Goal: Task Accomplishment & Management: Manage account settings

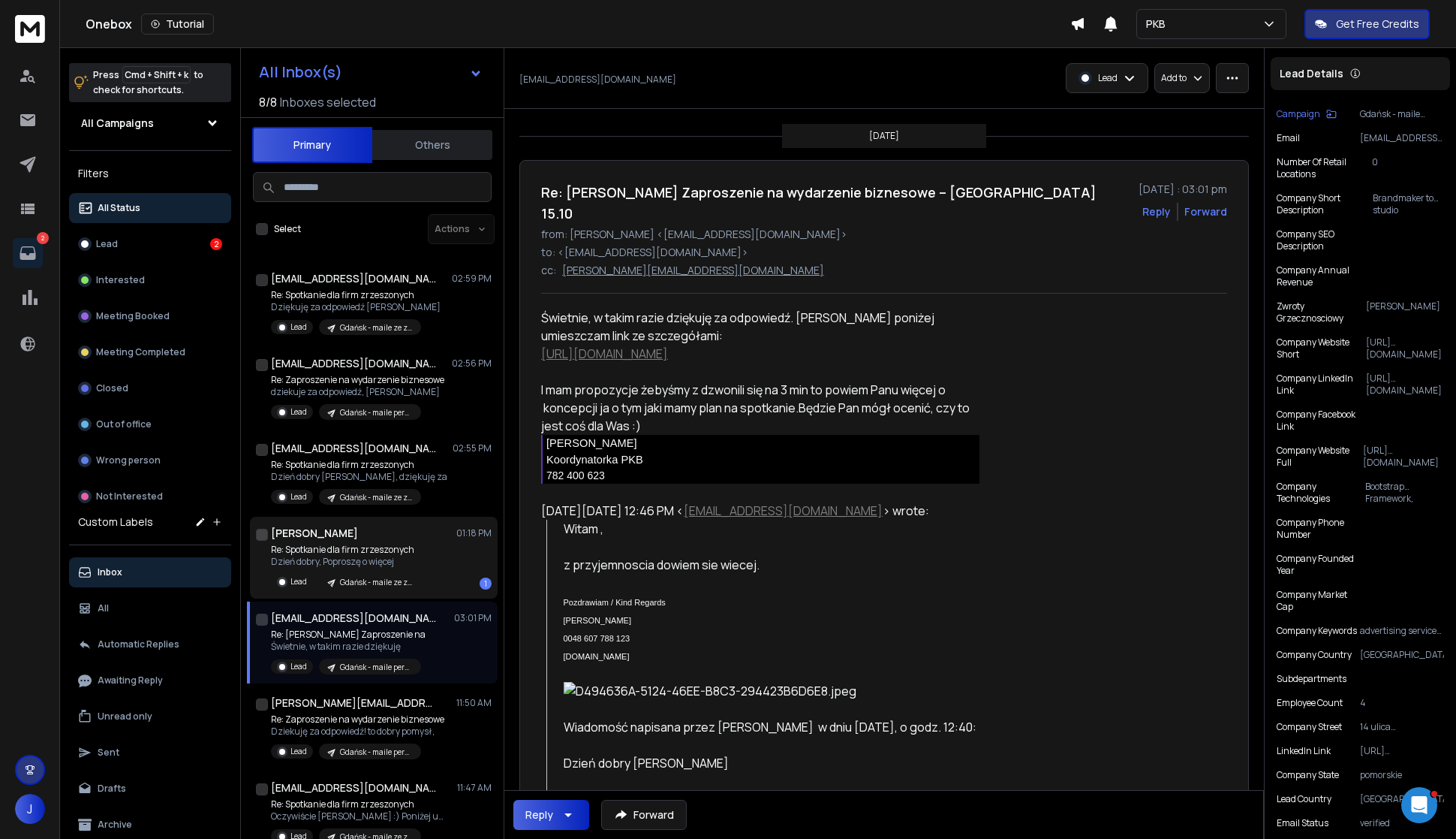
click at [339, 558] on p "Dzień dobry, Poproszę o więcej" at bounding box center [345, 562] width 150 height 12
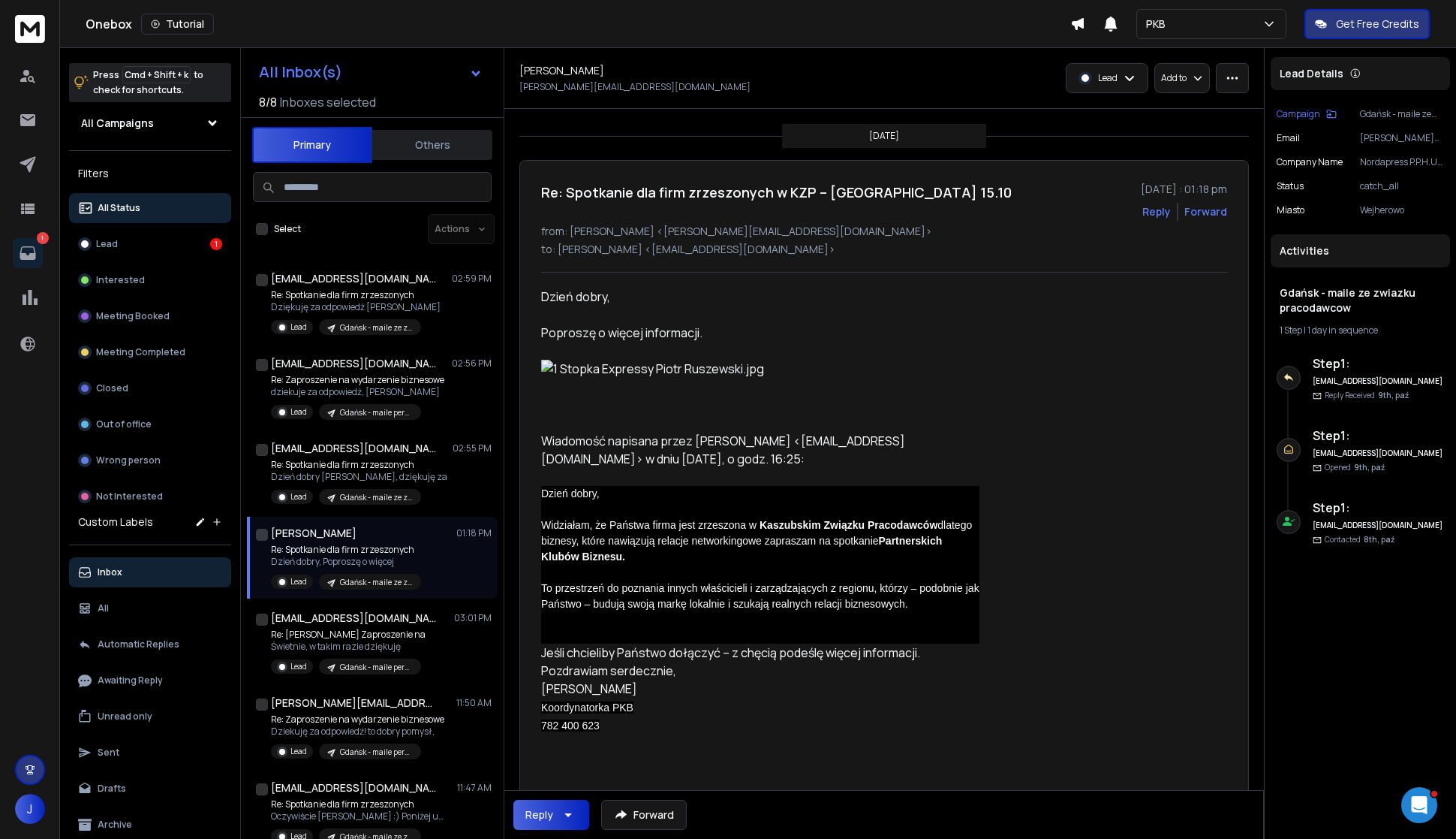
click at [540, 807] on div "Reply" at bounding box center [539, 814] width 28 height 15
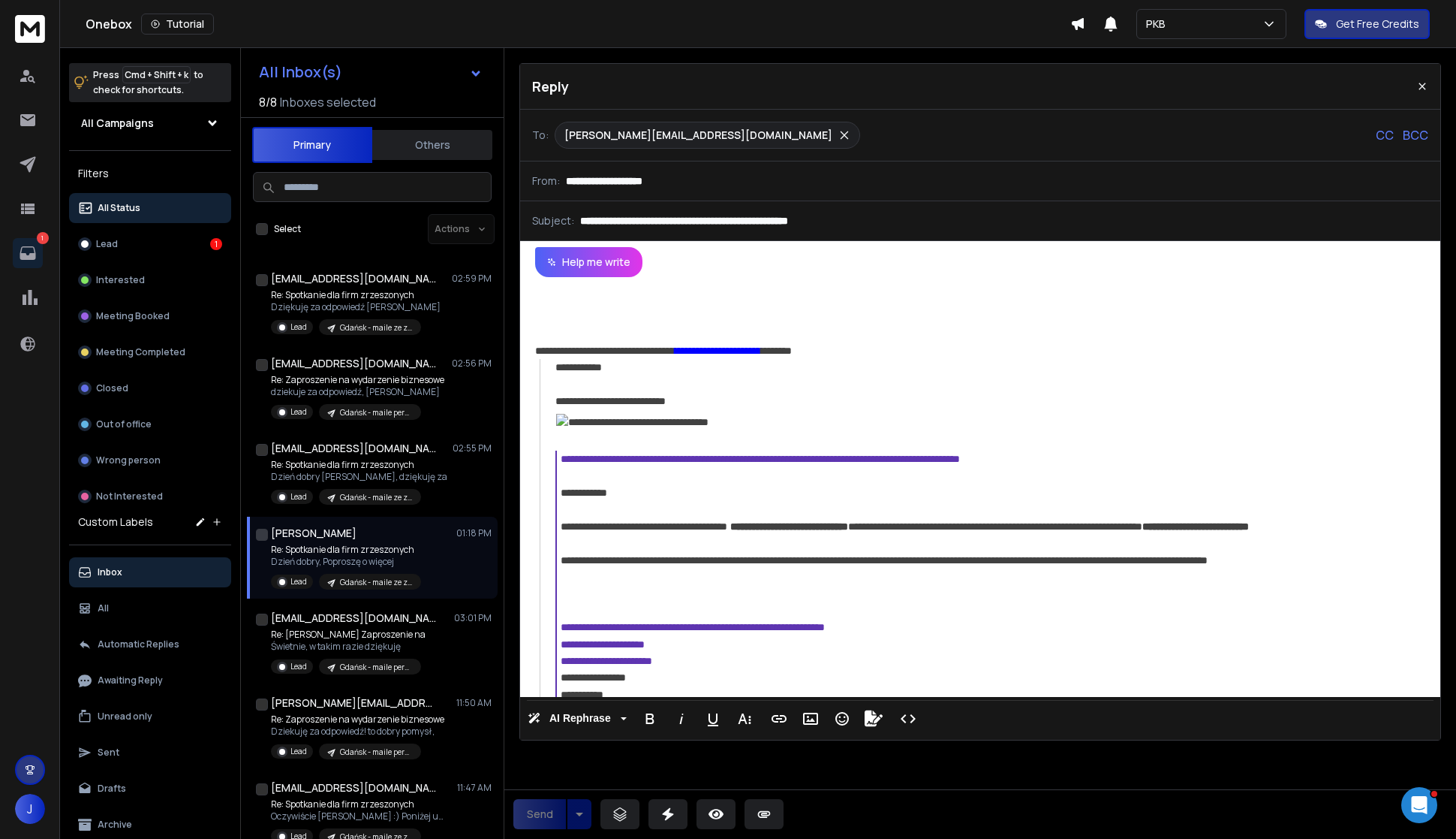
click at [574, 416] on img at bounding box center [983, 422] width 855 height 17
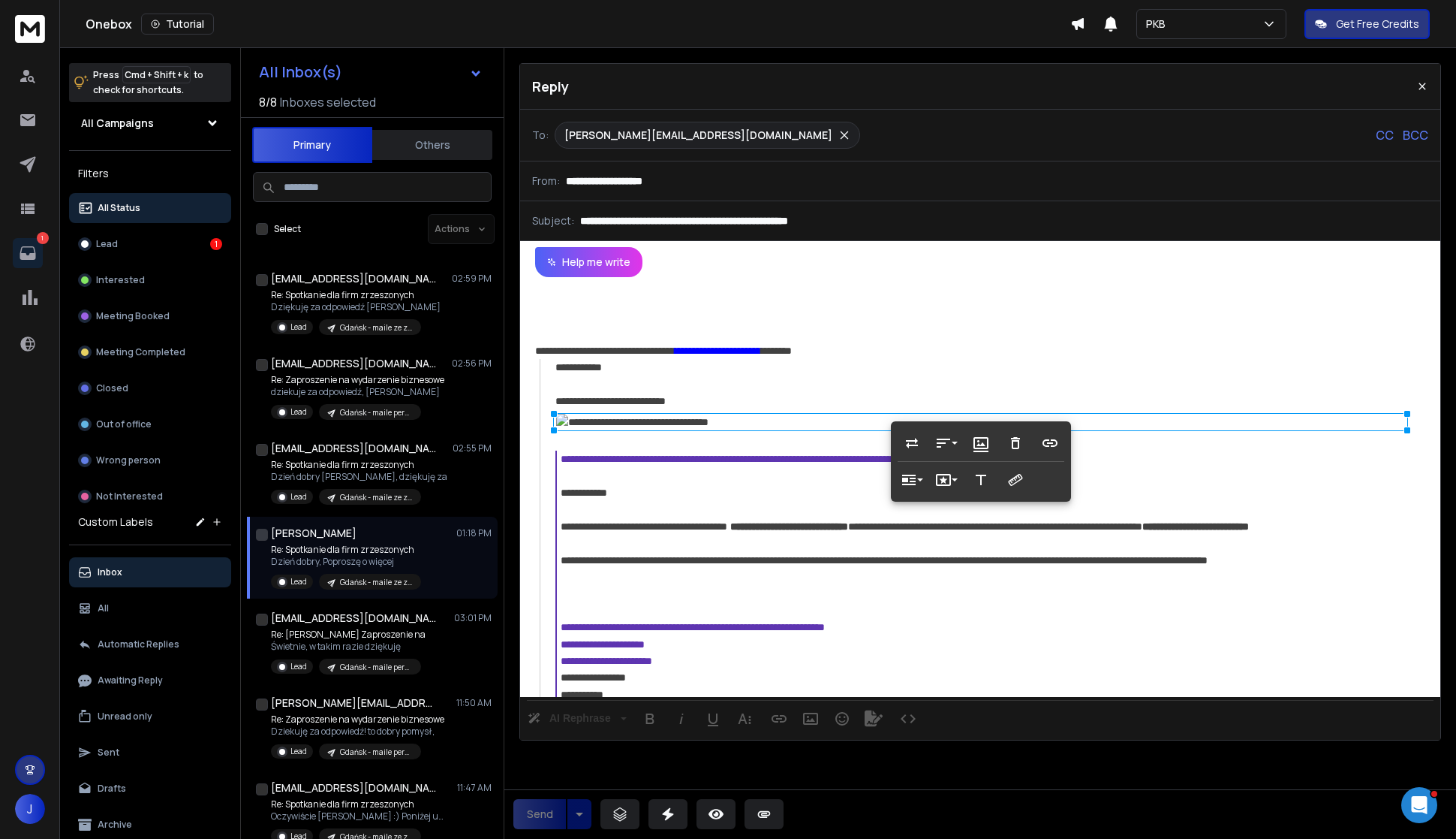
click at [764, 381] on div at bounding box center [982, 384] width 853 height 17
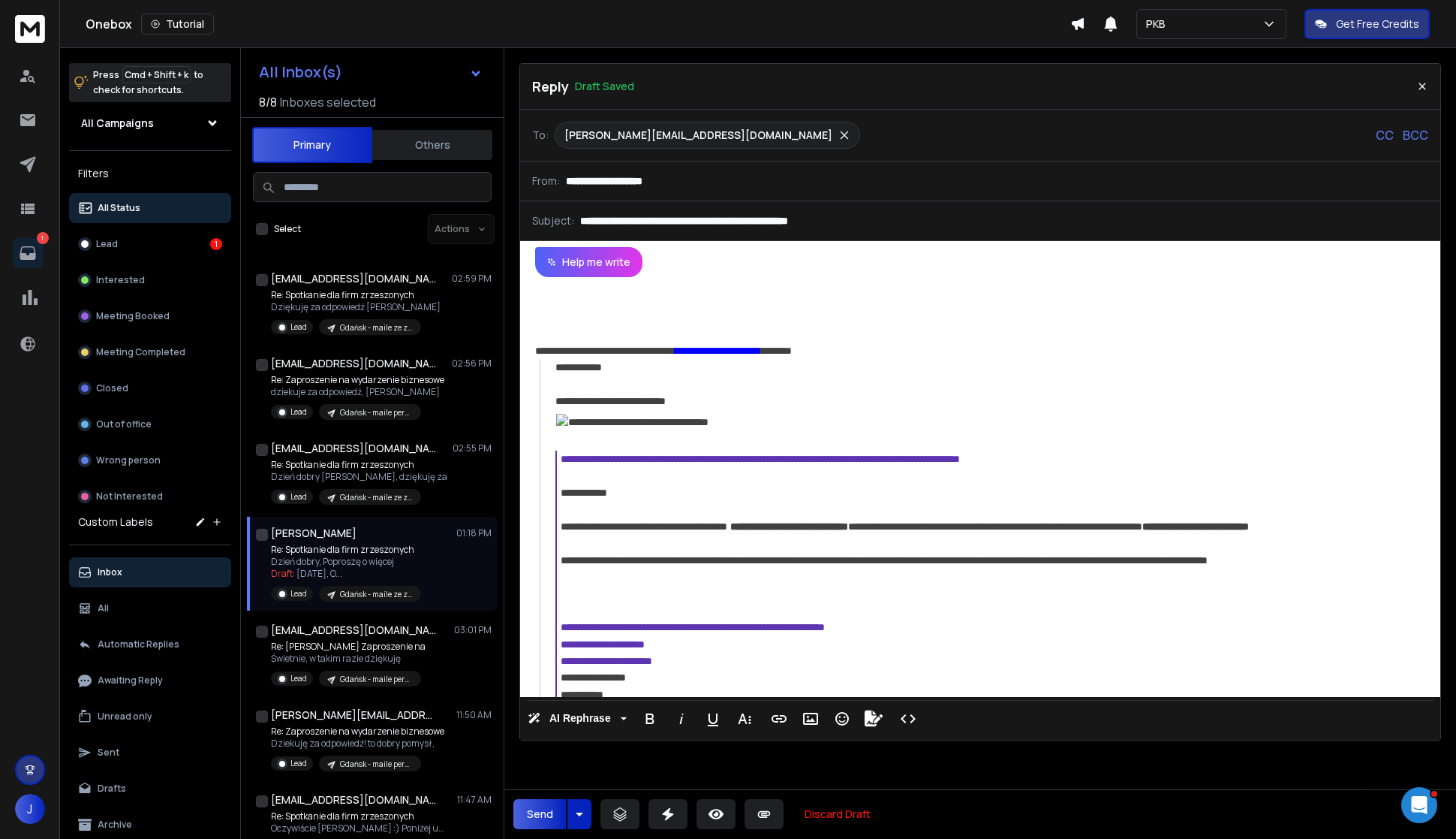
click at [552, 307] on div at bounding box center [981, 300] width 891 height 17
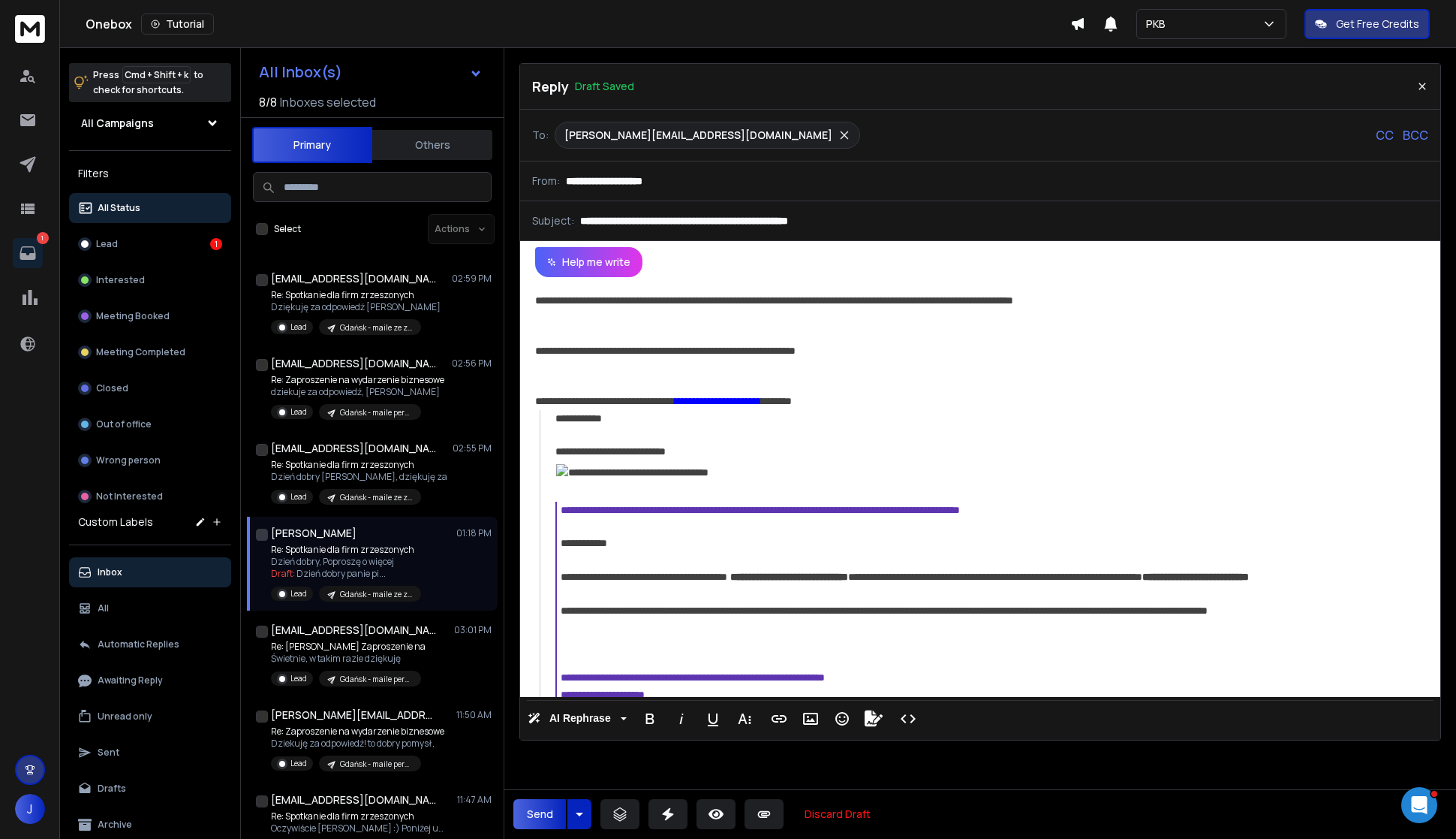
scroll to position [105, 0]
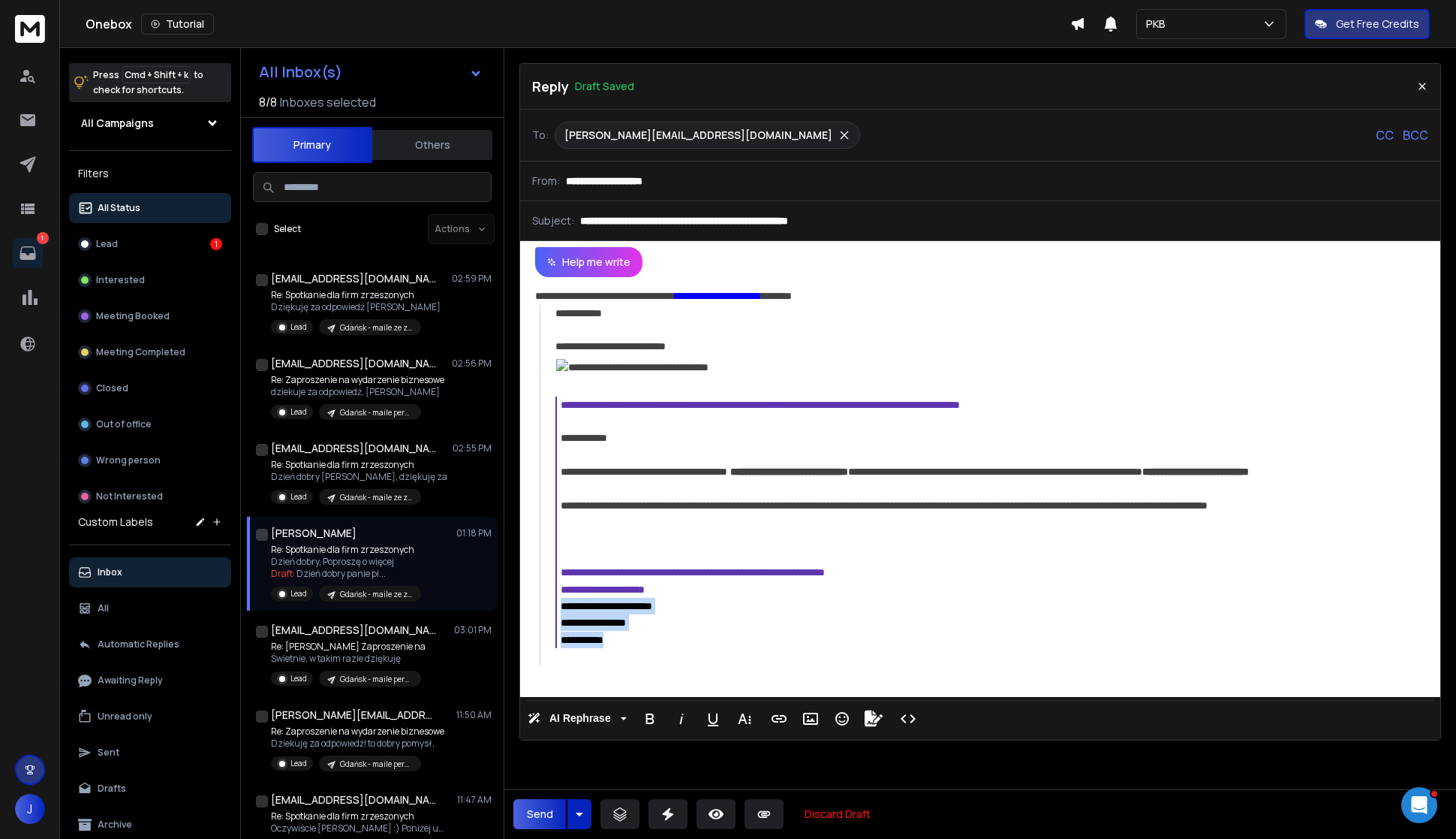
copy div "**********"
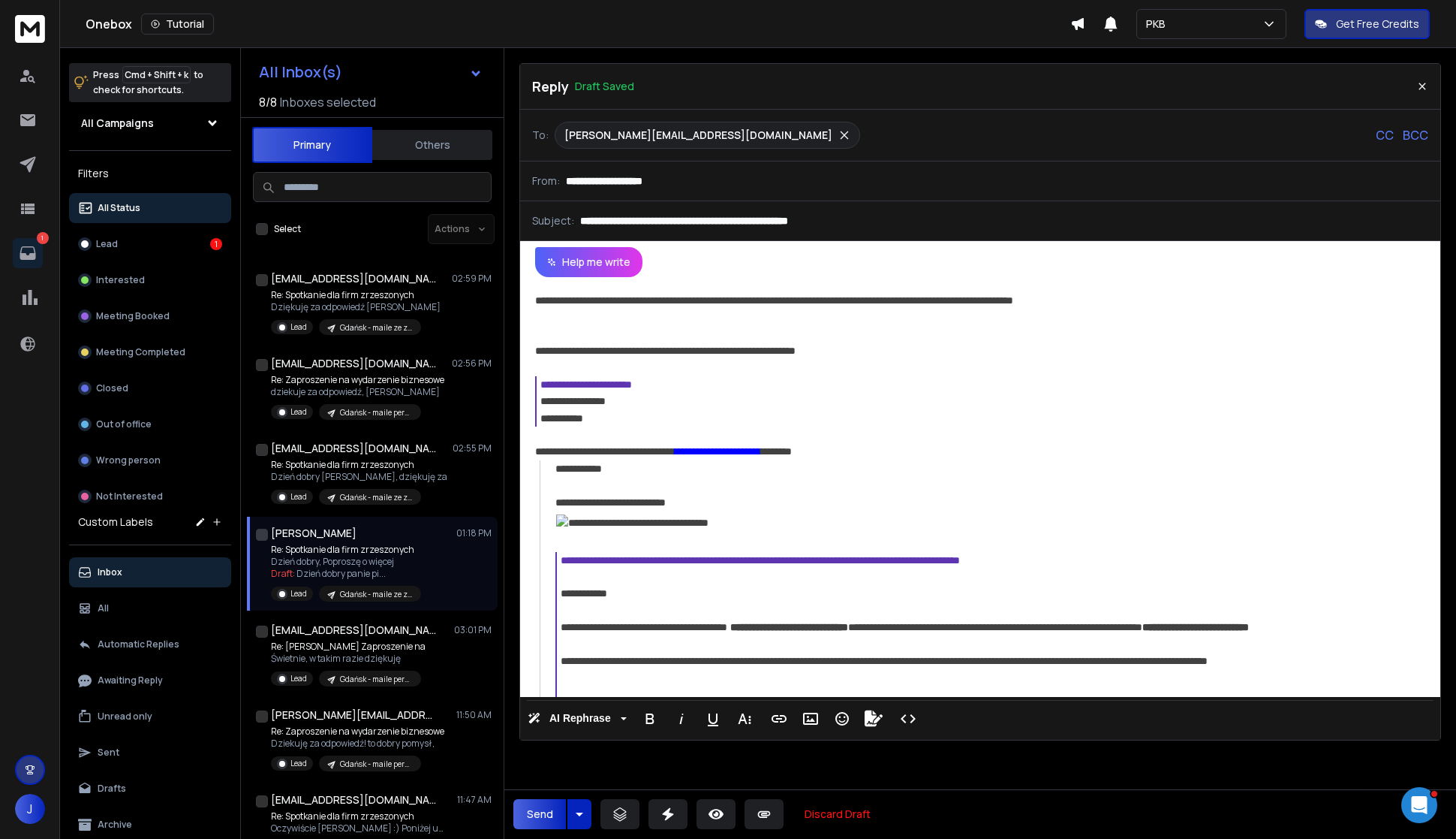
click at [688, 382] on div "**********" at bounding box center [975, 401] width 868 height 50
click at [609, 327] on div "**********" at bounding box center [971, 342] width 872 height 68
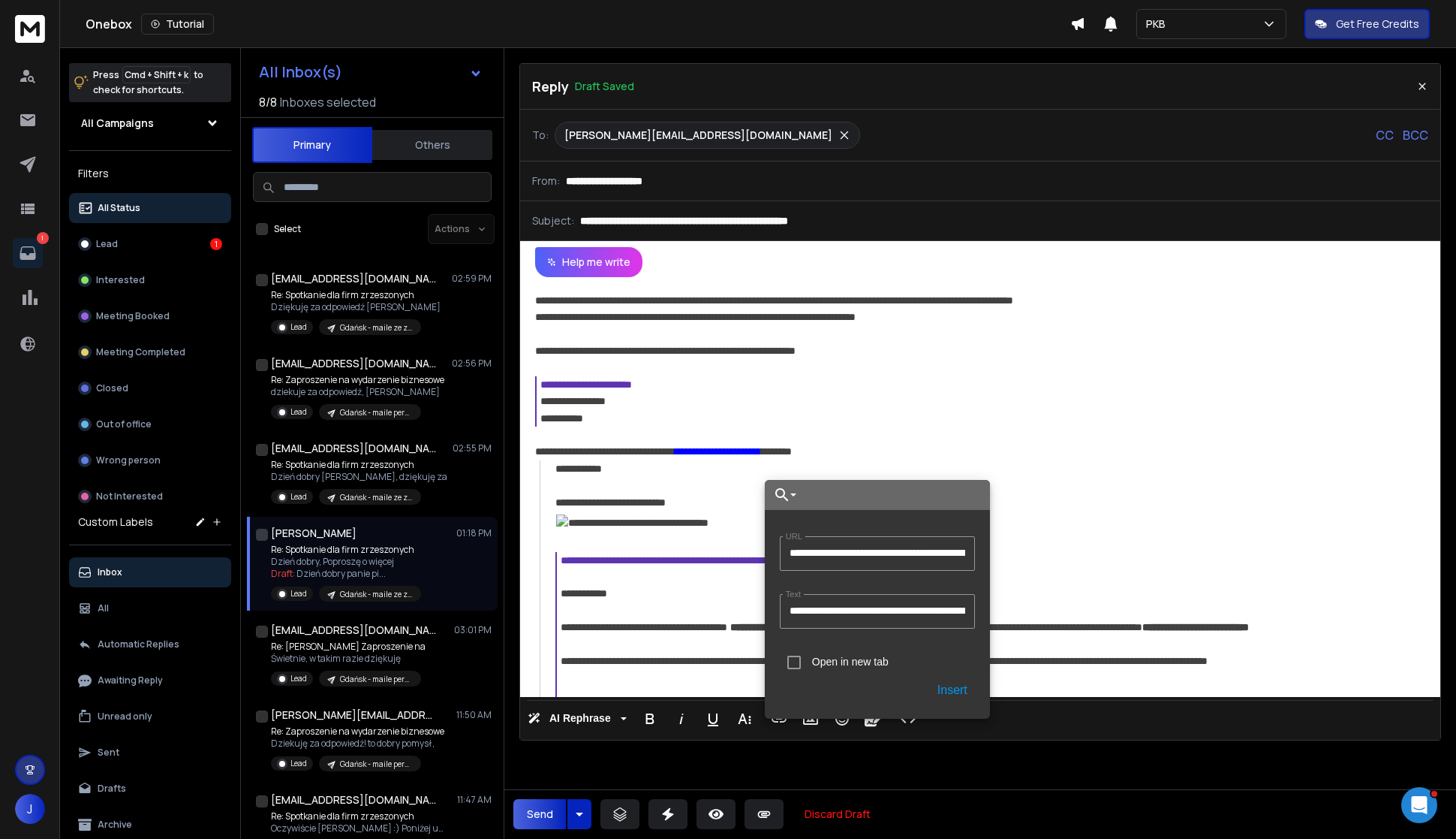
scroll to position [0, 220]
type input "**********"
click at [856, 662] on label "Open in new tab" at bounding box center [850, 662] width 76 height 12
click at [967, 693] on button "Insert" at bounding box center [952, 690] width 45 height 27
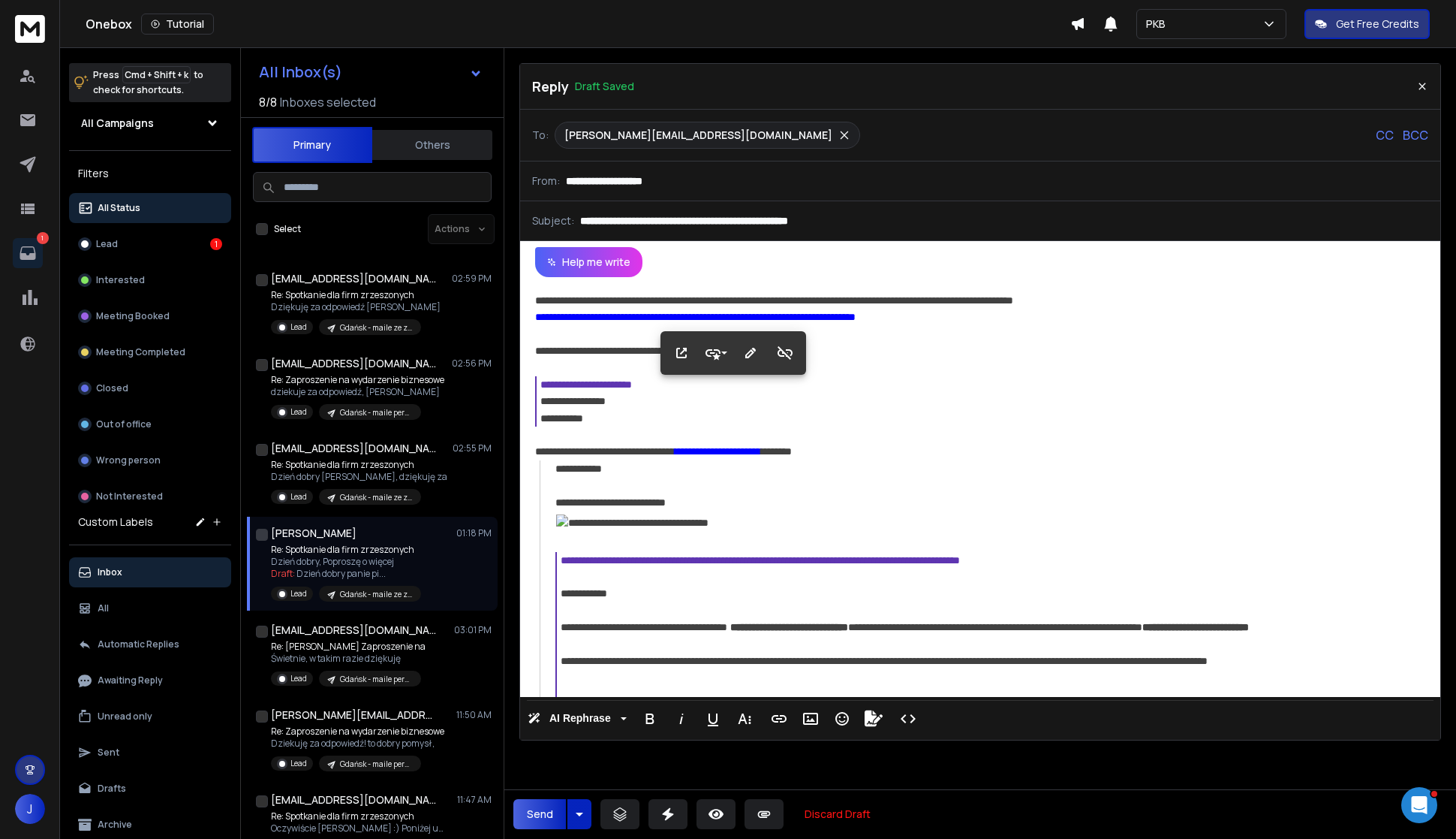
click at [629, 305] on div "**********" at bounding box center [971, 300] width 872 height 17
click at [0, 0] on lt-span "*******" at bounding box center [0, 0] width 0 height 0
click at [601, 303] on div "**********" at bounding box center [971, 300] width 872 height 17
click at [823, 175] on input "**********" at bounding box center [998, 181] width 863 height 15
click at [1376, 141] on p "CC" at bounding box center [1385, 135] width 18 height 18
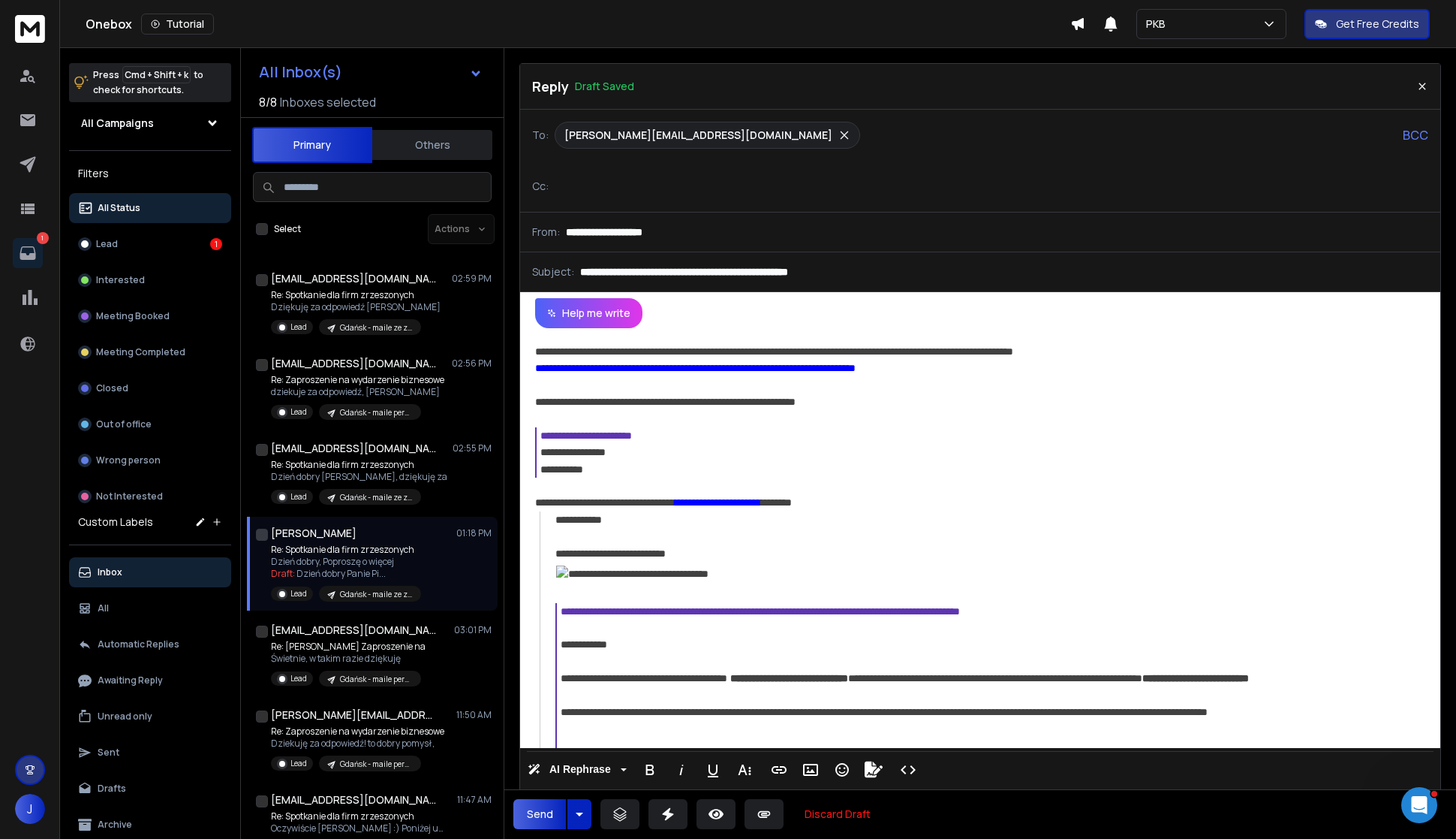
click at [946, 193] on div at bounding box center [991, 186] width 874 height 27
click at [597, 196] on input at bounding box center [607, 186] width 105 height 27
paste input
click at [544, 812] on button "Send" at bounding box center [540, 814] width 53 height 30
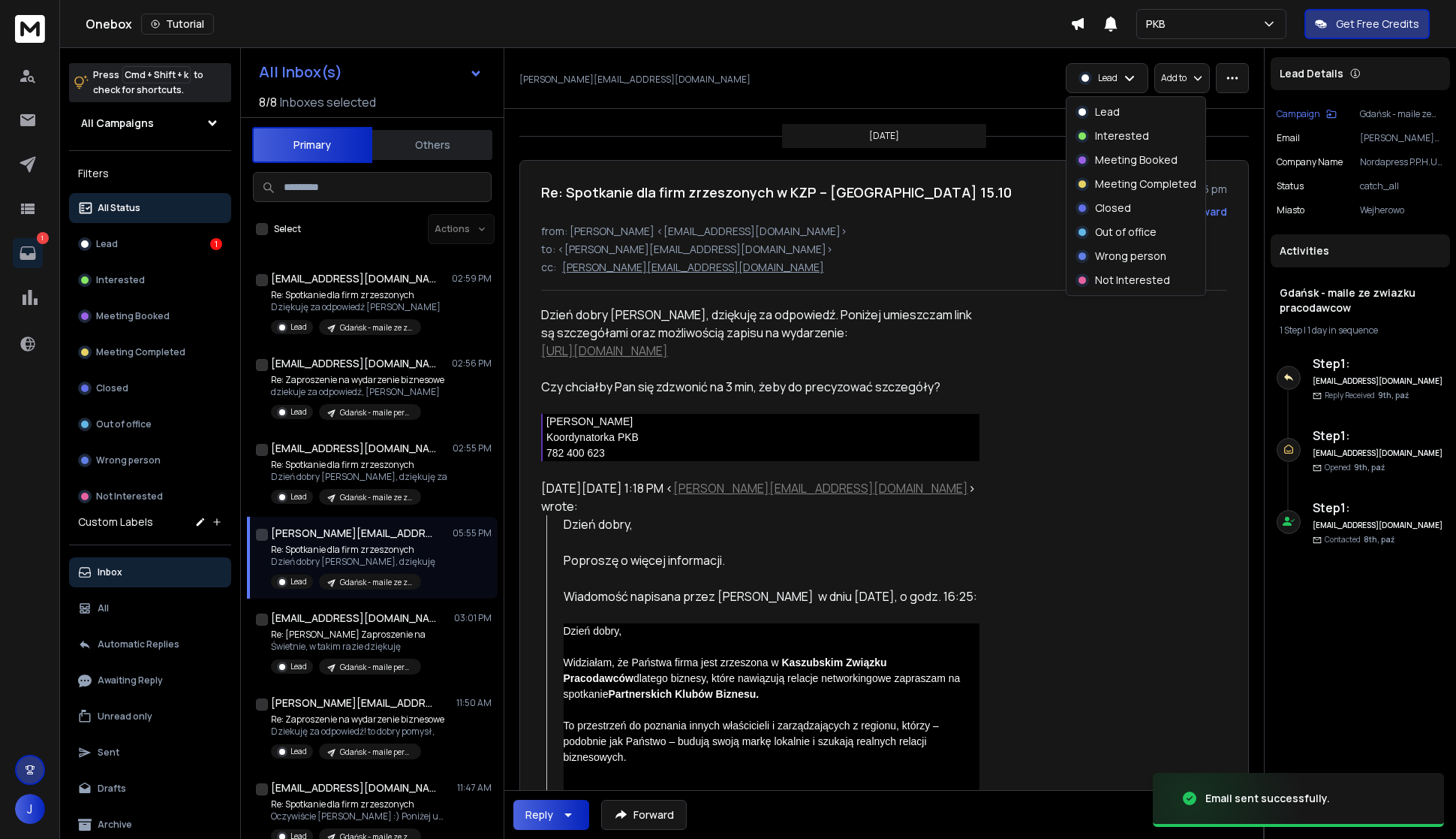
click at [1129, 68] on div "Lead" at bounding box center [1107, 78] width 81 height 29
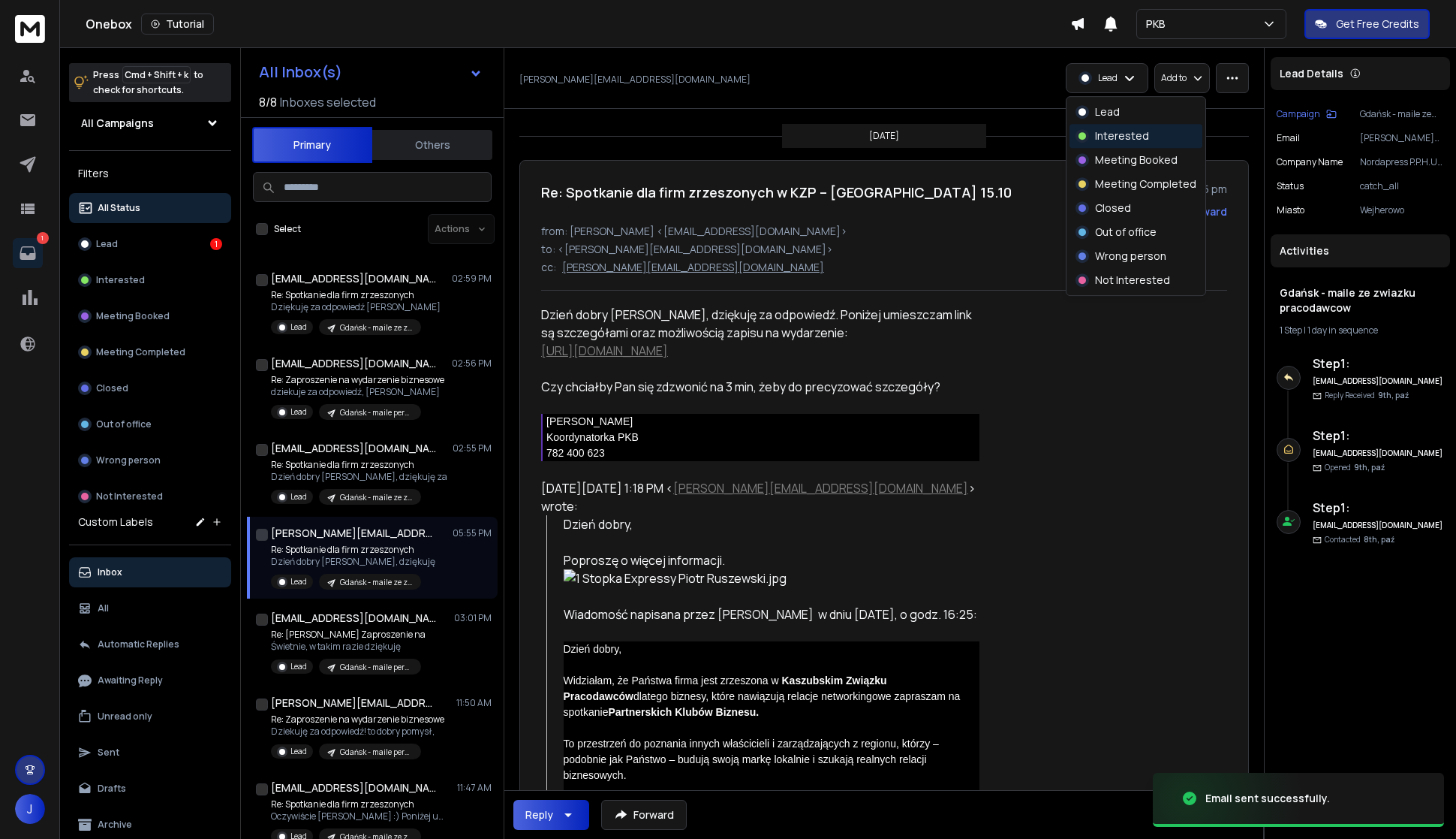
click at [1108, 138] on p "Interested" at bounding box center [1122, 135] width 54 height 15
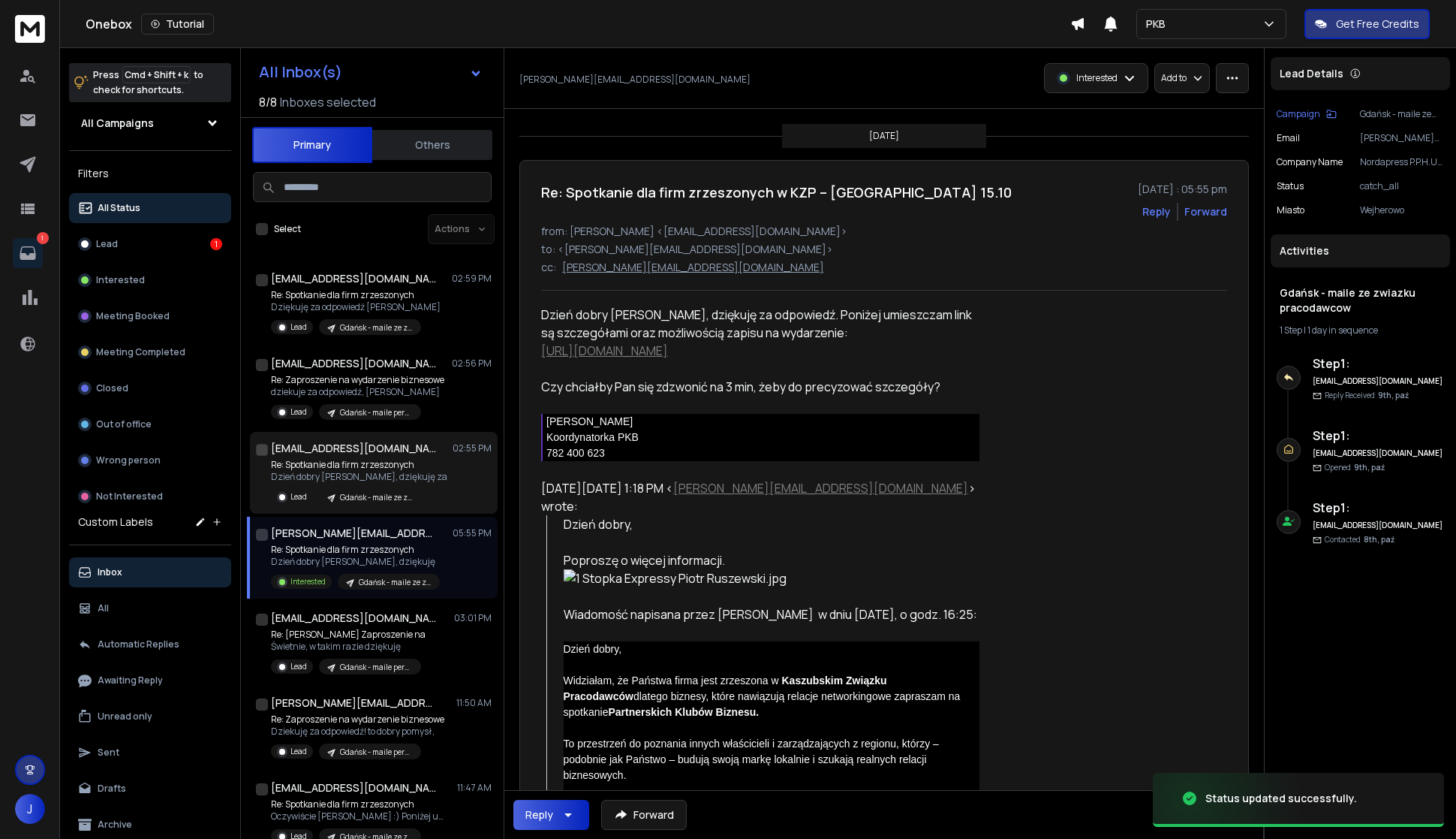
click at [349, 477] on p "Dzień dobry [PERSON_NAME], dziękuję za" at bounding box center [359, 477] width 176 height 12
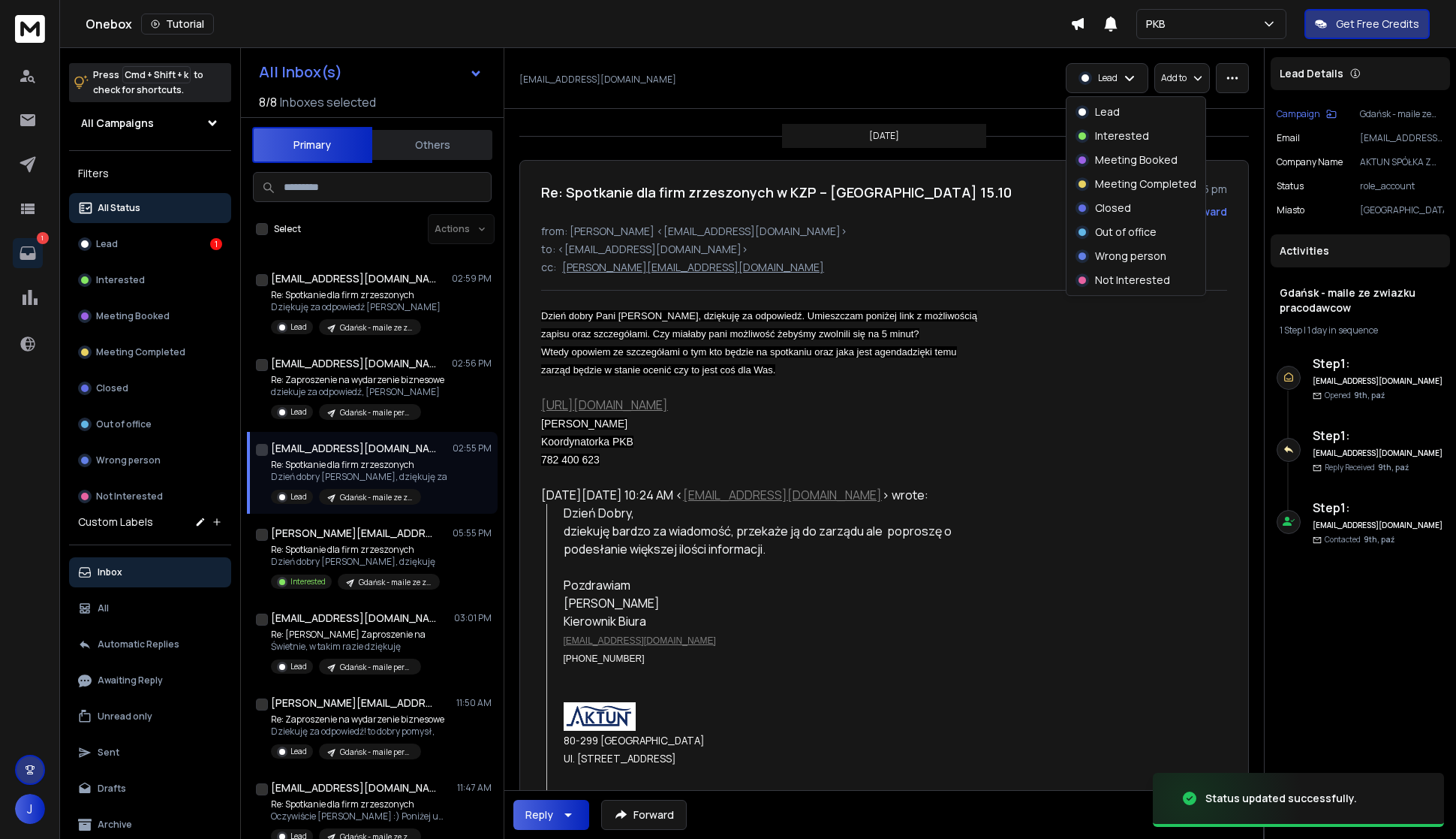
click at [1126, 76] on icon at bounding box center [1130, 78] width 9 height 5
click at [1095, 131] on p "Interested" at bounding box center [1122, 135] width 54 height 15
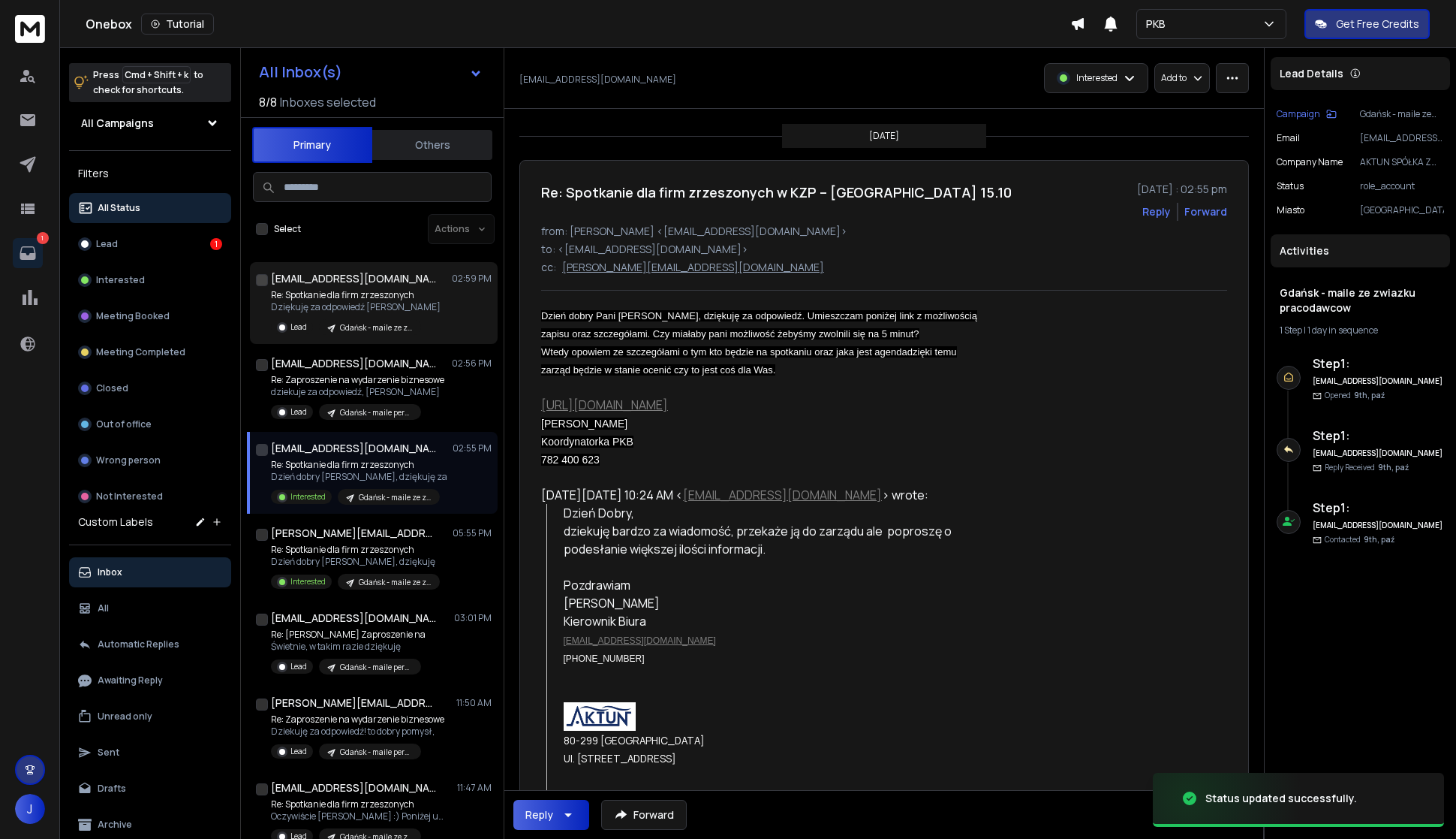
click at [363, 306] on p "Dziękuję za odpowiedź [PERSON_NAME]" at bounding box center [356, 307] width 170 height 12
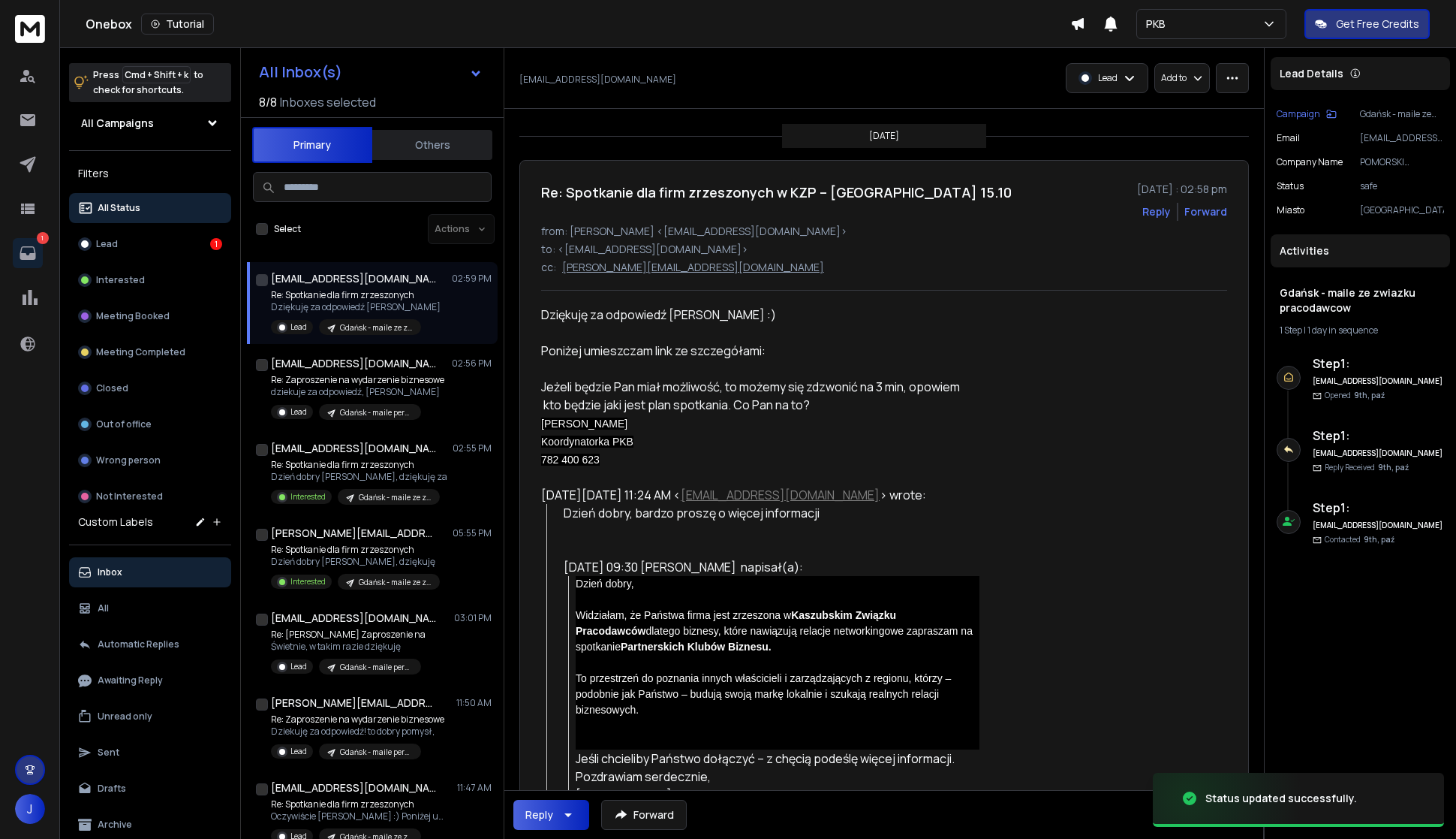
scroll to position [225, 0]
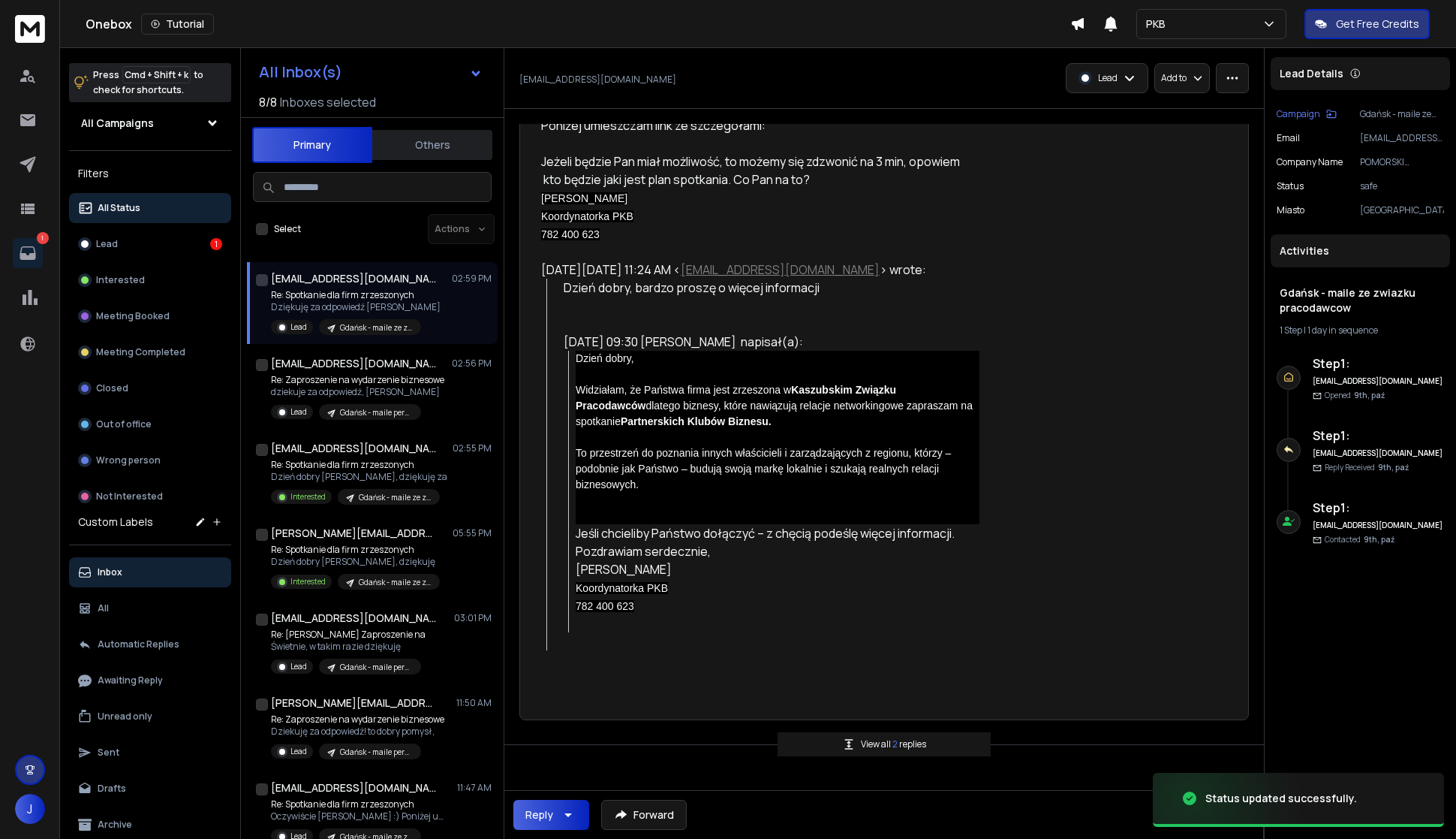
click at [865, 746] on p "View all 2 replies" at bounding box center [893, 744] width 66 height 12
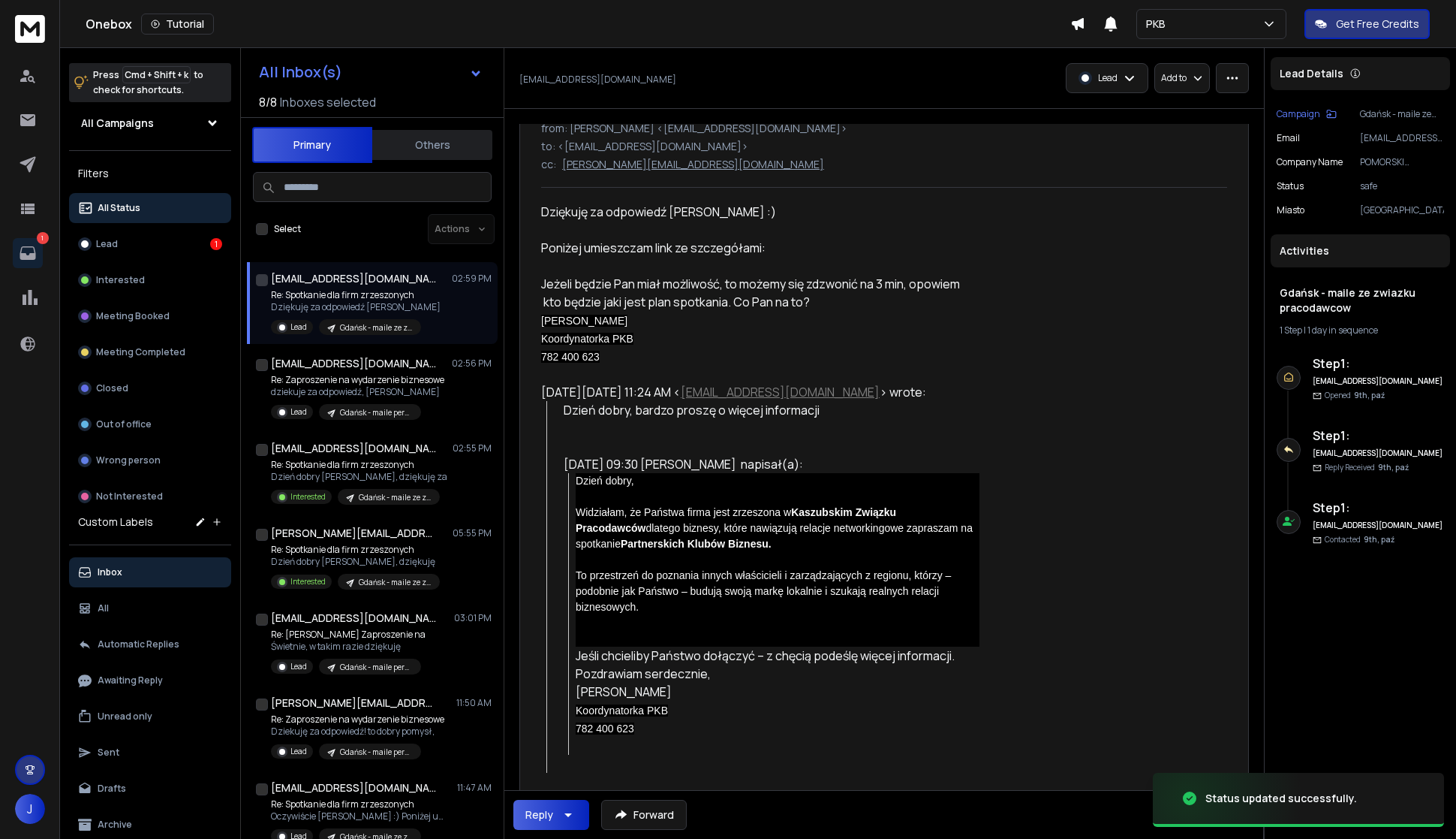
scroll to position [0, 0]
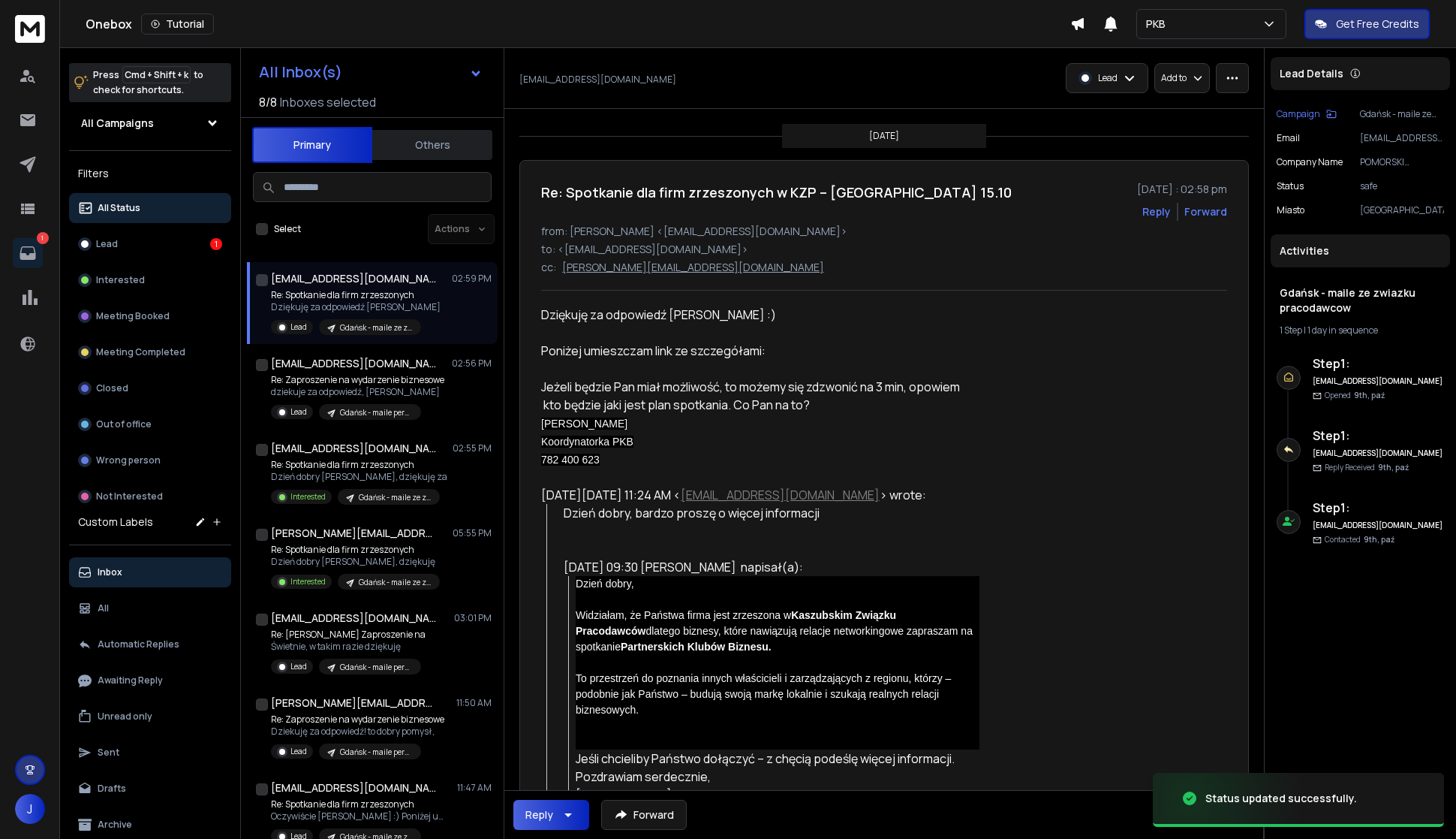
click at [1131, 83] on icon at bounding box center [1130, 78] width 12 height 12
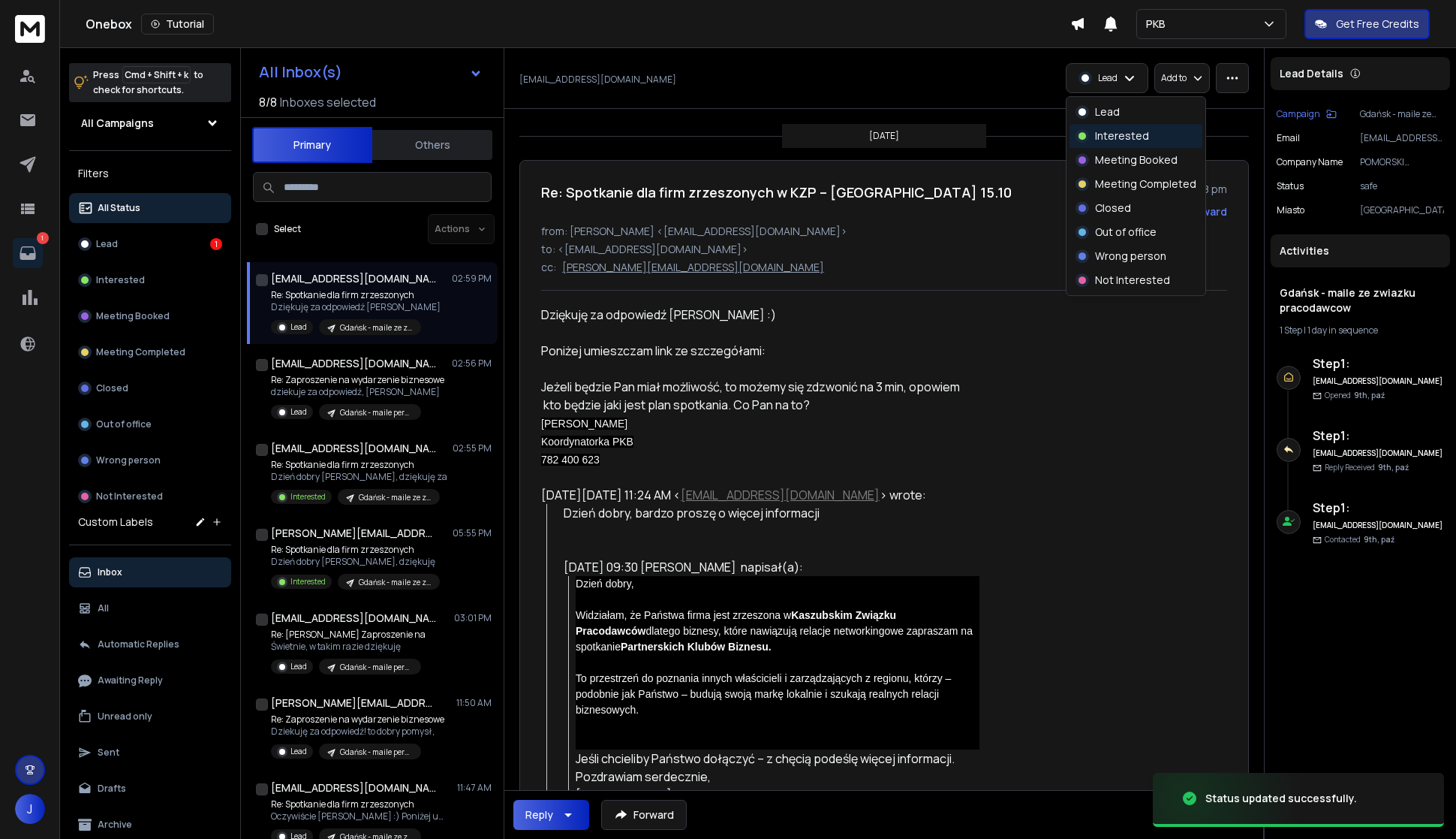
click at [1113, 132] on p "Interested" at bounding box center [1122, 135] width 54 height 15
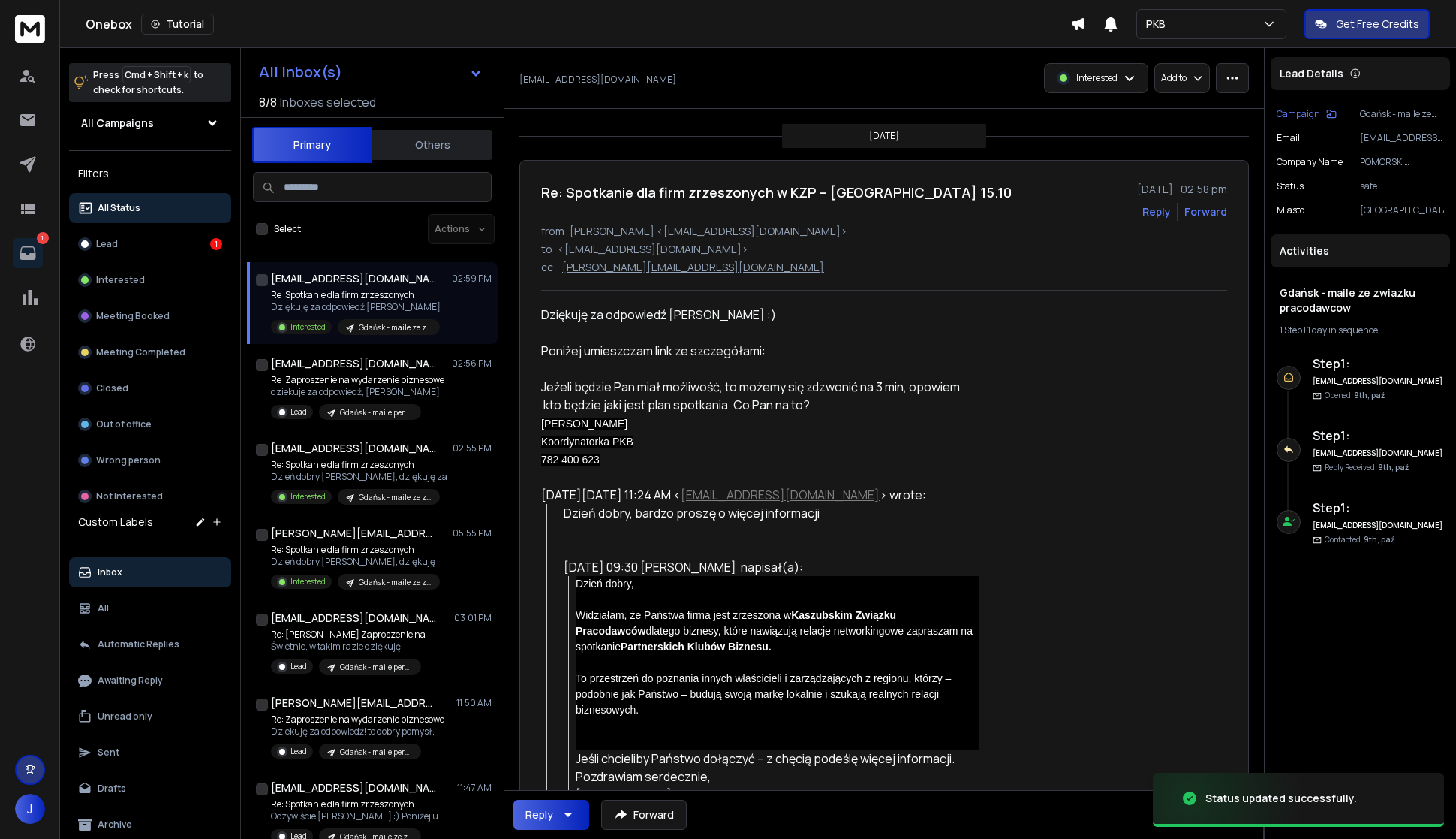
click at [1155, 208] on button "Reply" at bounding box center [1156, 211] width 29 height 15
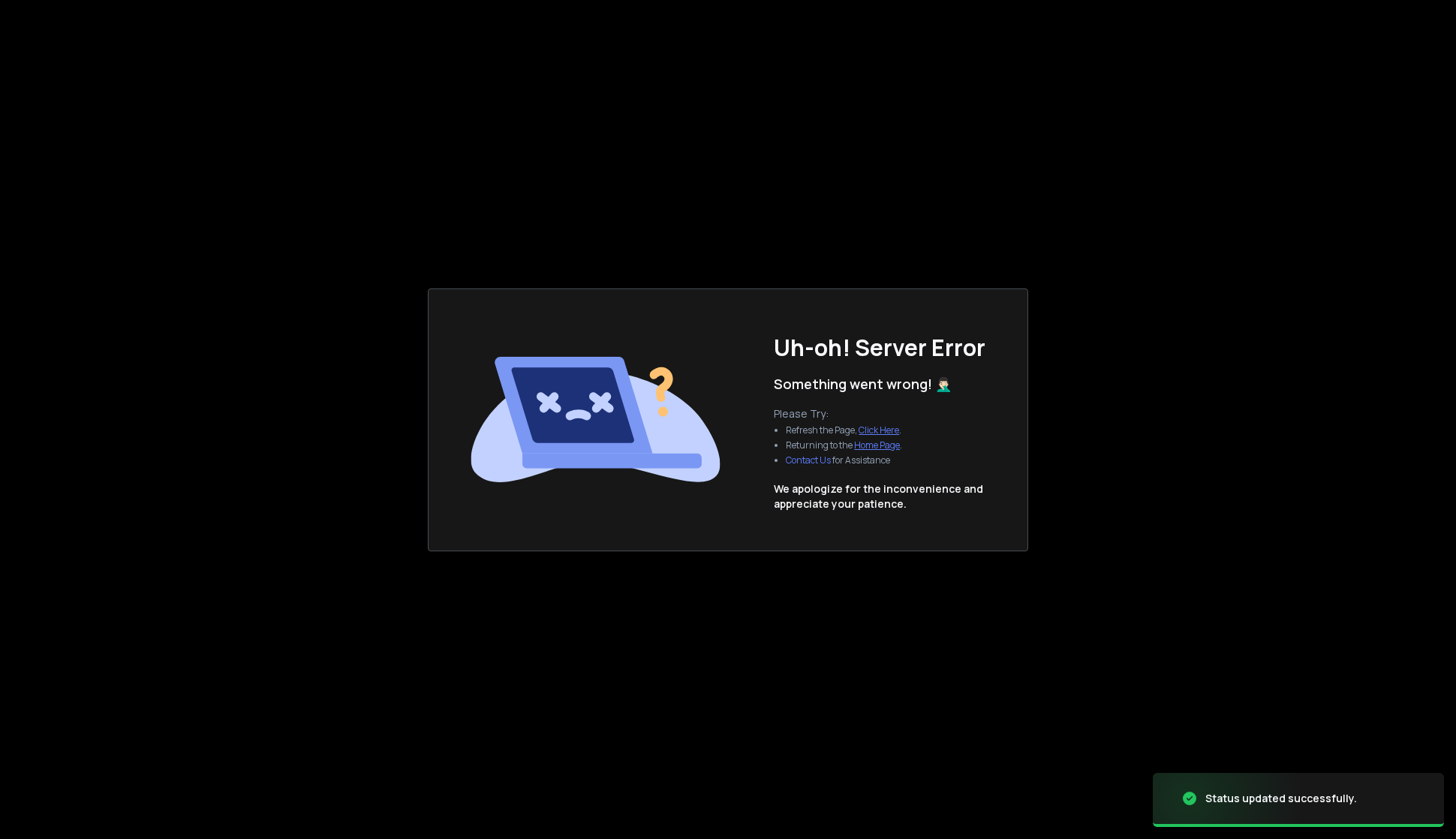
click at [922, 268] on div "Uh-oh! Server Error Something went wrong! 🤦🏻‍♂️ Please Try: Refresh the Page, C…" at bounding box center [728, 419] width 1456 height 839
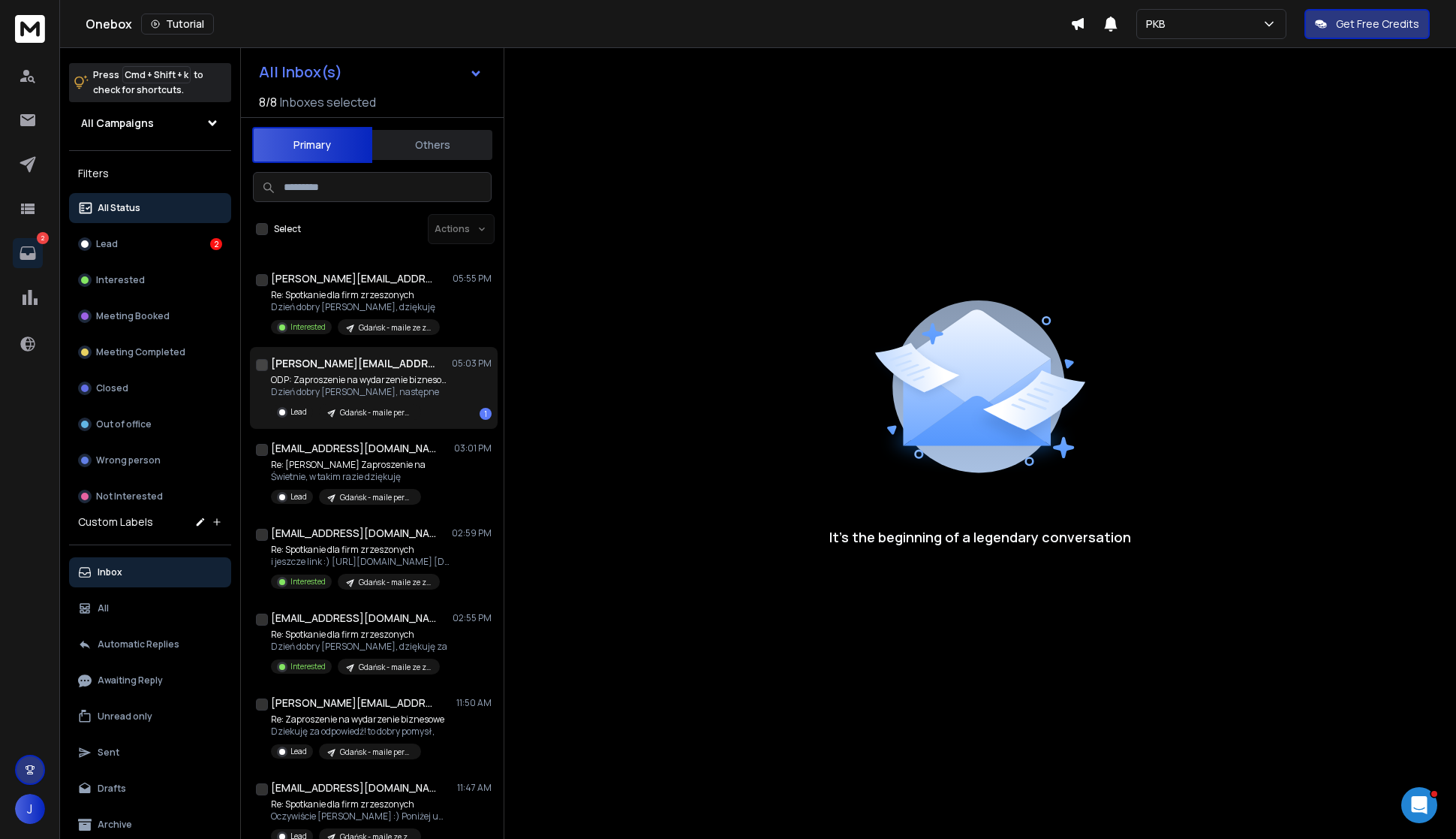
click at [432, 390] on p "Dzień dobry [PERSON_NAME], następne" at bounding box center [361, 392] width 181 height 12
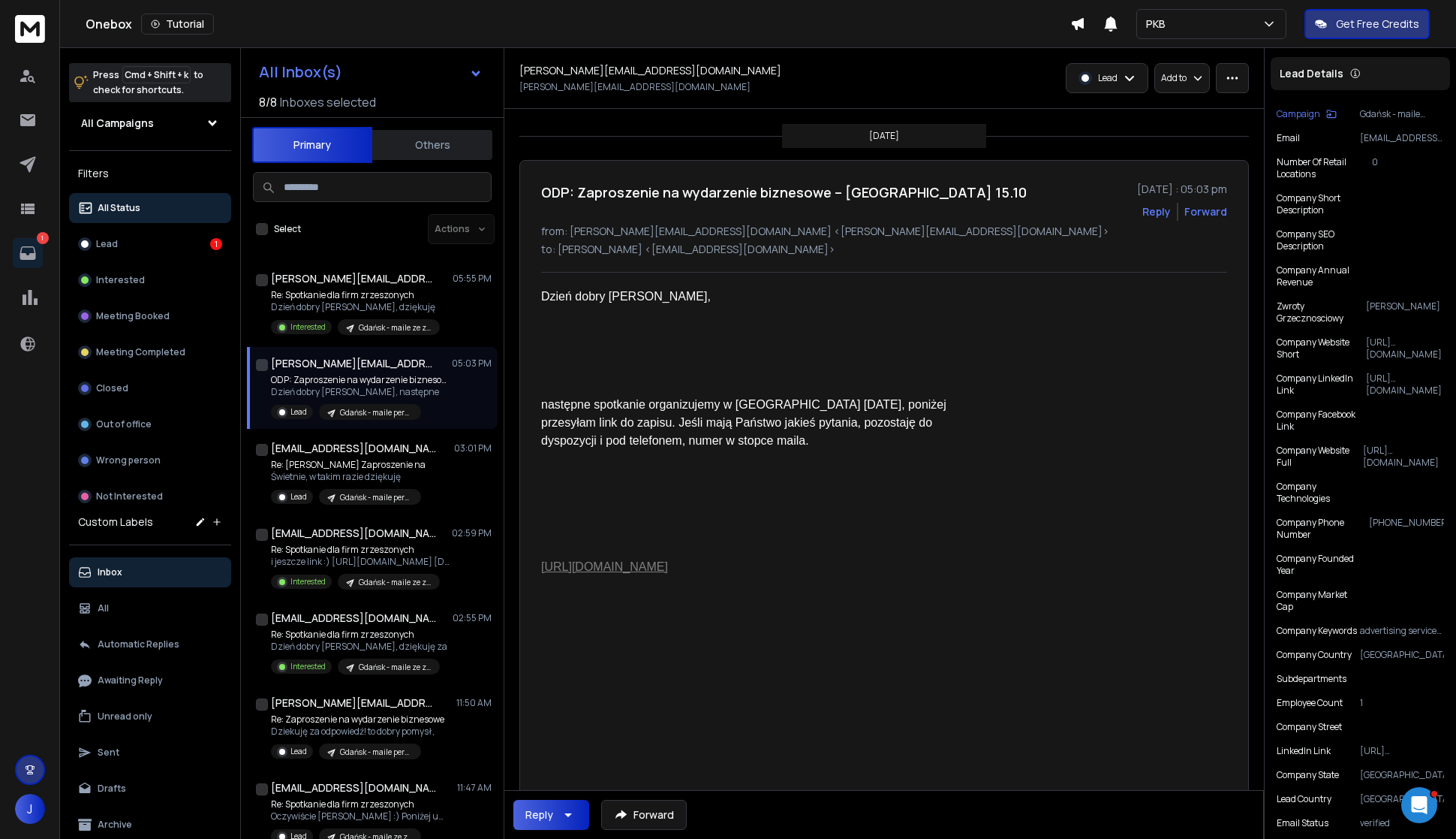
click at [325, 389] on p "Dzień dobry [PERSON_NAME], następne" at bounding box center [361, 392] width 181 height 12
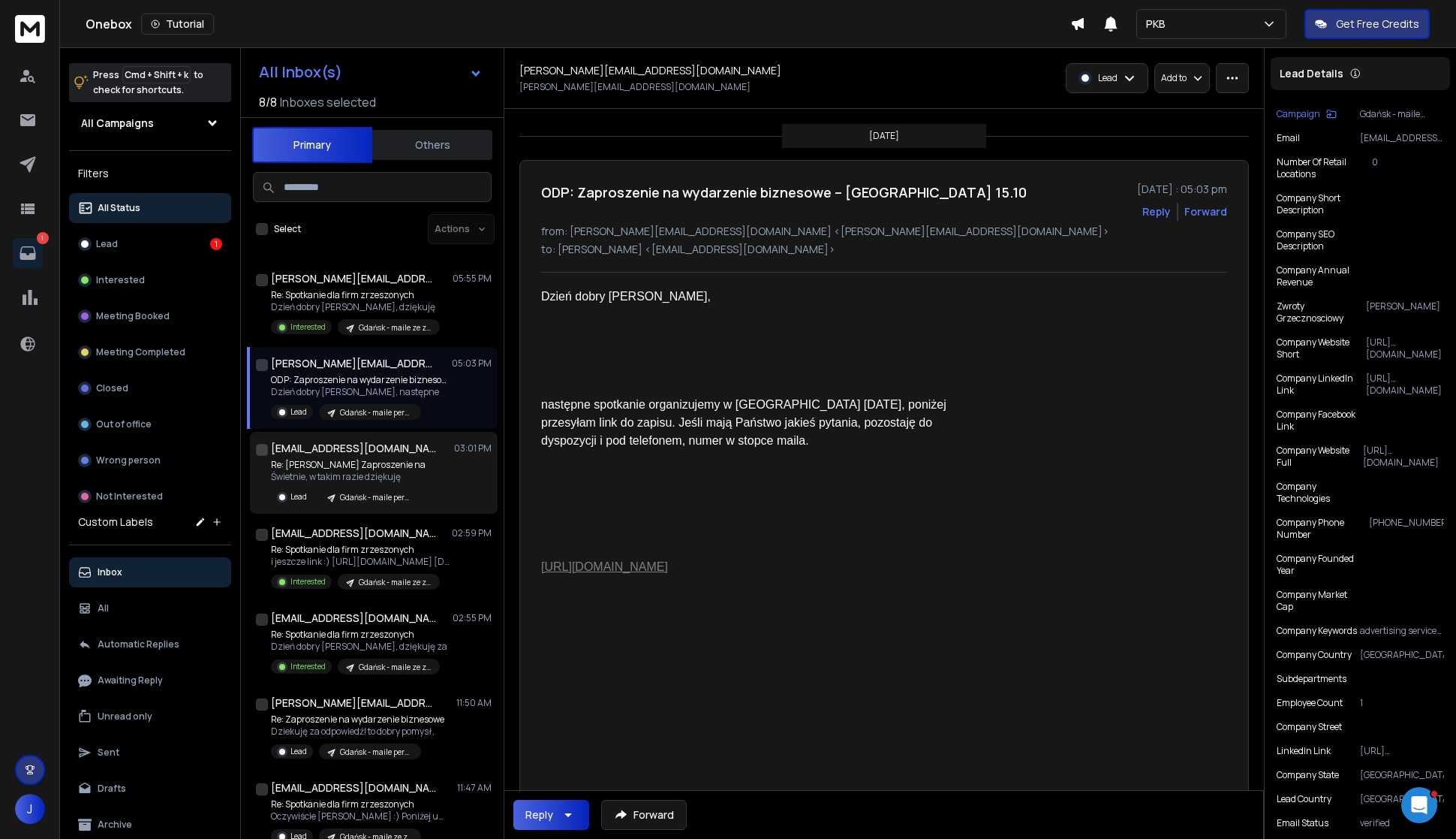
click at [310, 457] on div "[EMAIL_ADDRESS][DOMAIN_NAME] 03:01 PM Re: [PERSON_NAME] Zaproszenie na Świetnie…" at bounding box center [381, 473] width 221 height 64
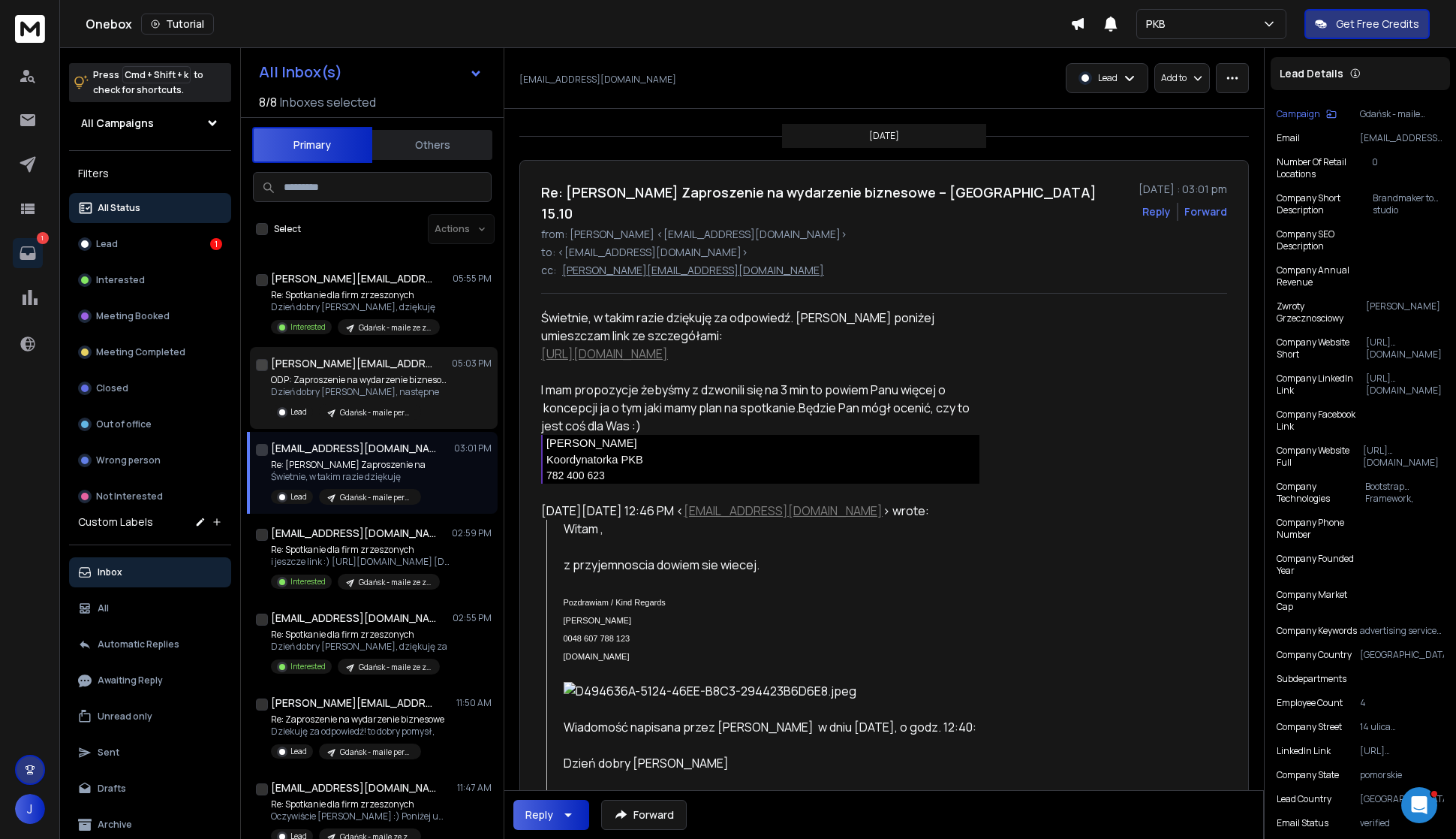
click at [354, 373] on p "ODP: Zaproszenie na wydarzenie biznesowe" at bounding box center [361, 380] width 181 height 12
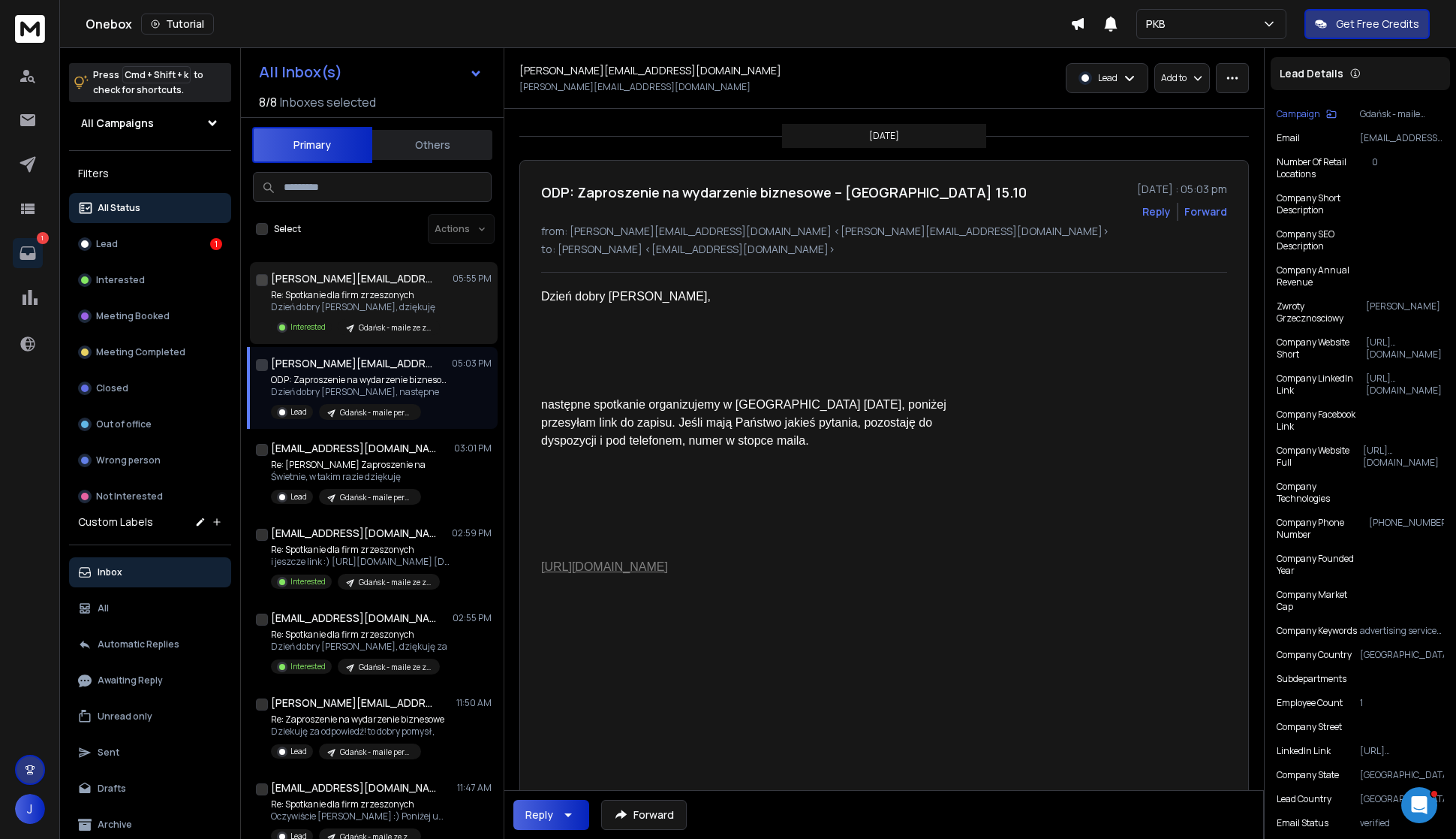
click at [352, 316] on div "Re: Spotkanie dla firm zrzeszonych Dzień dobry Panie Piotrze, dziękuję Interest…" at bounding box center [355, 312] width 169 height 46
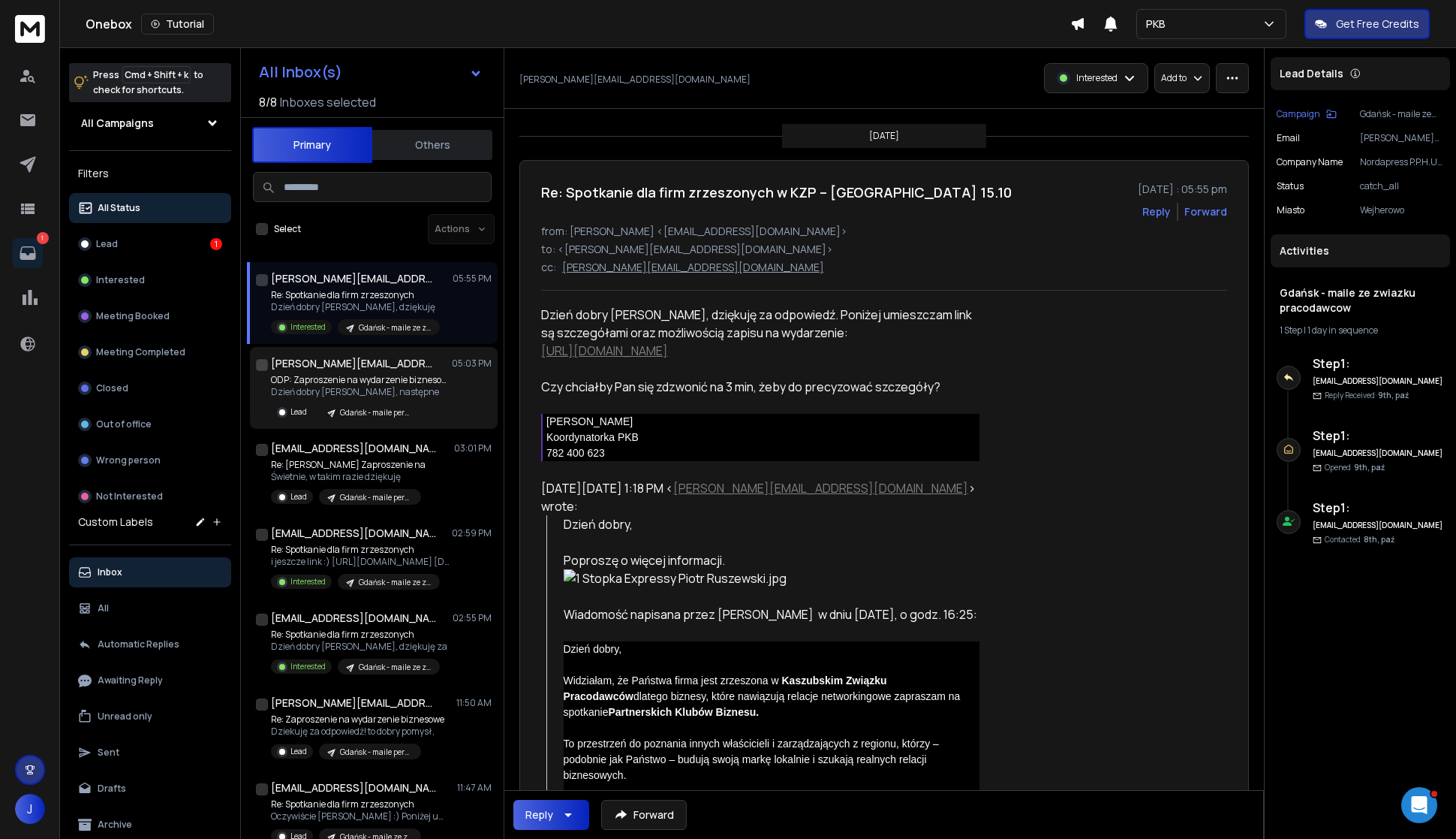
click at [340, 384] on p "ODP: Zaproszenie na wydarzenie biznesowe" at bounding box center [361, 380] width 181 height 12
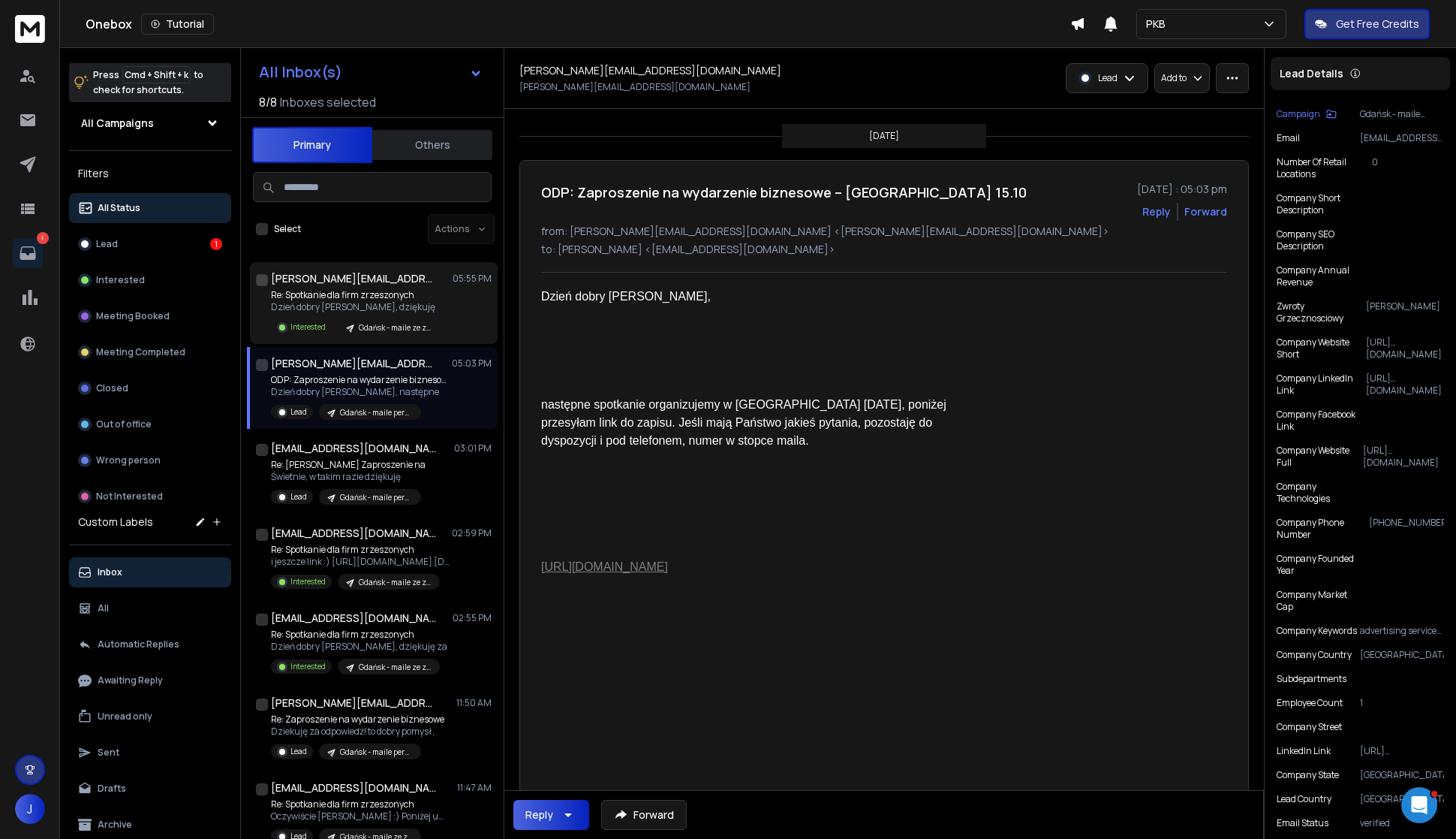
click at [386, 297] on p "Re: Spotkanie dla firm zrzeszonych" at bounding box center [355, 295] width 169 height 12
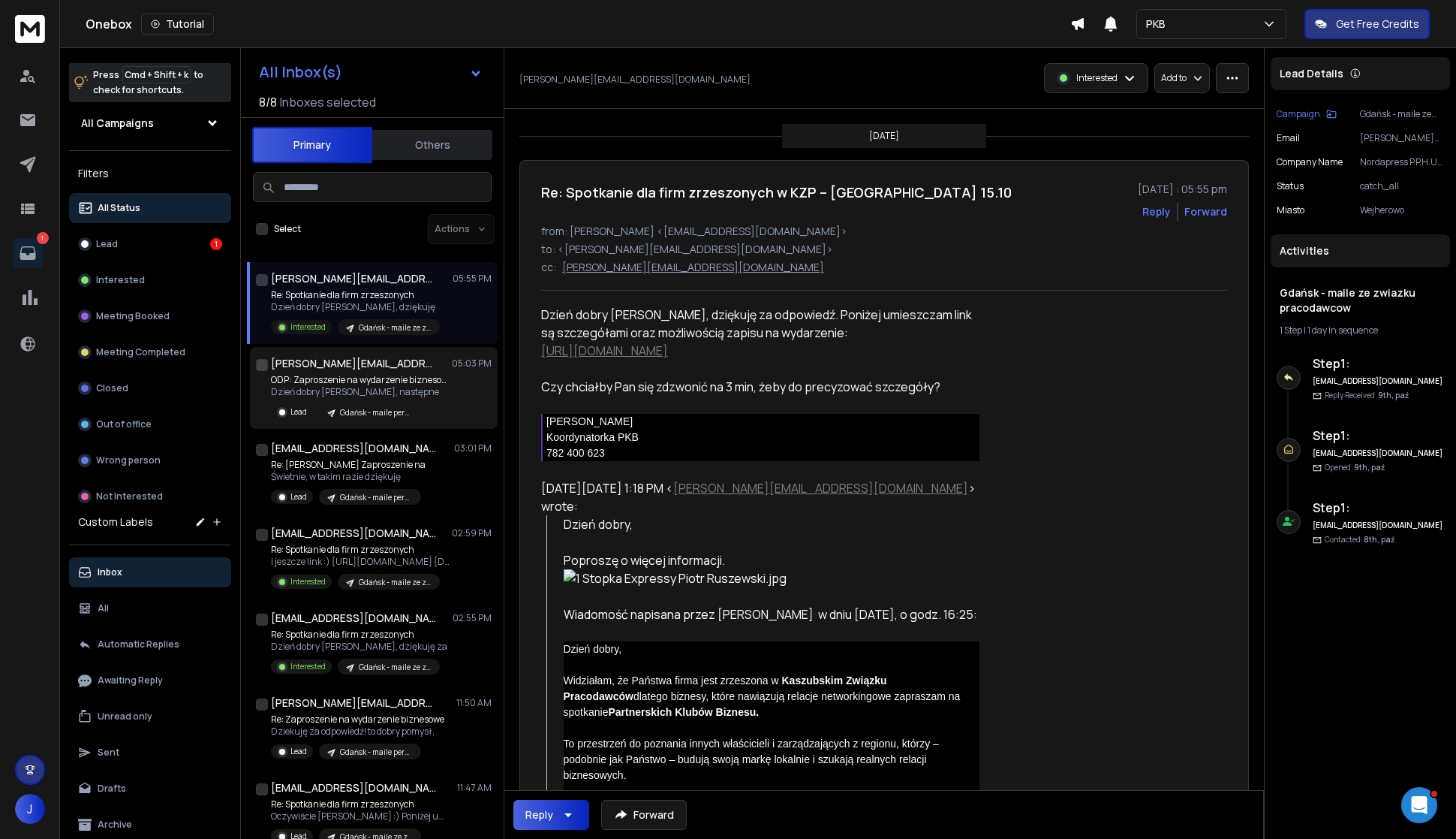
click at [362, 351] on div "A.Glen.Niemczal@partnerskiekb.pl 05:03 PM ODP: Zaproszenie na wydarzenie biznes…" at bounding box center [373, 388] width 248 height 82
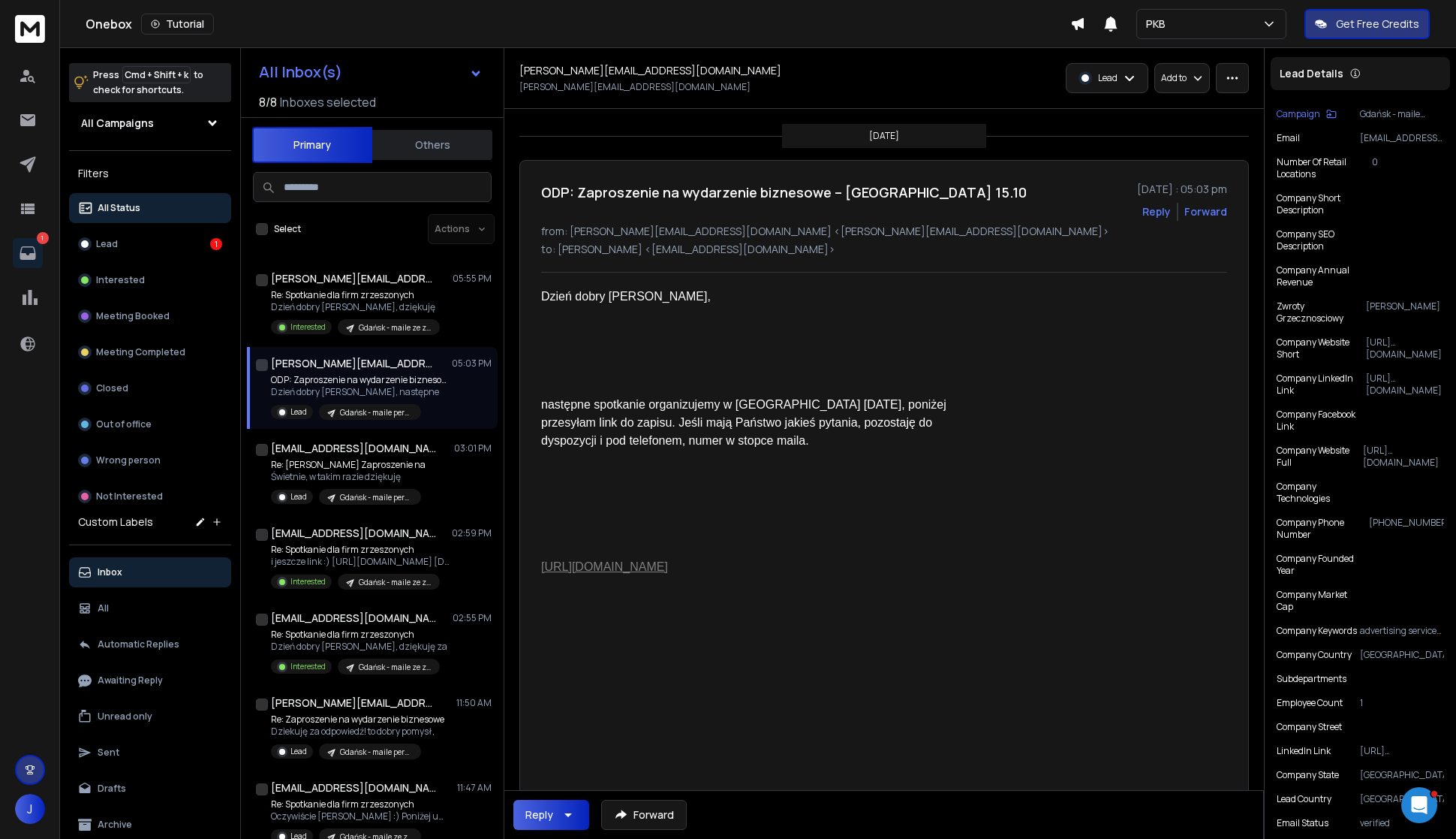
click at [1094, 88] on div "Lead" at bounding box center [1107, 78] width 81 height 29
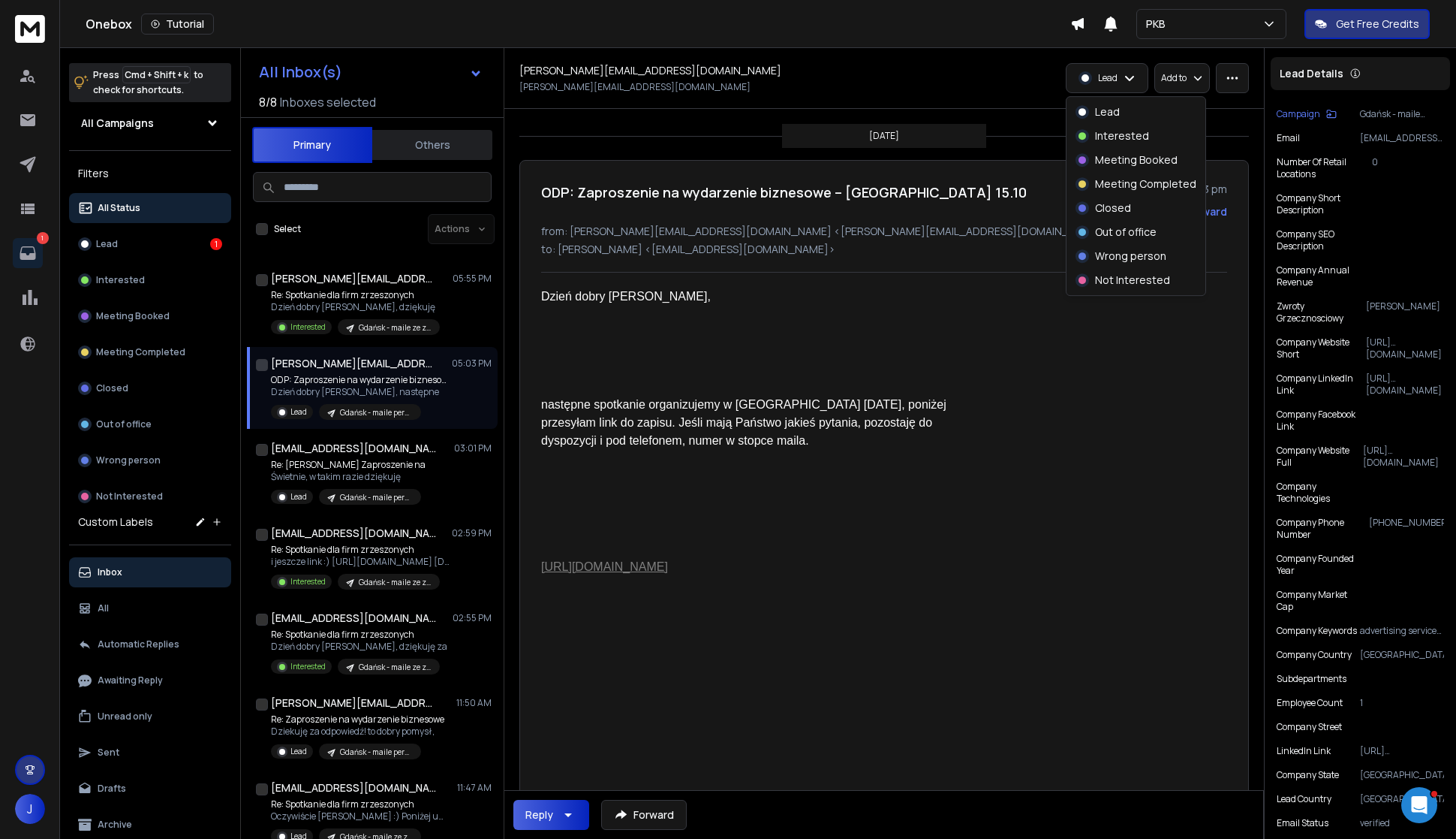
click at [144, 526] on h3 "Custom Labels" at bounding box center [116, 522] width 75 height 15
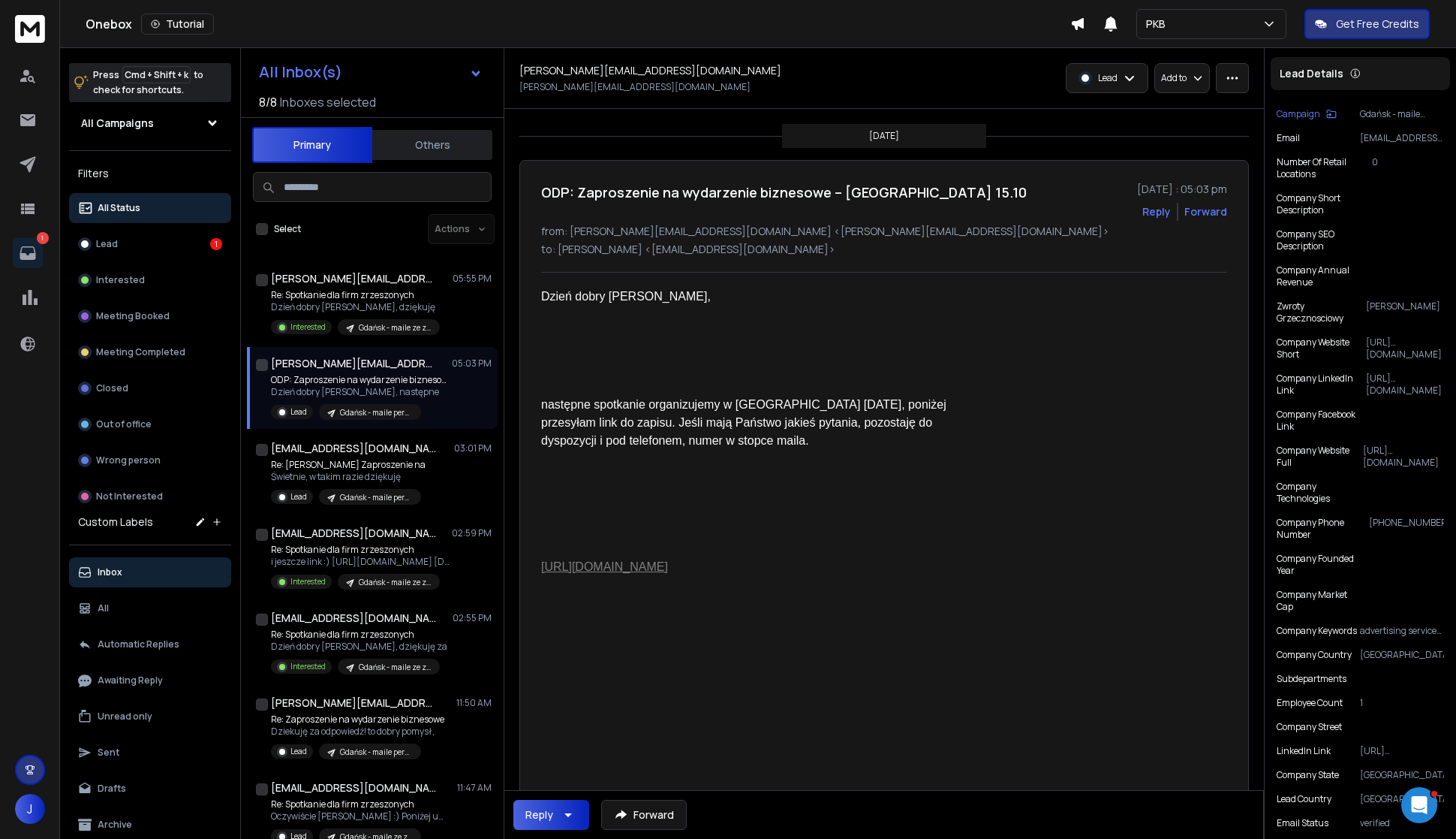
click at [200, 521] on icon at bounding box center [201, 522] width 11 height 11
click at [215, 521] on icon at bounding box center [217, 522] width 11 height 11
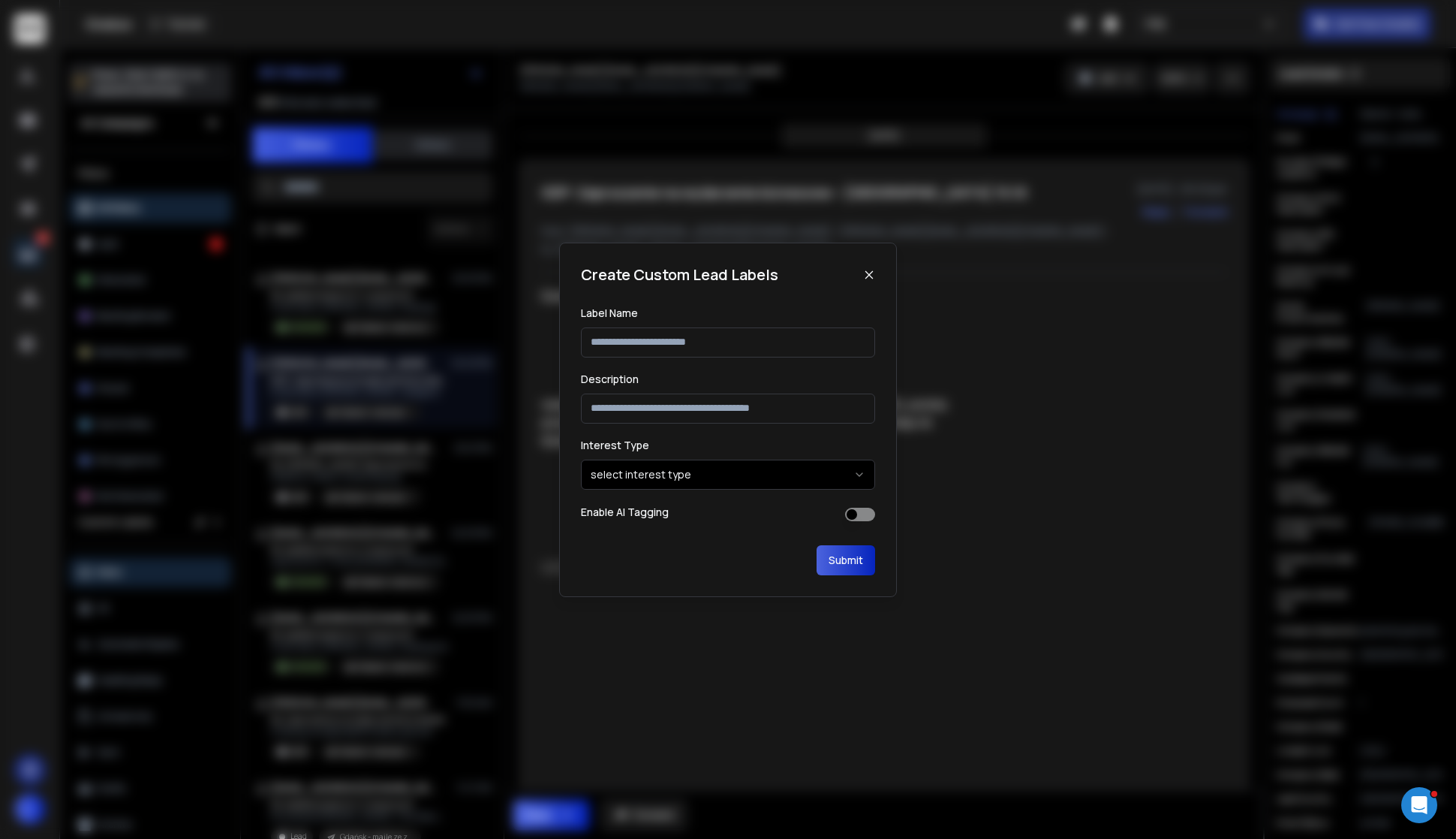
click at [635, 347] on input "Label Name" at bounding box center [728, 342] width 295 height 30
type input "**********"
click at [765, 469] on button "select interest type" at bounding box center [728, 474] width 295 height 30
select select "*******"
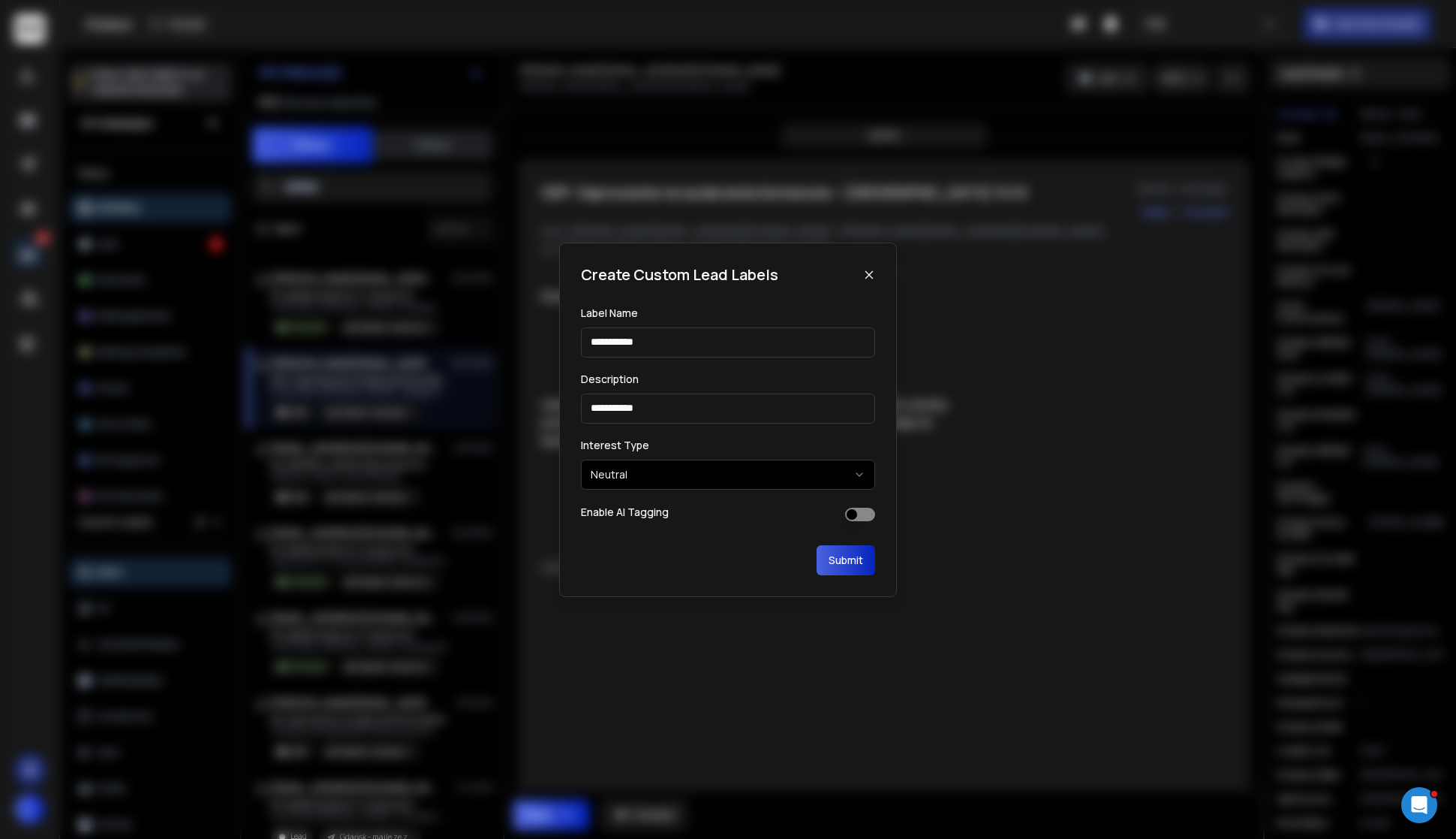
click at [823, 556] on button "Submit" at bounding box center [846, 560] width 59 height 30
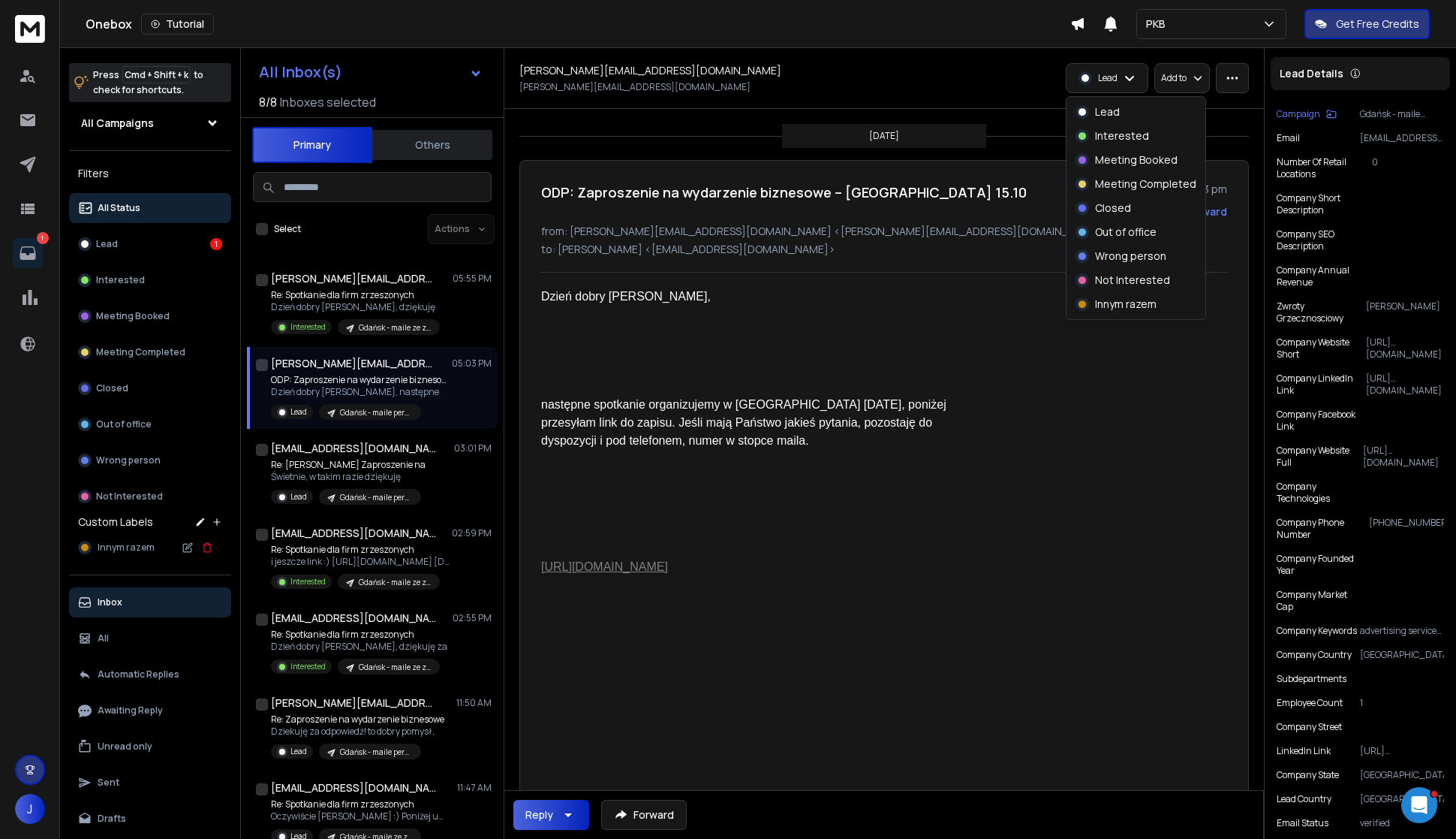
click at [1124, 82] on icon at bounding box center [1130, 78] width 12 height 12
click at [1100, 296] on p "Innym razem" at bounding box center [1126, 303] width 61 height 15
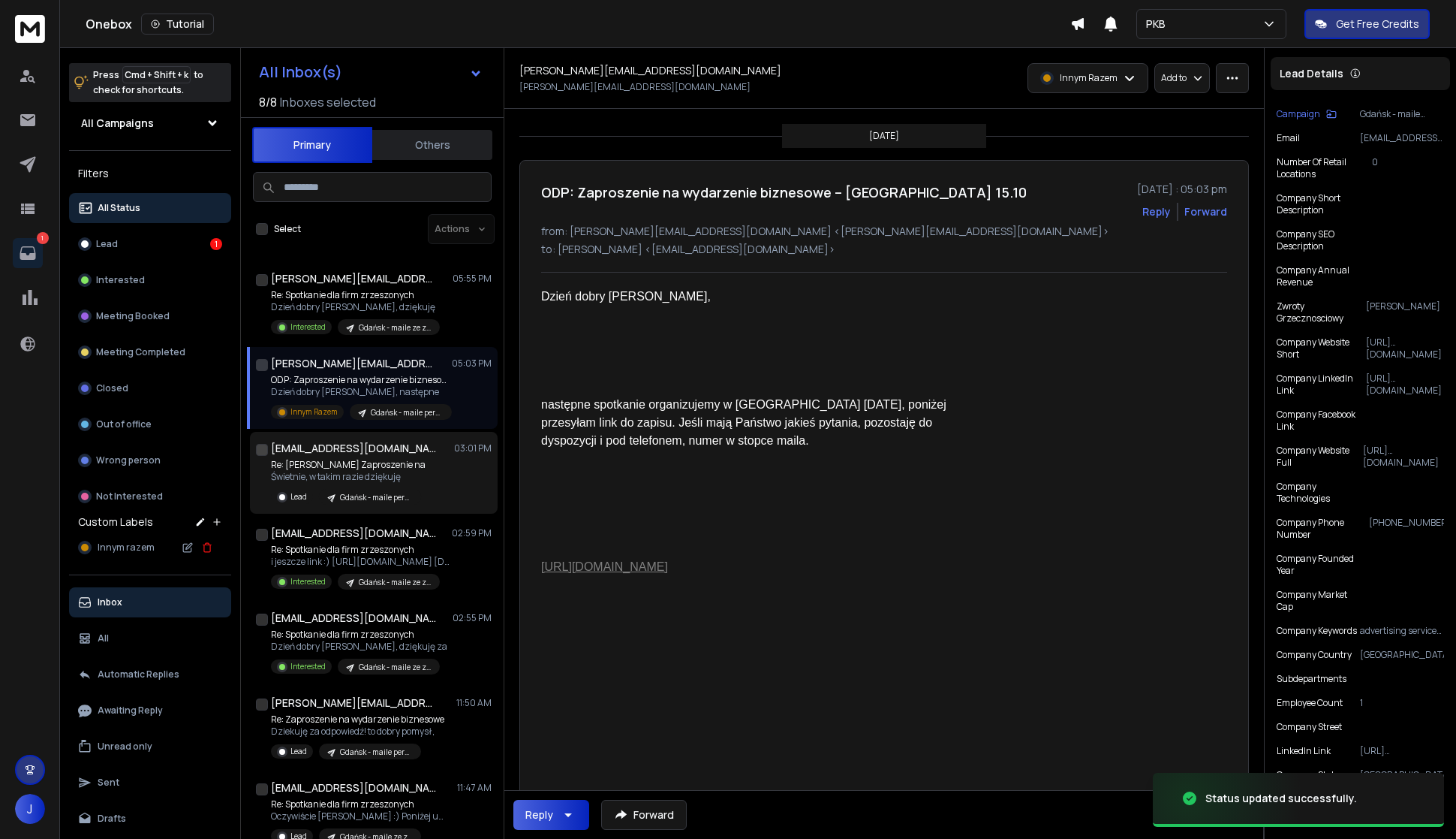
click at [336, 473] on p "Świetnie, w takim razie dziękuję" at bounding box center [348, 477] width 154 height 12
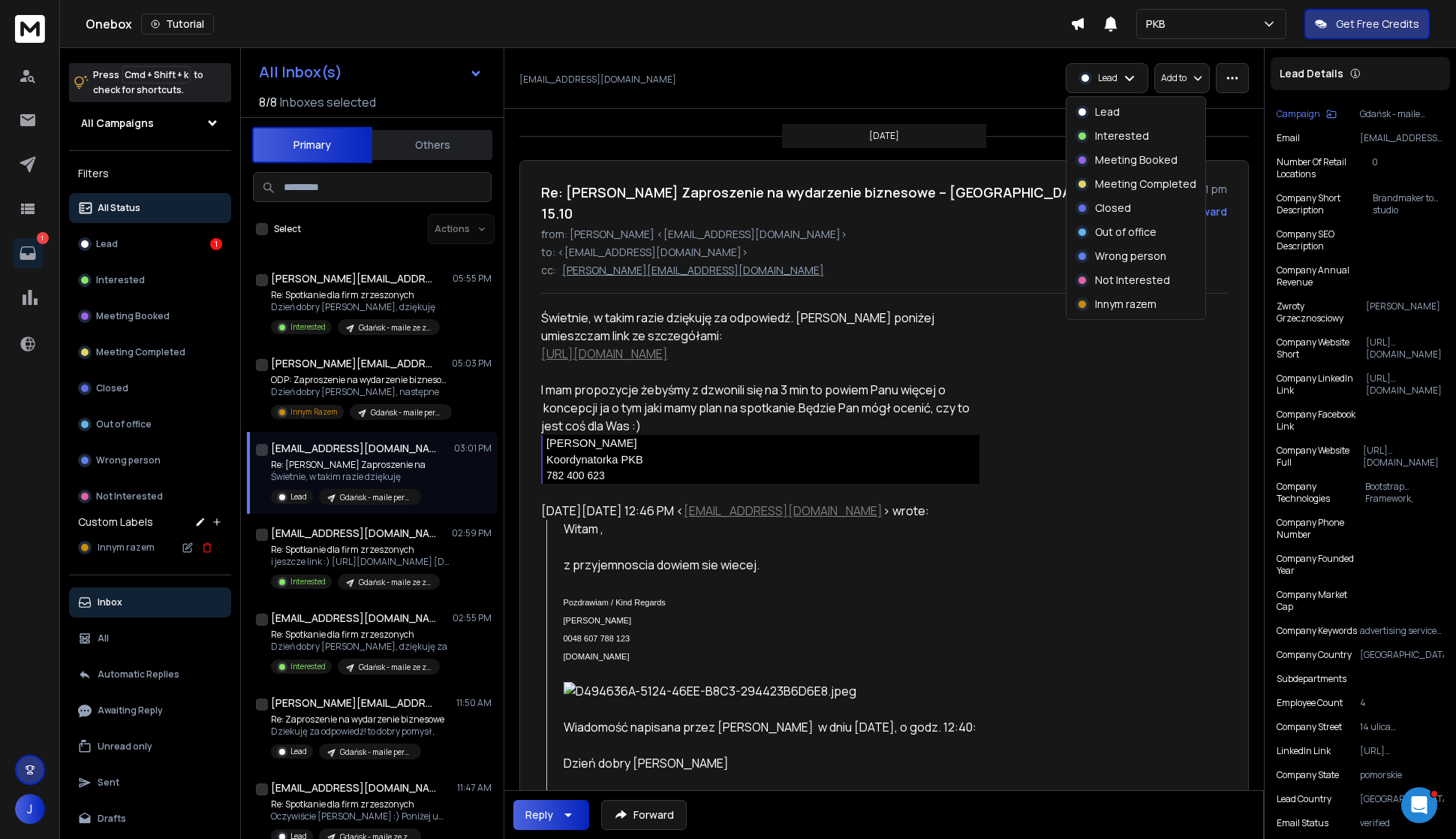
click at [1114, 78] on p "Lead" at bounding box center [1108, 78] width 19 height 12
click at [1098, 139] on p "Interested" at bounding box center [1122, 135] width 54 height 15
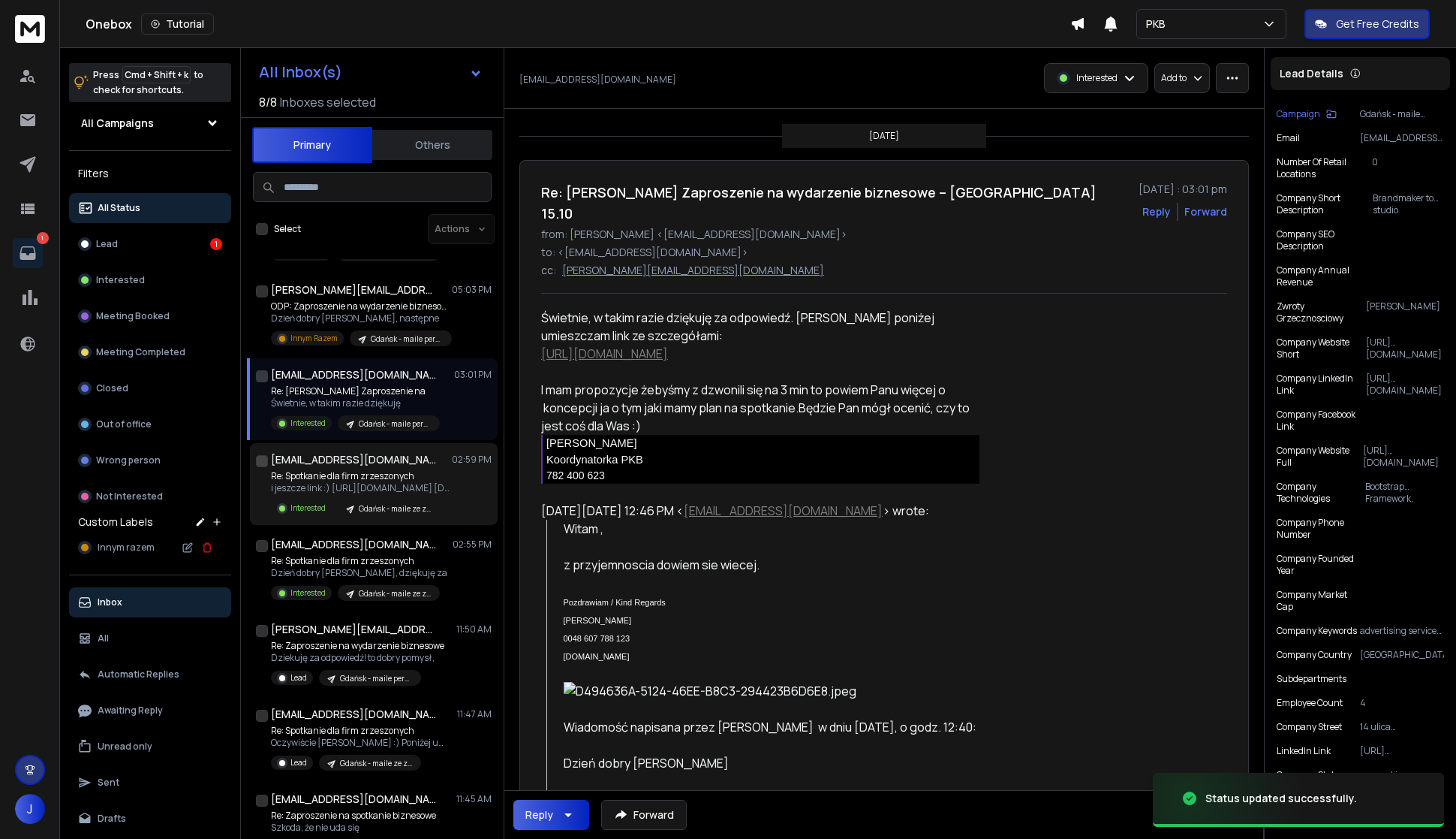
scroll to position [115, 0]
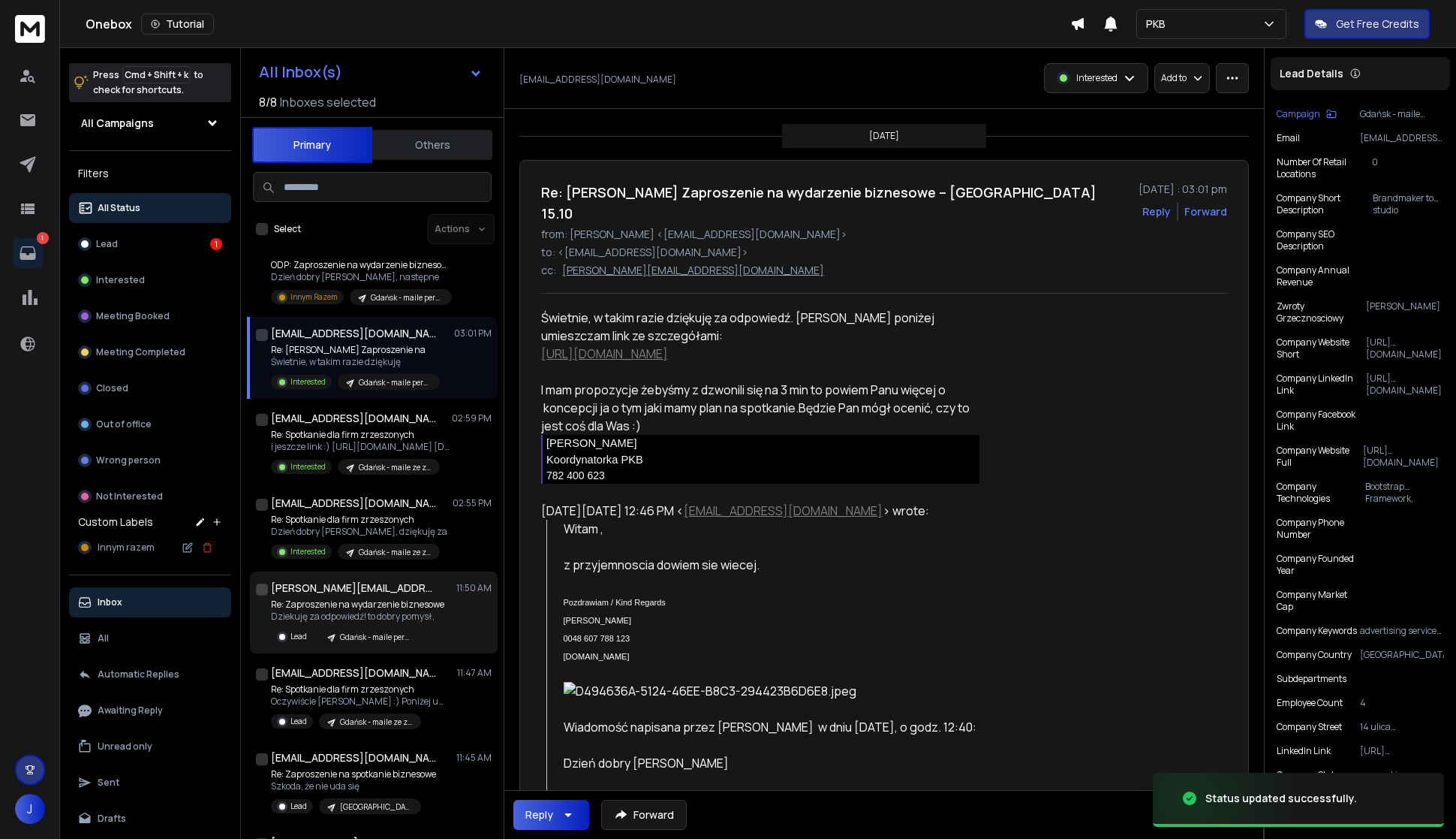
click at [329, 608] on p "Re: Zaproszenie na wydarzenie biznesowe" at bounding box center [358, 605] width 174 height 12
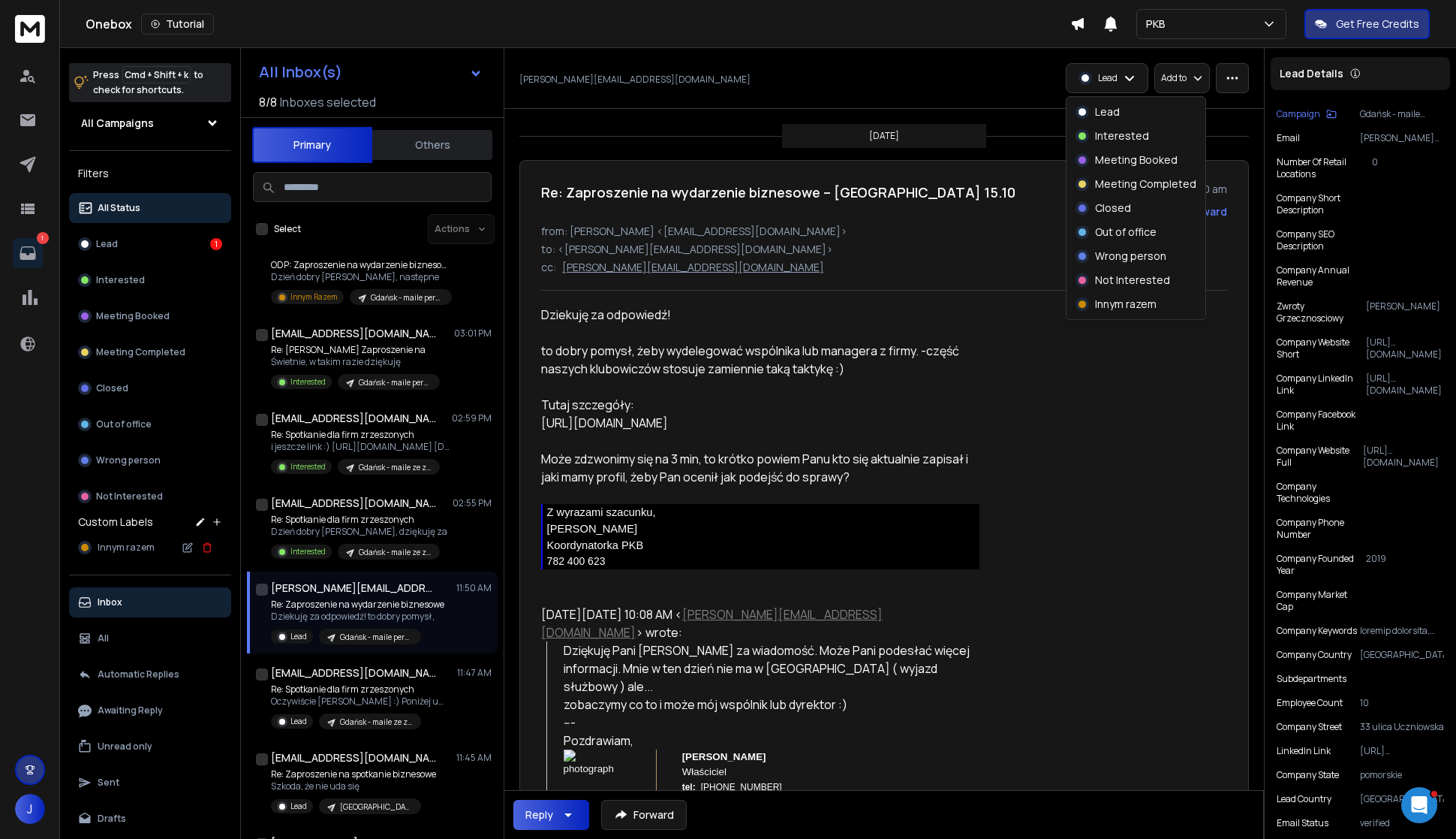
click at [1114, 75] on p "Lead" at bounding box center [1108, 78] width 19 height 12
click at [1097, 143] on div "Interested" at bounding box center [1136, 135] width 133 height 24
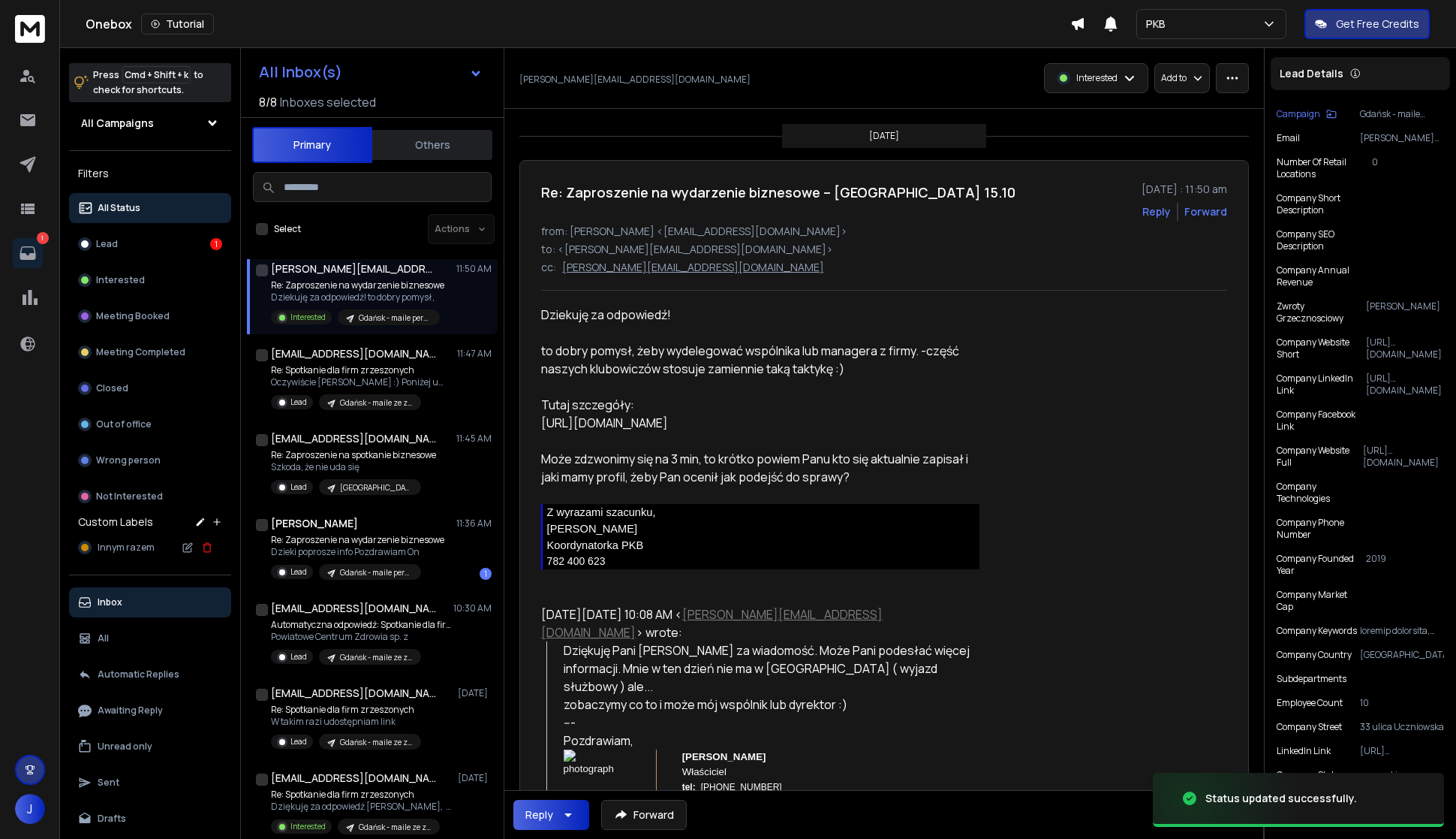
scroll to position [451, 0]
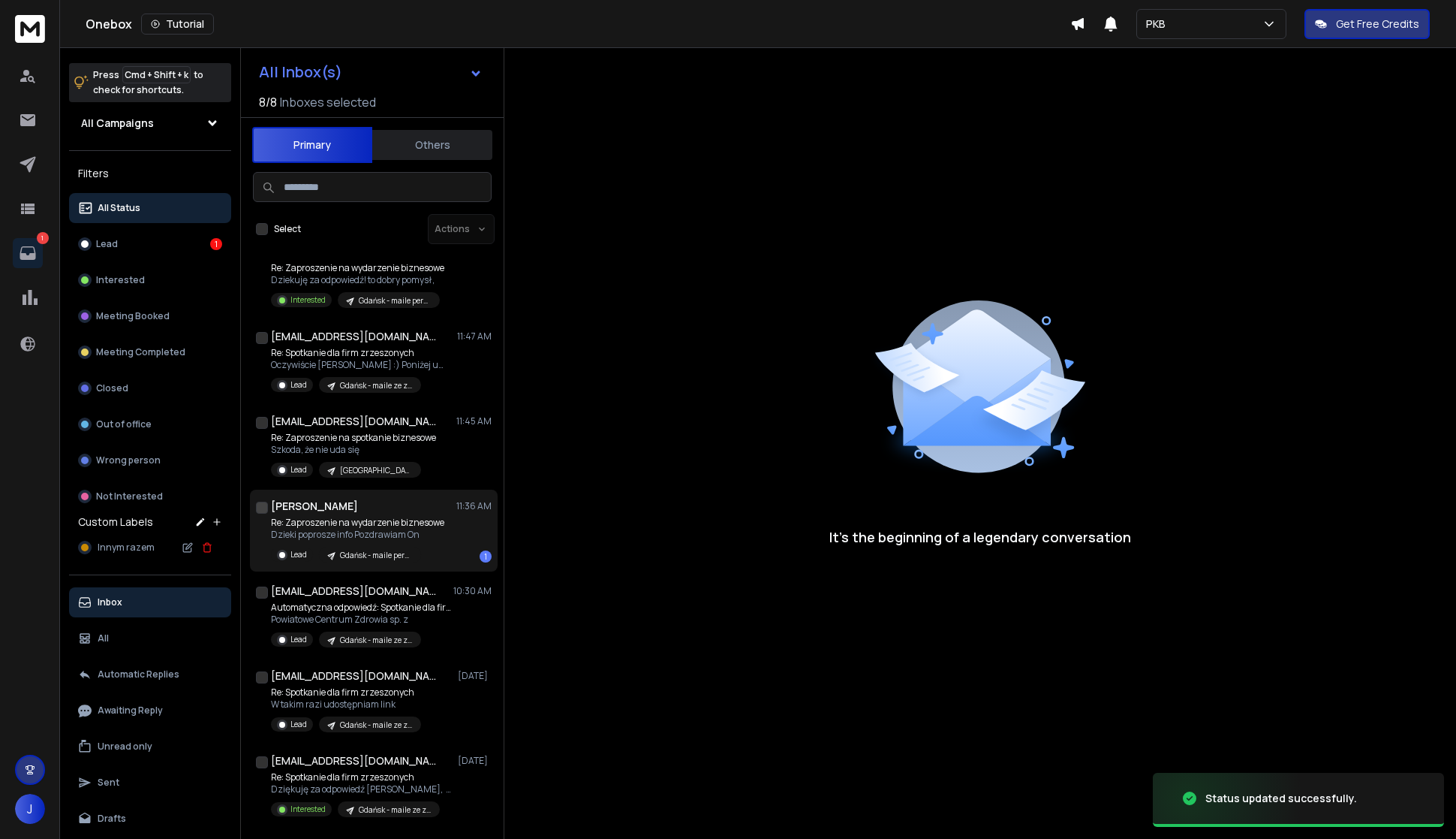
click at [420, 524] on p "Re: Zaproszenie na wydarzenie biznesowe" at bounding box center [358, 523] width 174 height 12
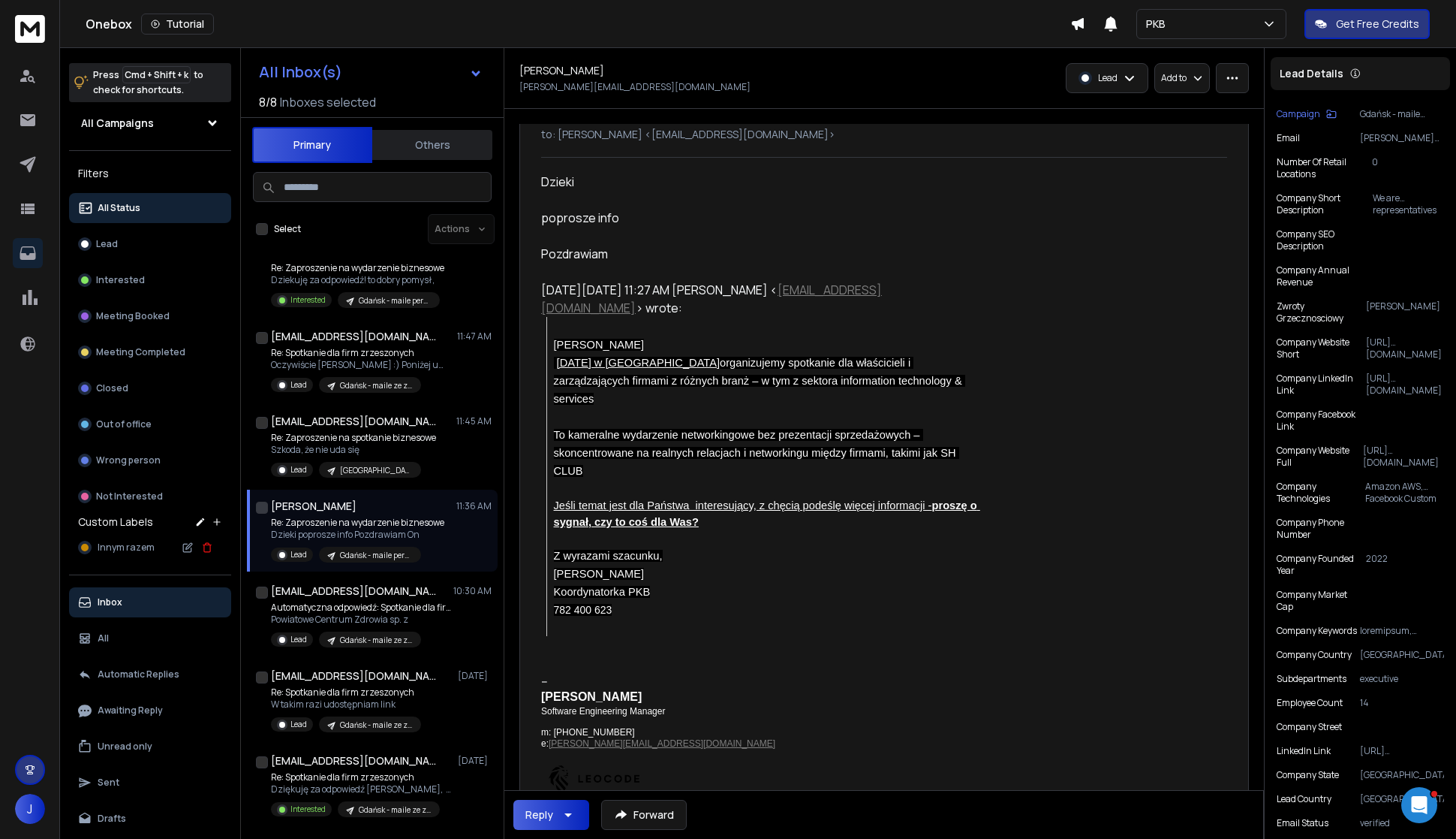
scroll to position [116, 0]
click at [529, 819] on div "Reply" at bounding box center [539, 814] width 28 height 15
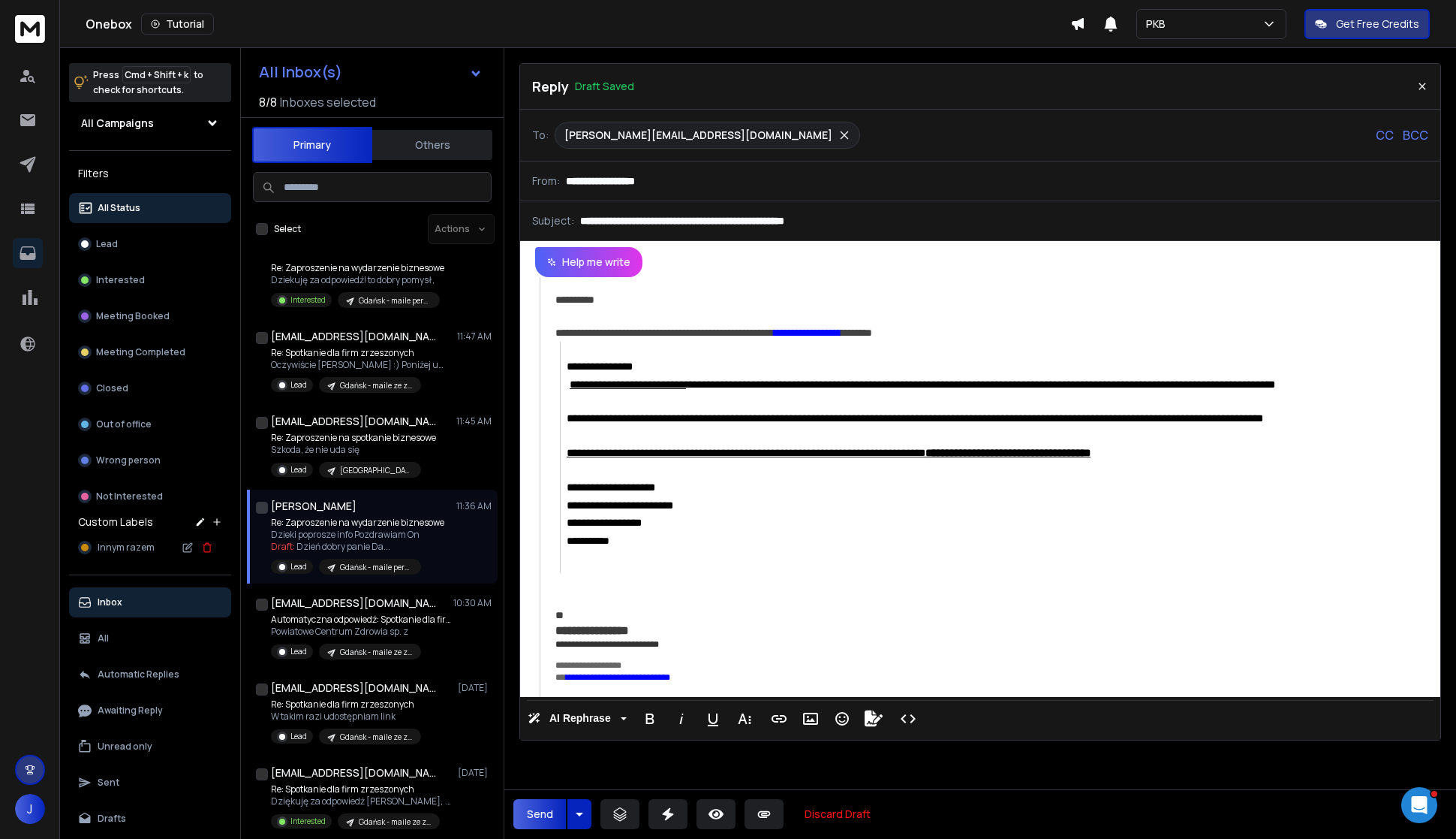
scroll to position [205, 0]
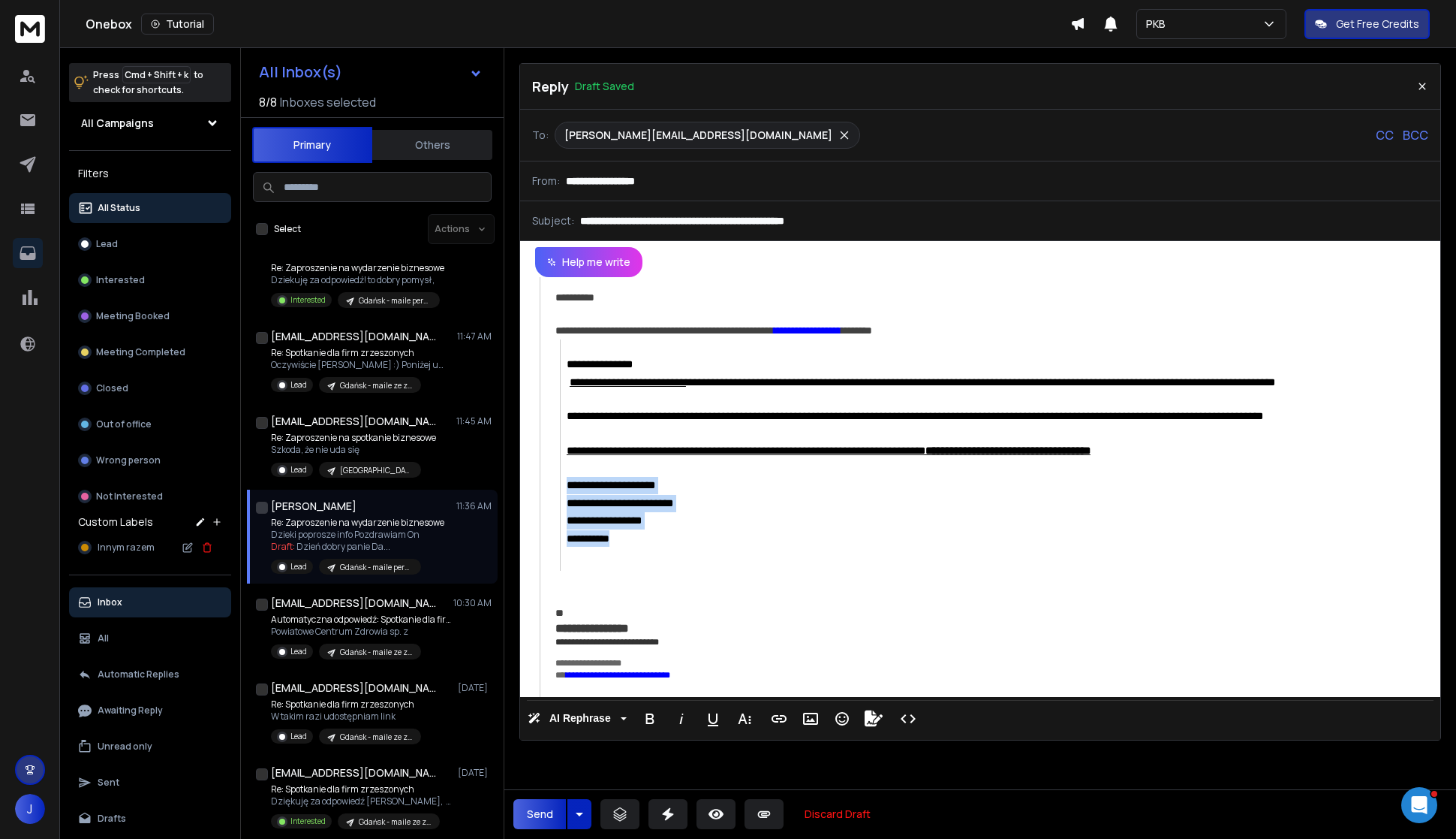
drag, startPoint x: 635, startPoint y: 546, endPoint x: 551, endPoint y: 487, distance: 102.6
click at [550, 487] on div "**********" at bounding box center [981, 555] width 882 height 666
copy b "**********"
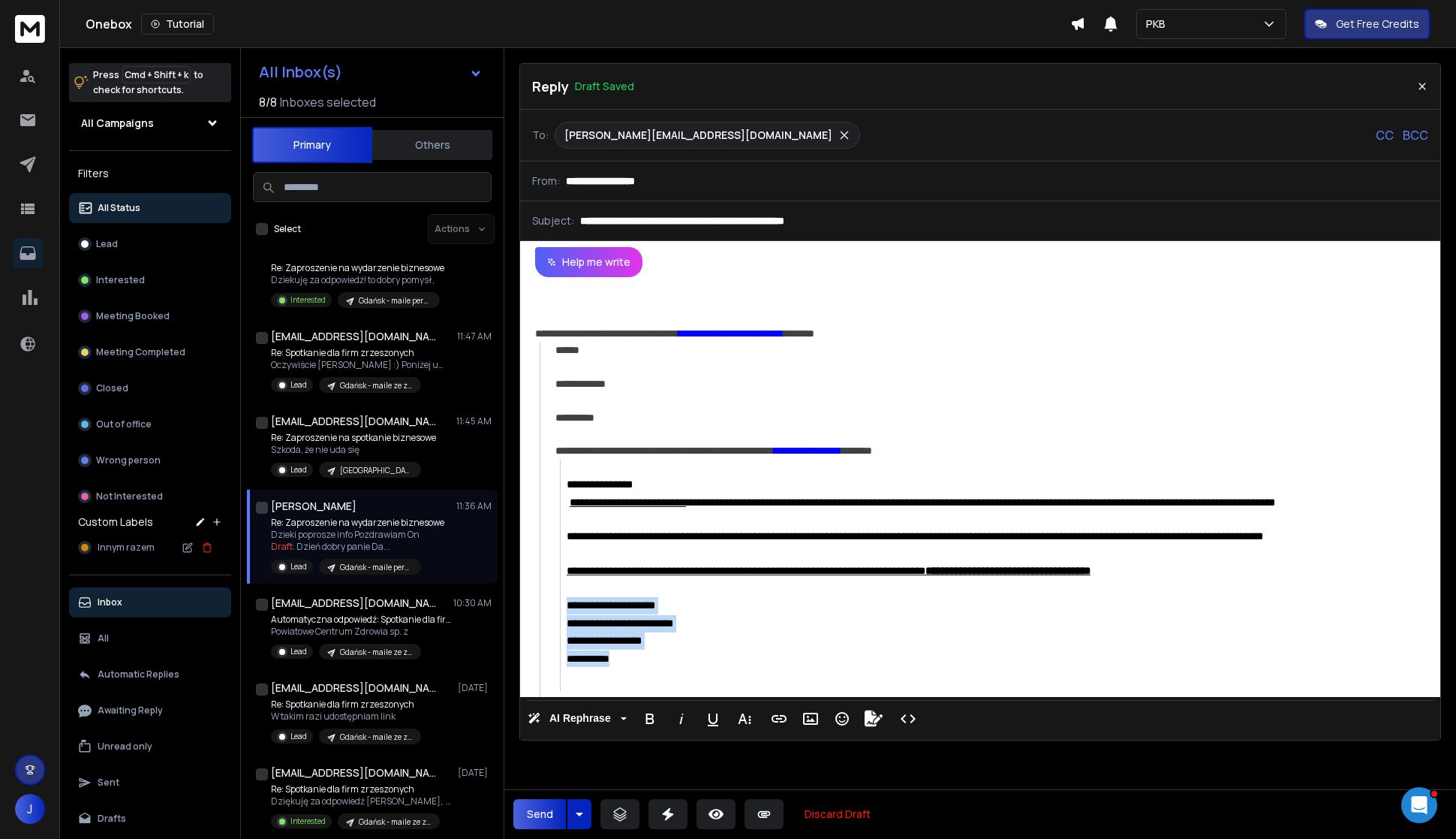
scroll to position [0, 0]
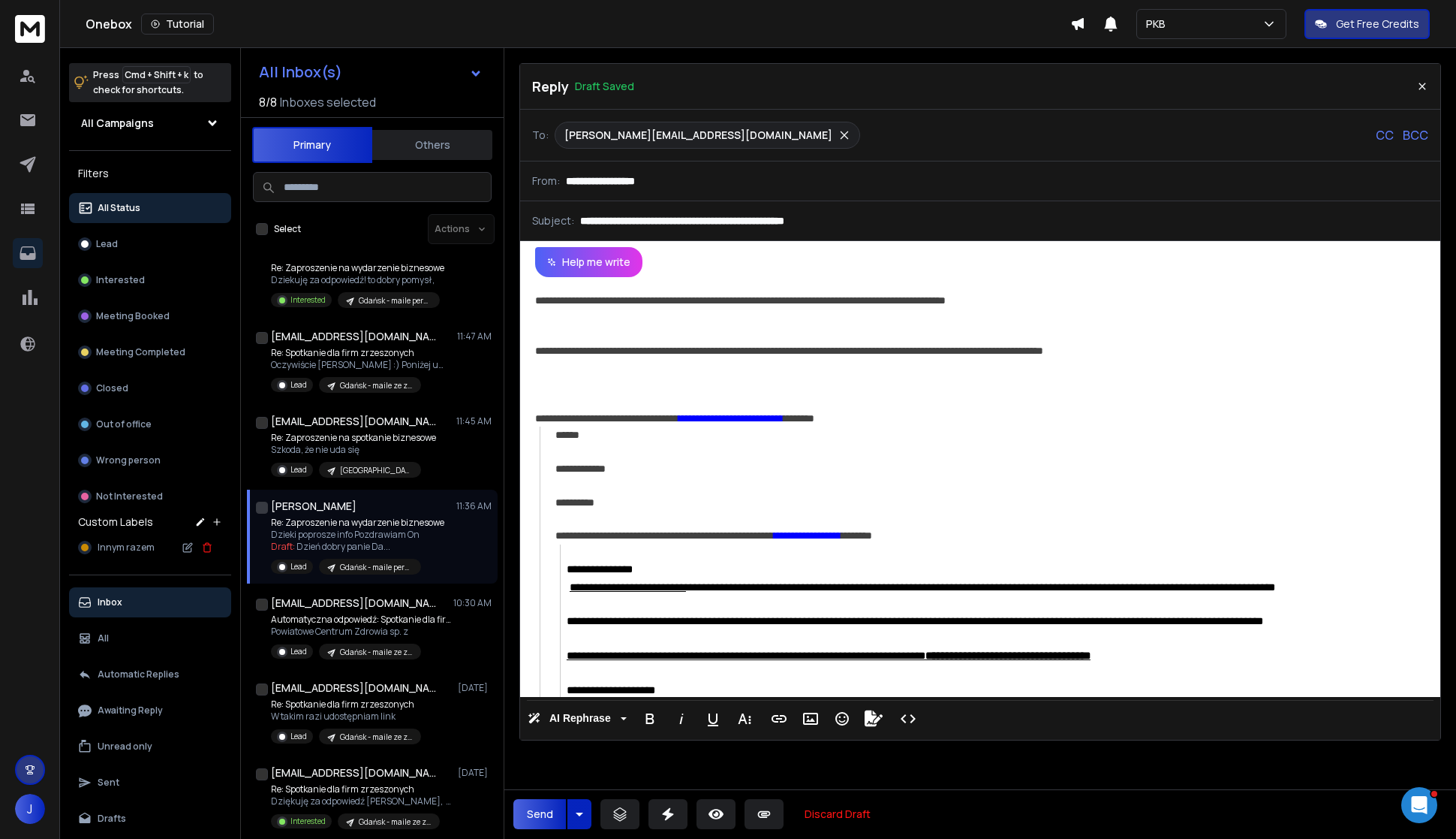
click at [550, 358] on div "**********" at bounding box center [971, 334] width 872 height 84
click at [544, 368] on div "**********" at bounding box center [971, 334] width 872 height 84
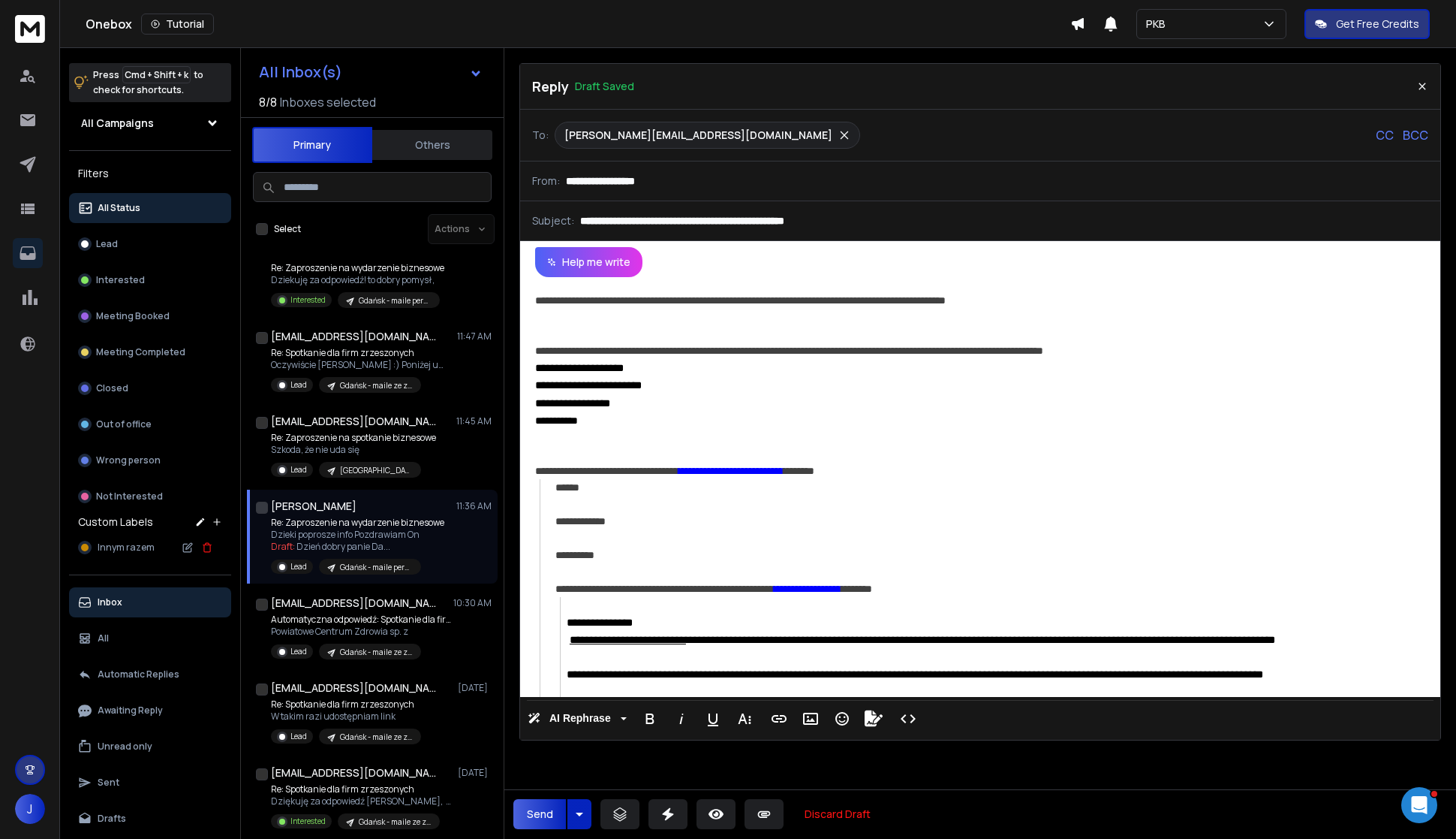
click at [660, 316] on div "**********" at bounding box center [971, 360] width 872 height 137
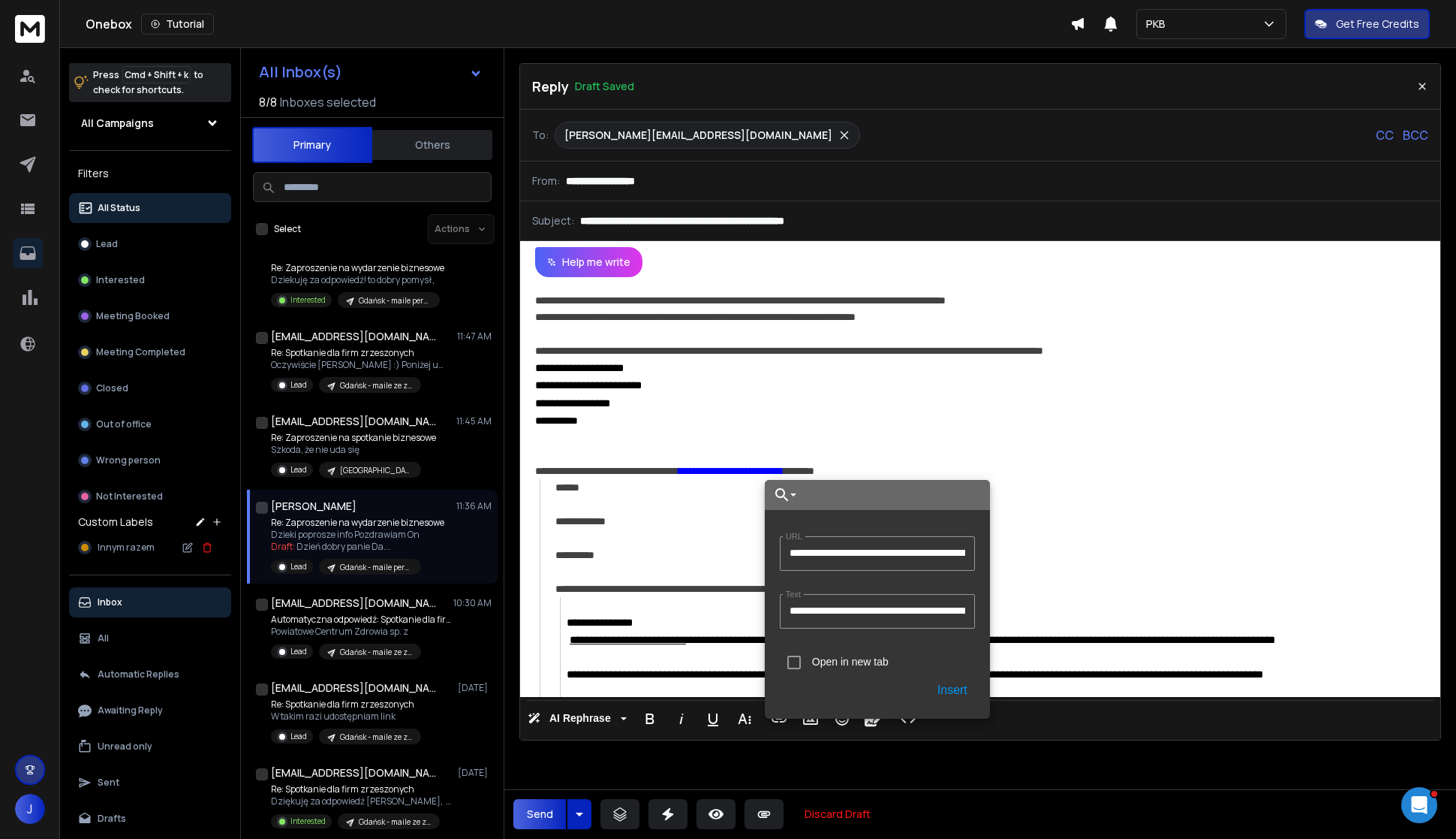
scroll to position [0, 220]
type input "**********"
click at [797, 666] on span at bounding box center [793, 662] width 13 height 13
click at [829, 661] on label "Open in new tab" at bounding box center [850, 662] width 76 height 12
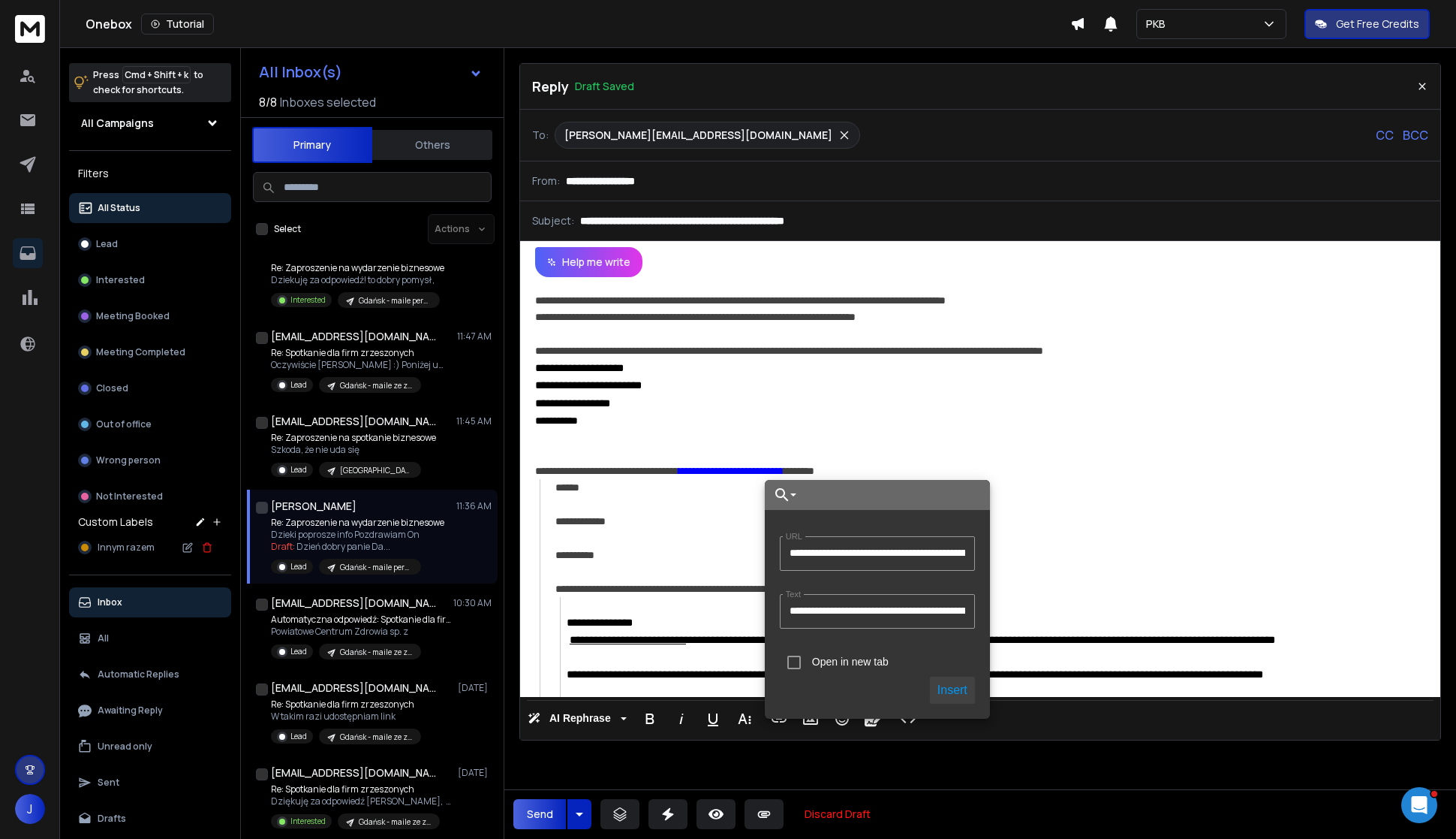
click at [966, 693] on button "Insert" at bounding box center [952, 690] width 45 height 27
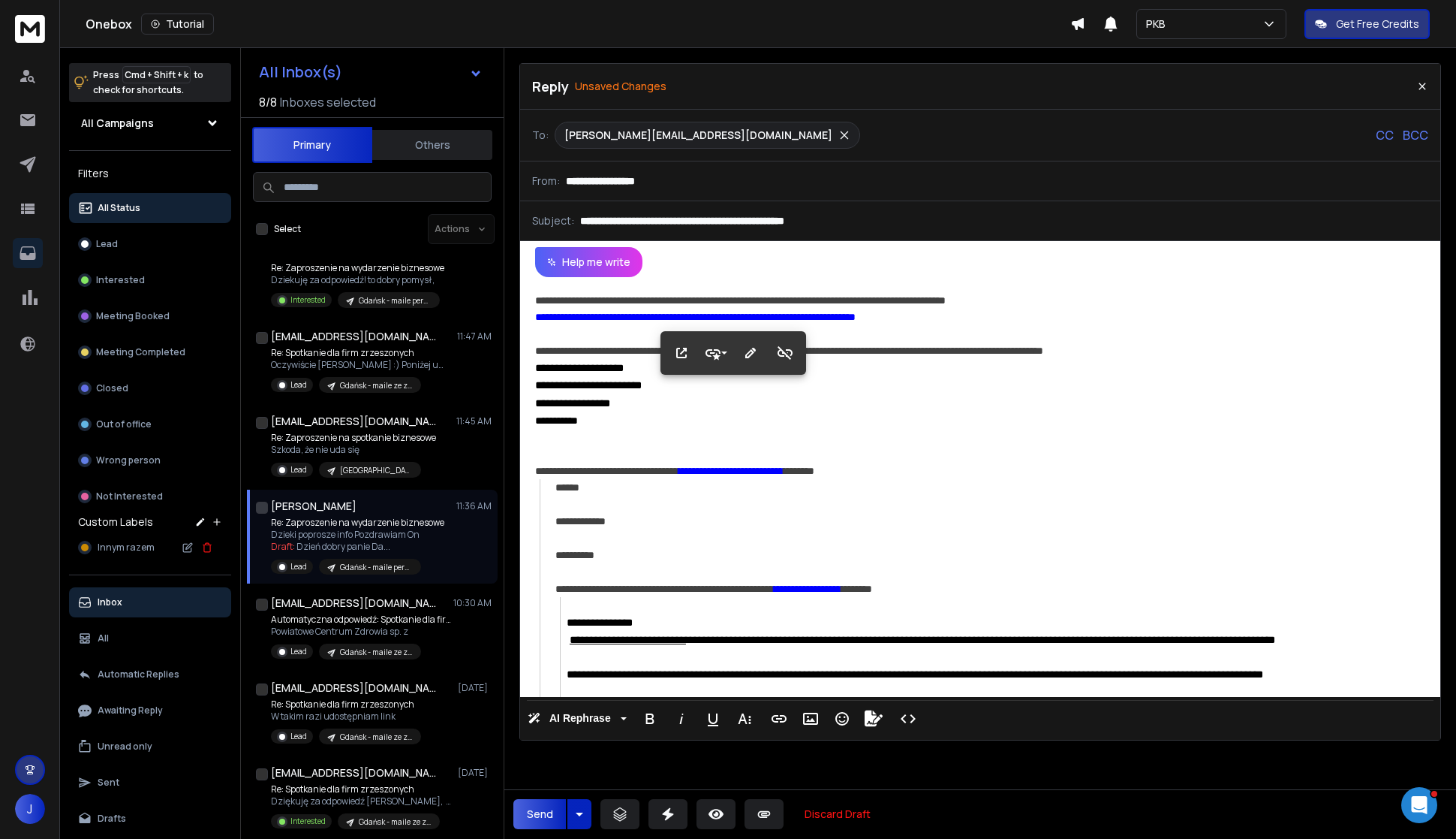
click at [1029, 470] on div "**********" at bounding box center [971, 471] width 872 height 17
click at [546, 816] on button "Send" at bounding box center [540, 814] width 53 height 30
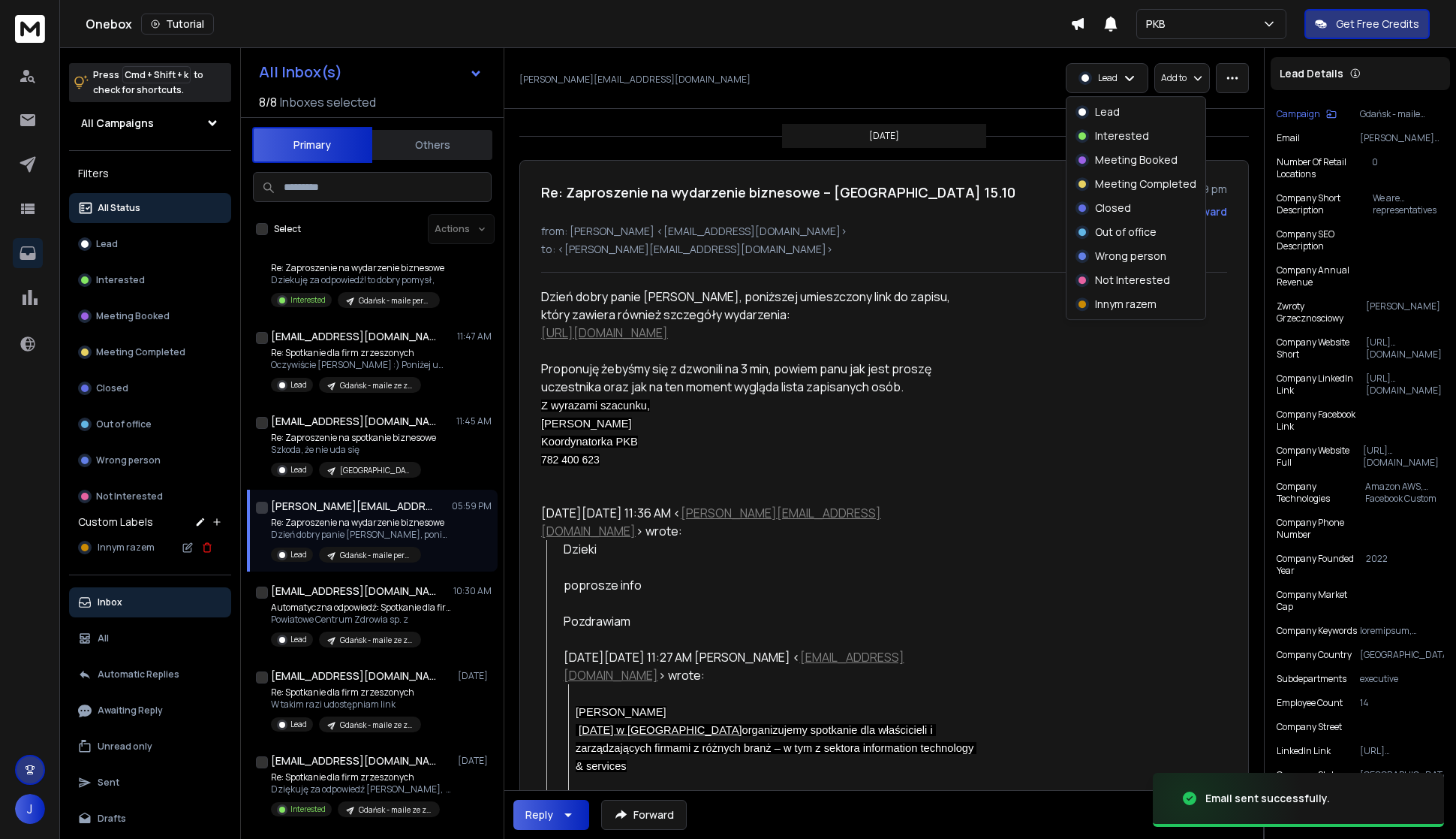
click at [1112, 81] on p "Lead" at bounding box center [1108, 78] width 19 height 12
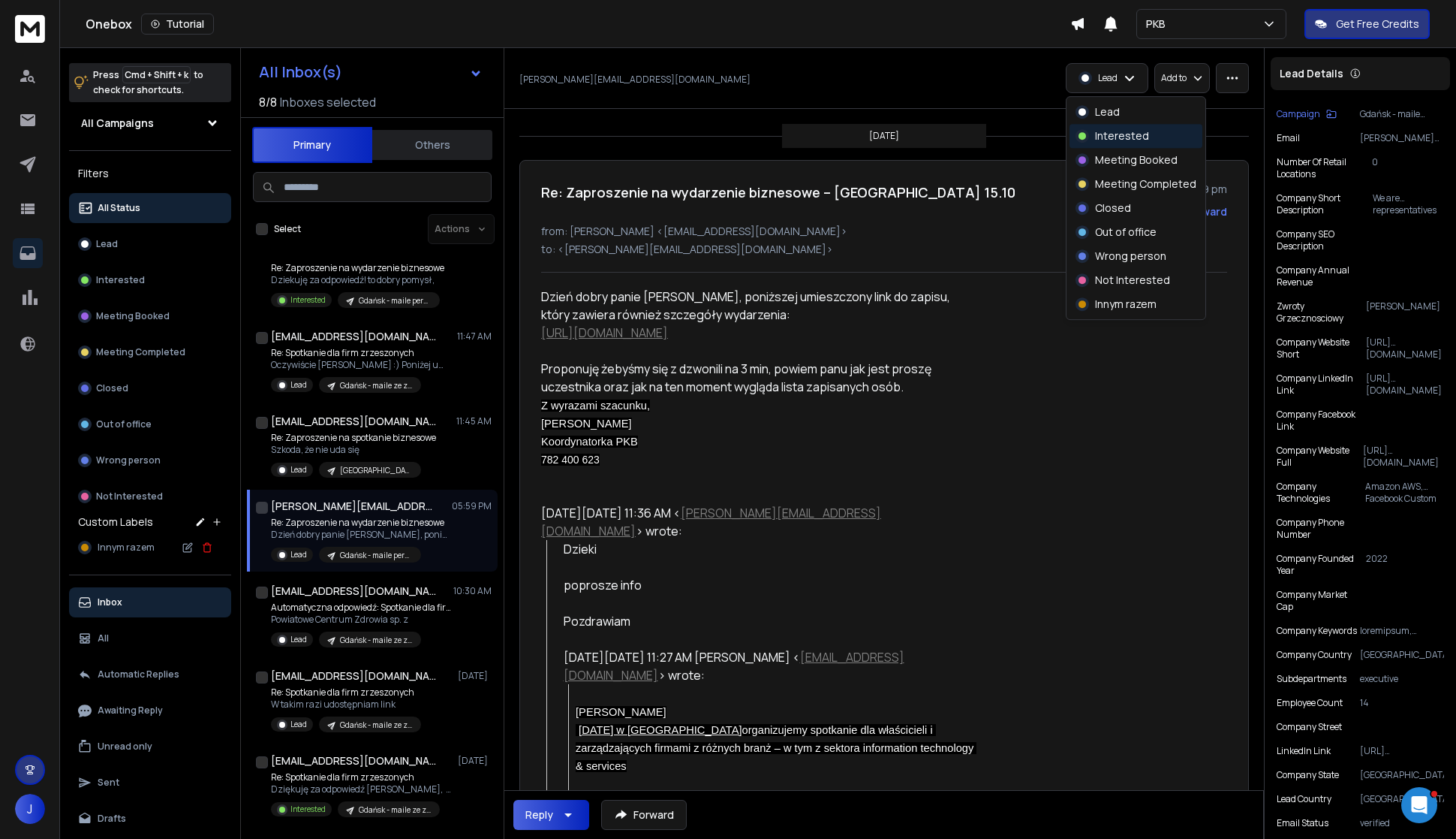
click at [1091, 133] on div "Interested" at bounding box center [1112, 135] width 74 height 15
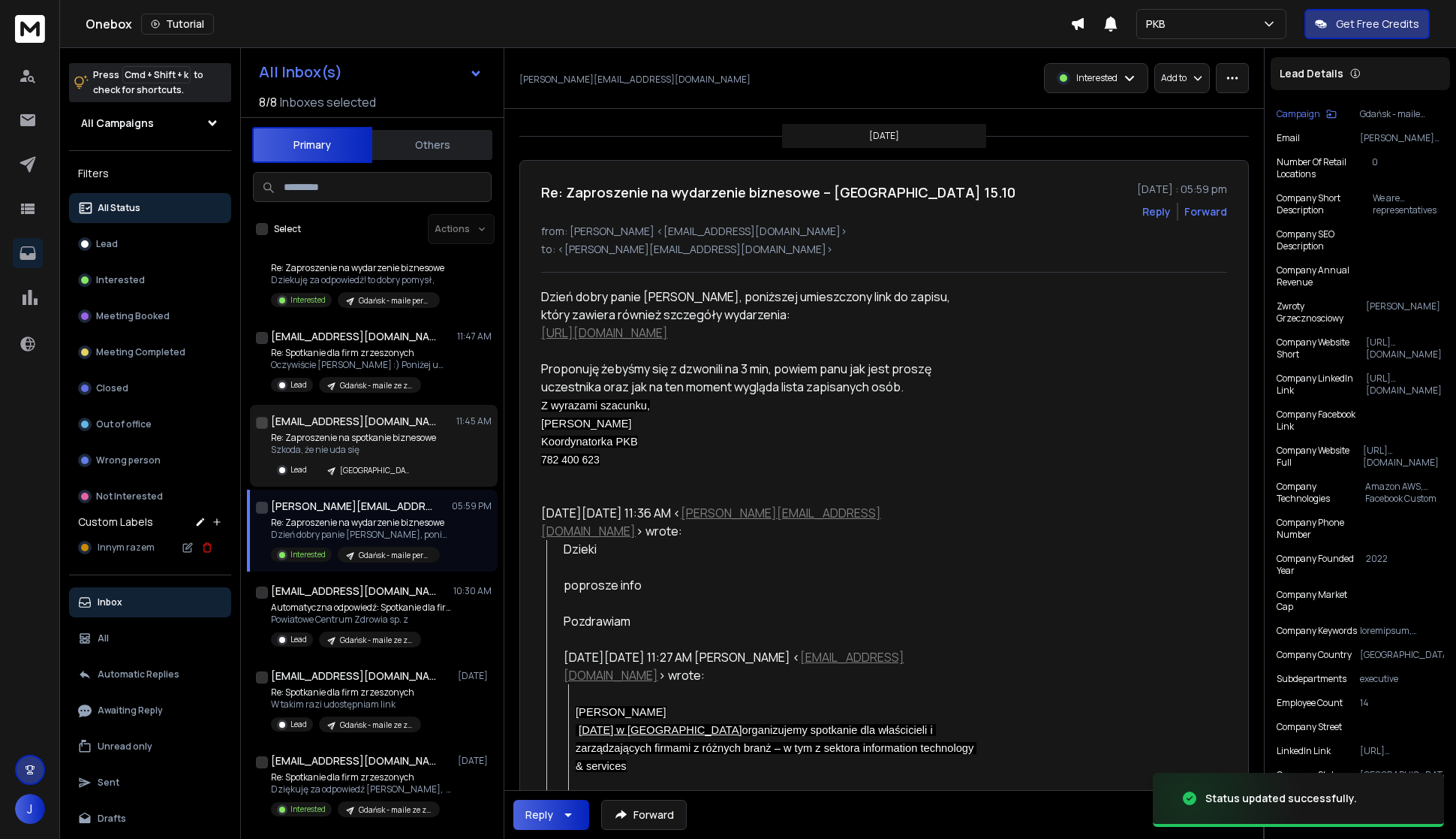
click at [401, 447] on p "Szkoda, że nie uda się" at bounding box center [353, 450] width 165 height 12
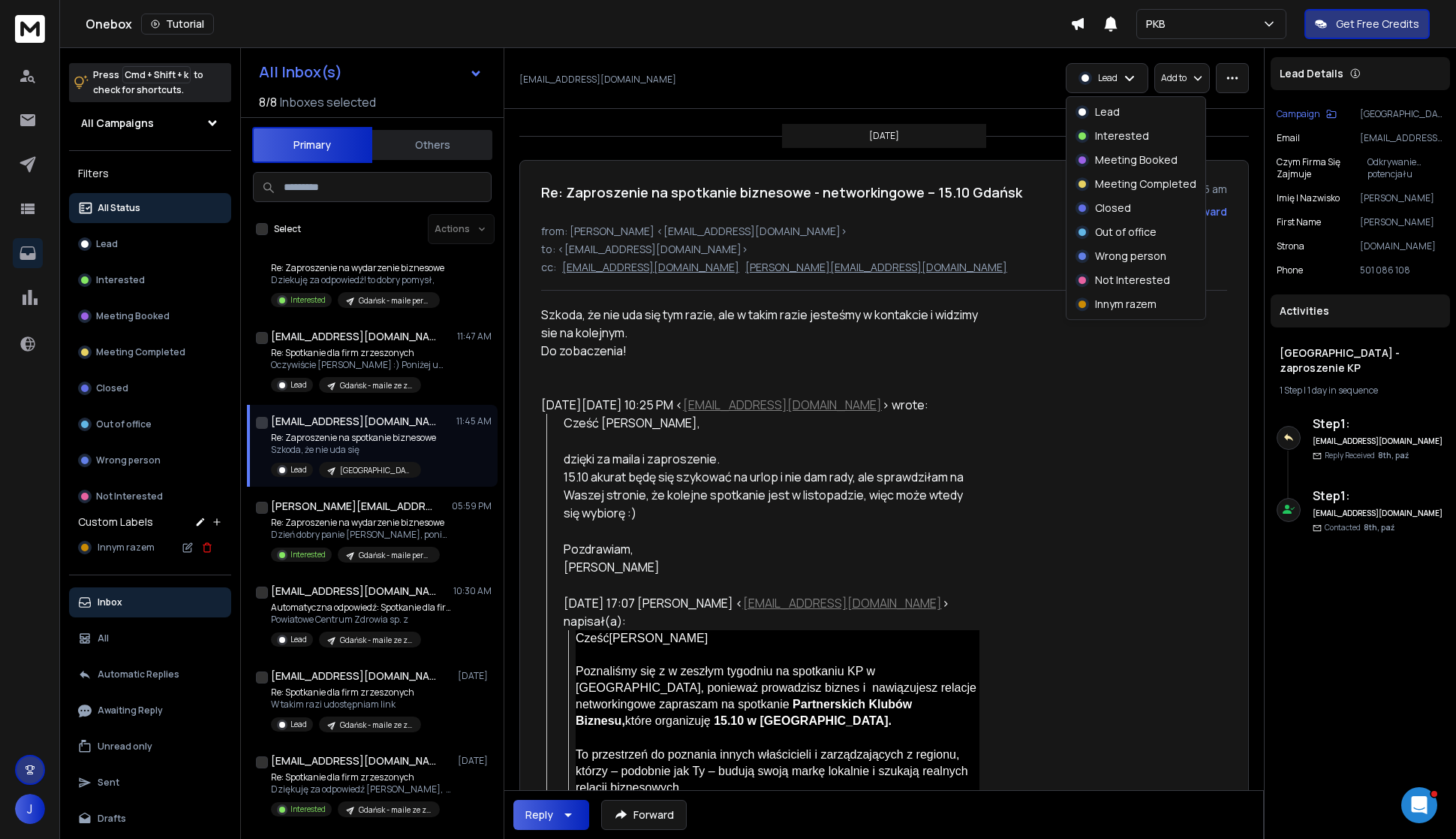
click at [1114, 76] on p "Lead" at bounding box center [1108, 78] width 19 height 12
click at [1101, 306] on p "Innym razem" at bounding box center [1126, 303] width 61 height 15
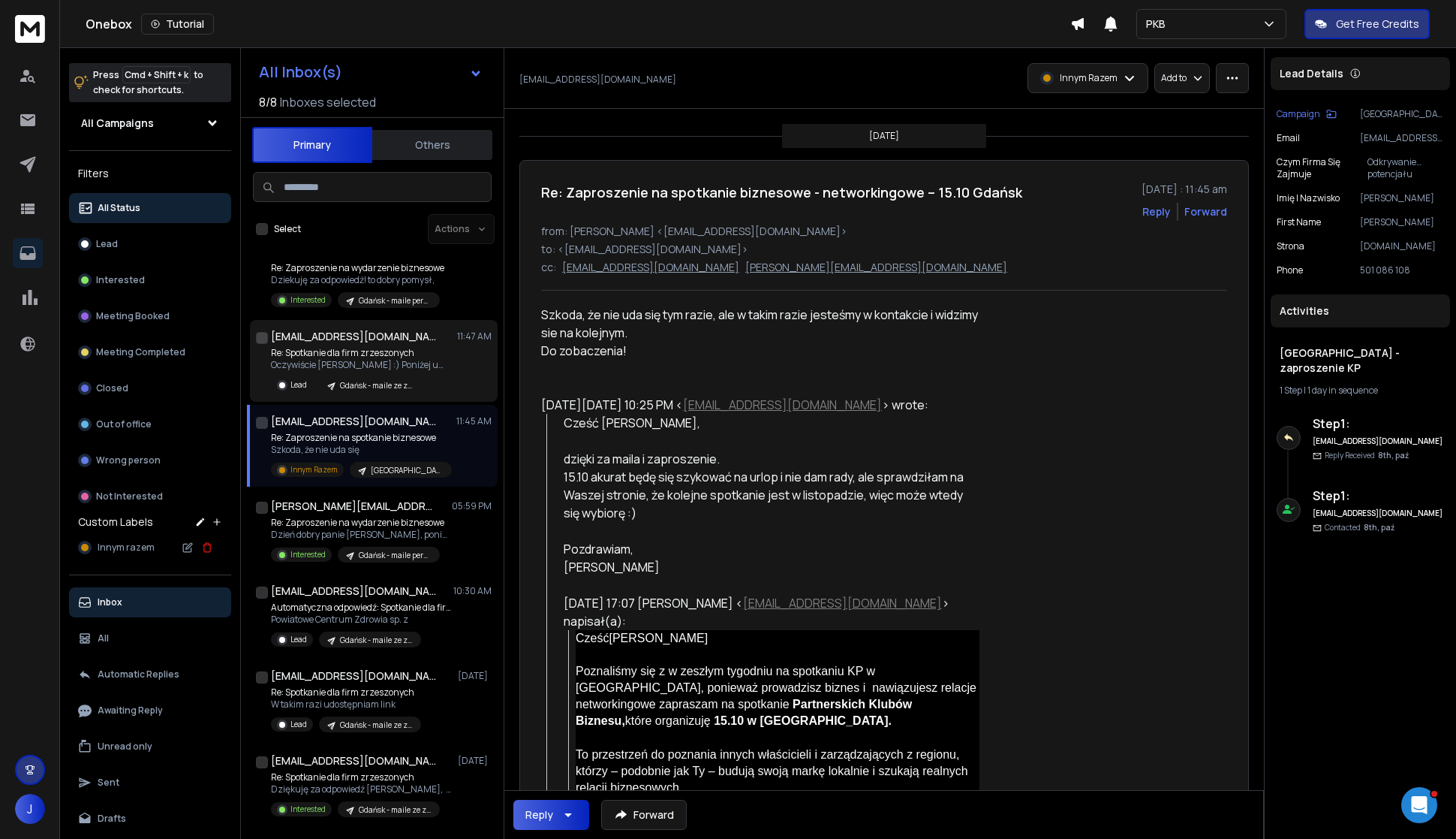
click at [427, 381] on div "Lead Gdańsk - maile ze zwiazku pracodawcow" at bounding box center [361, 385] width 181 height 16
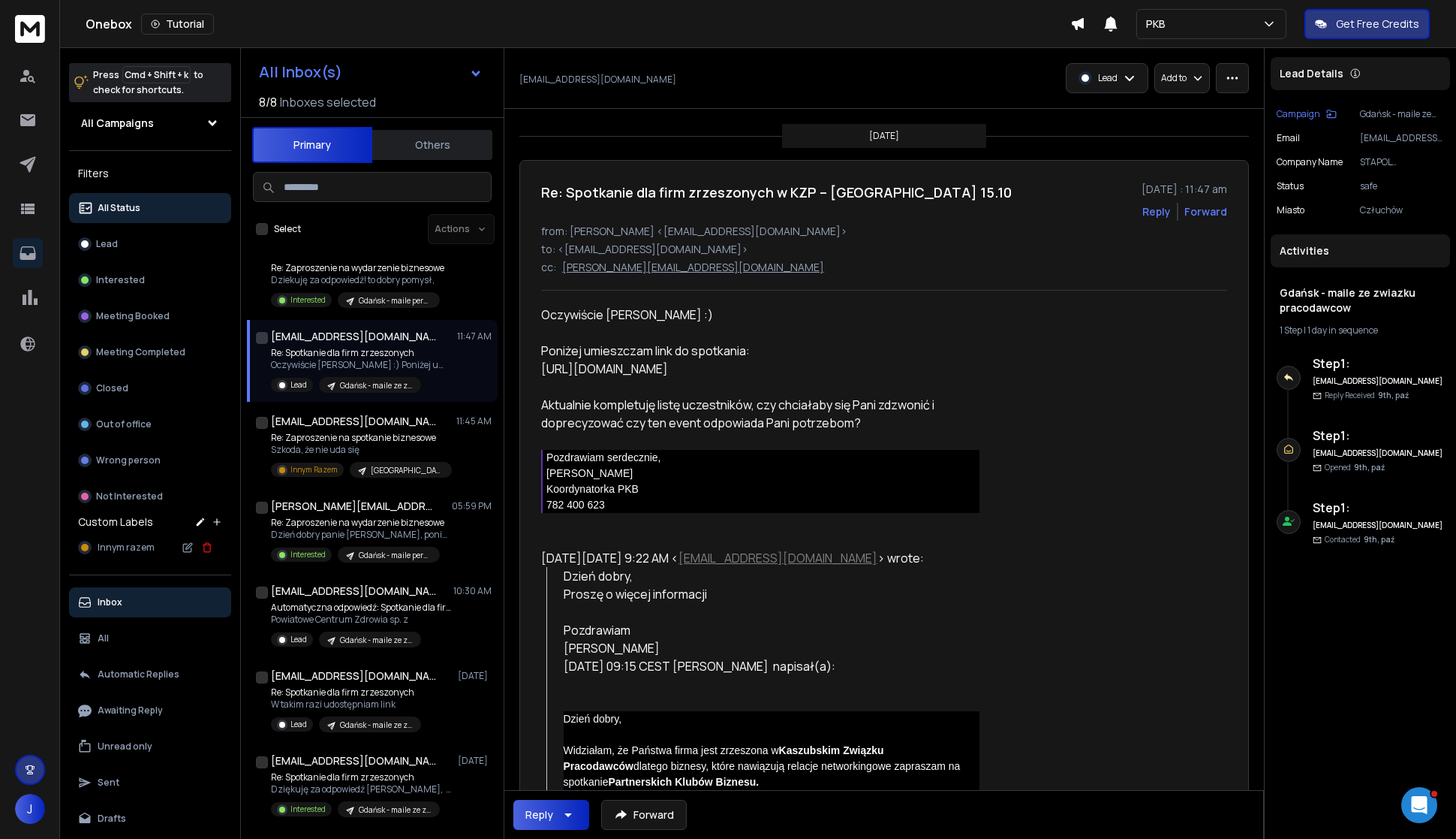
click at [1103, 75] on p "Lead" at bounding box center [1108, 78] width 19 height 12
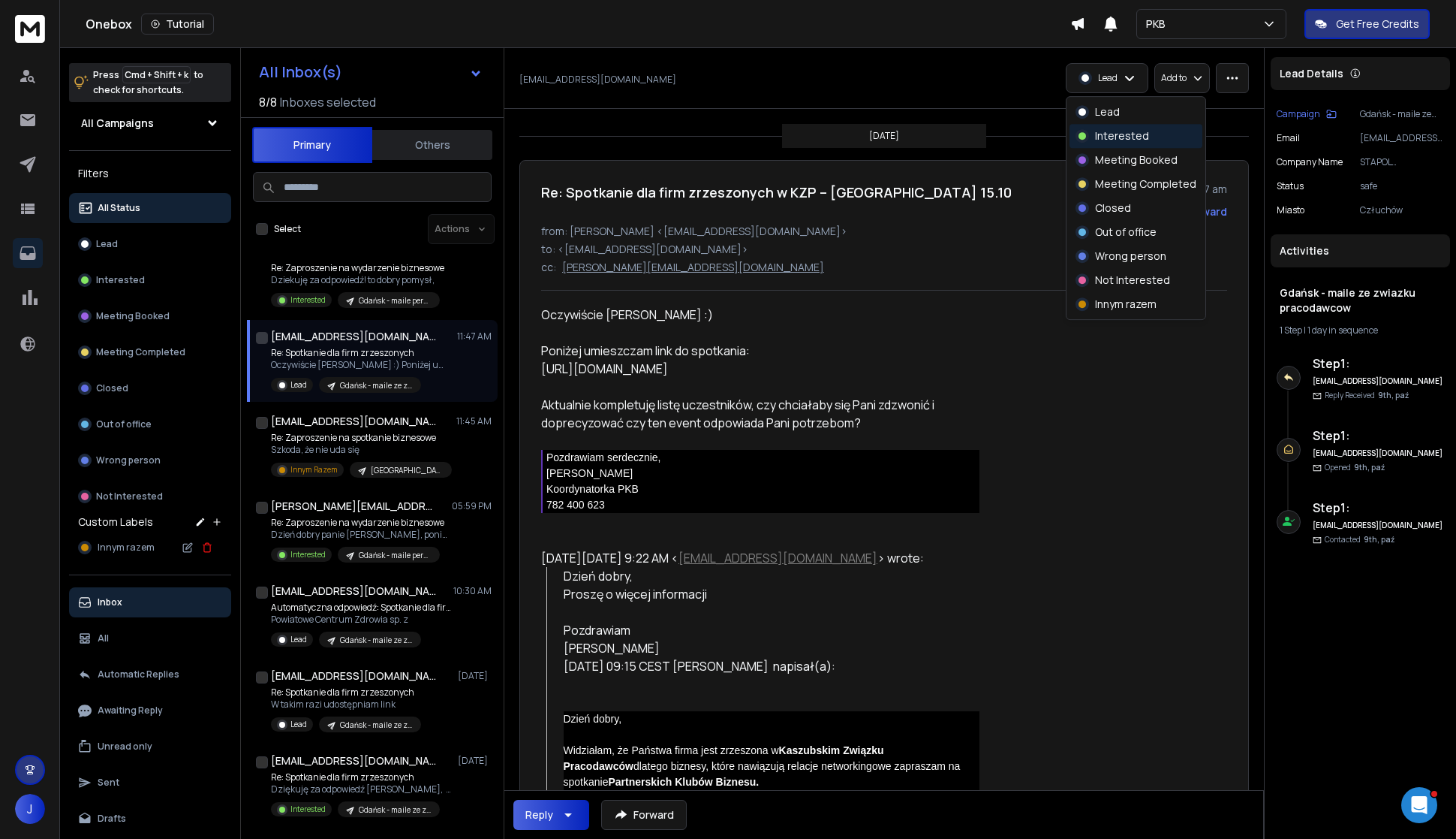
click at [1098, 133] on p "Interested" at bounding box center [1122, 135] width 54 height 15
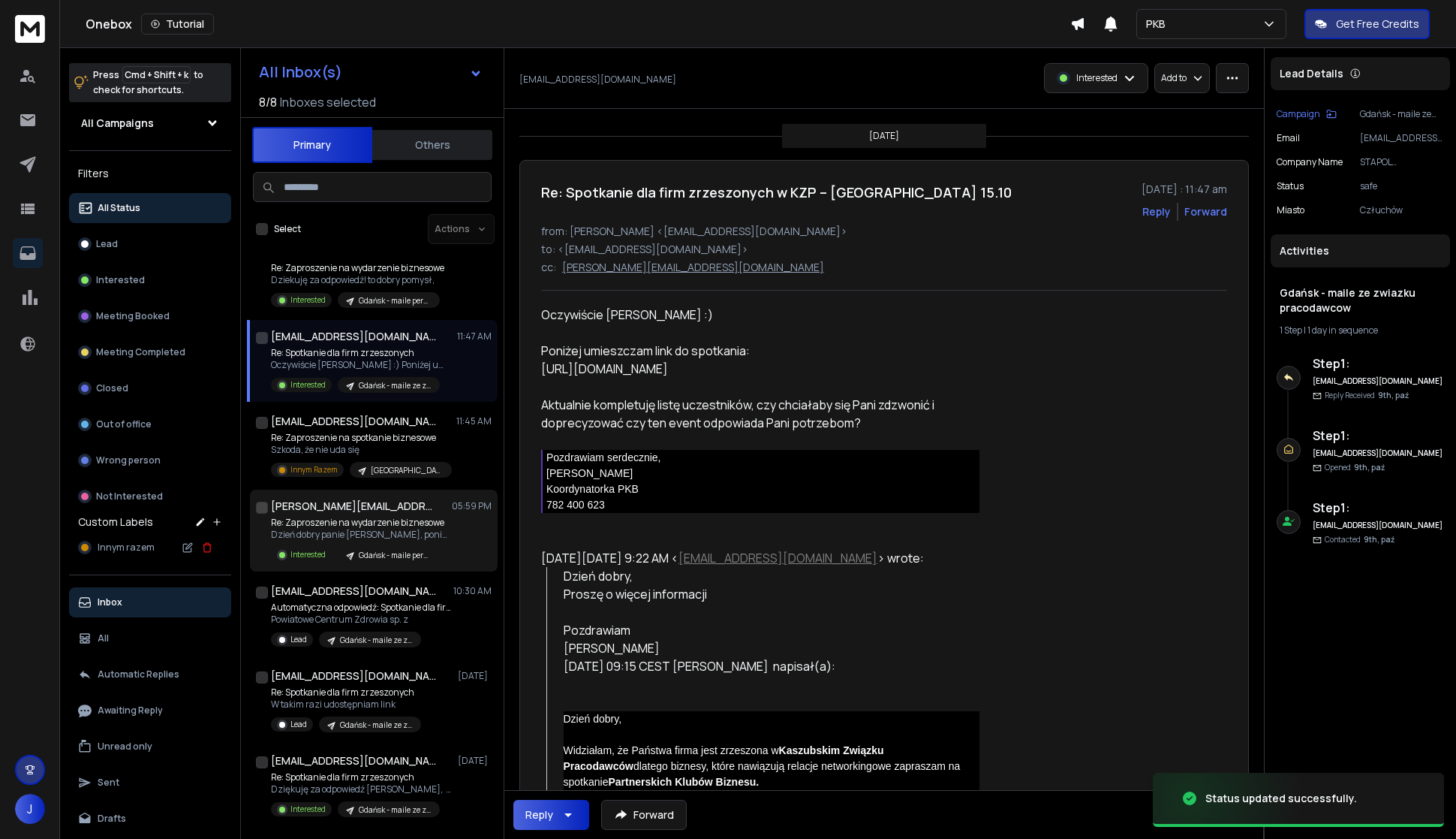
scroll to position [495, 0]
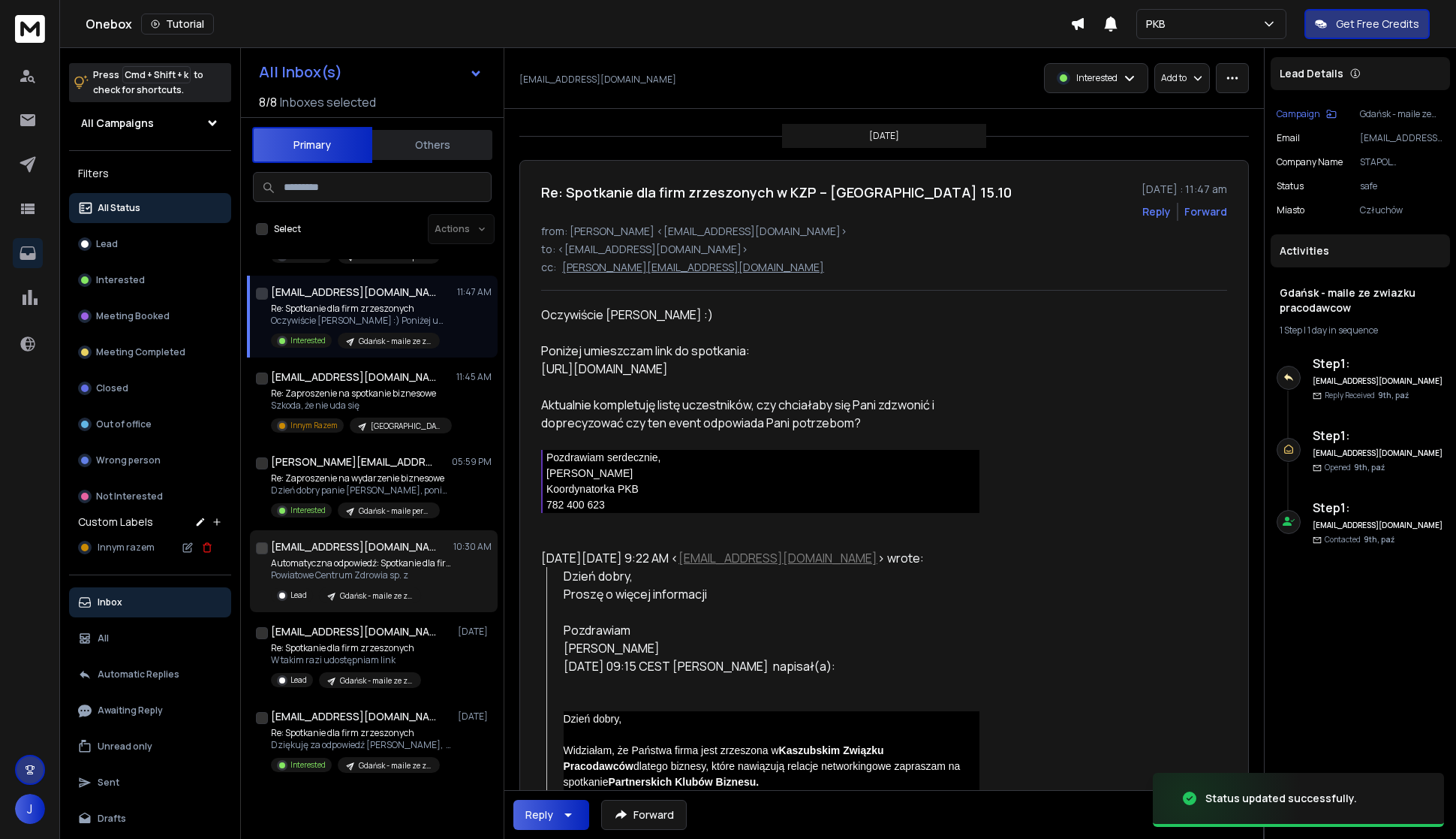
click at [405, 551] on div "pcz.kart@wp.pl 10:30 AM" at bounding box center [381, 546] width 221 height 15
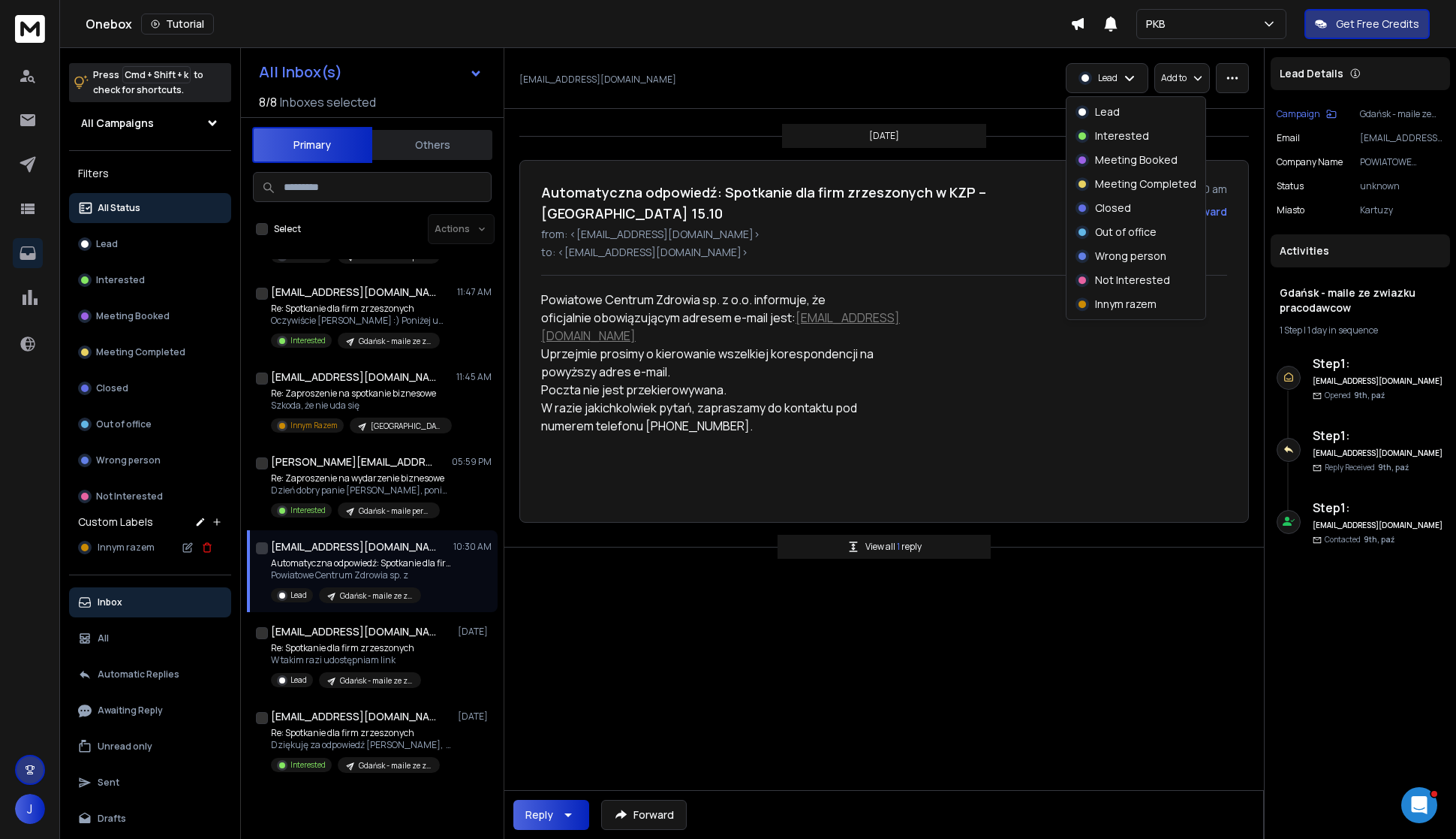
click at [1106, 81] on p "Lead" at bounding box center [1108, 78] width 19 height 12
click at [1100, 228] on p "Out of office" at bounding box center [1126, 231] width 61 height 15
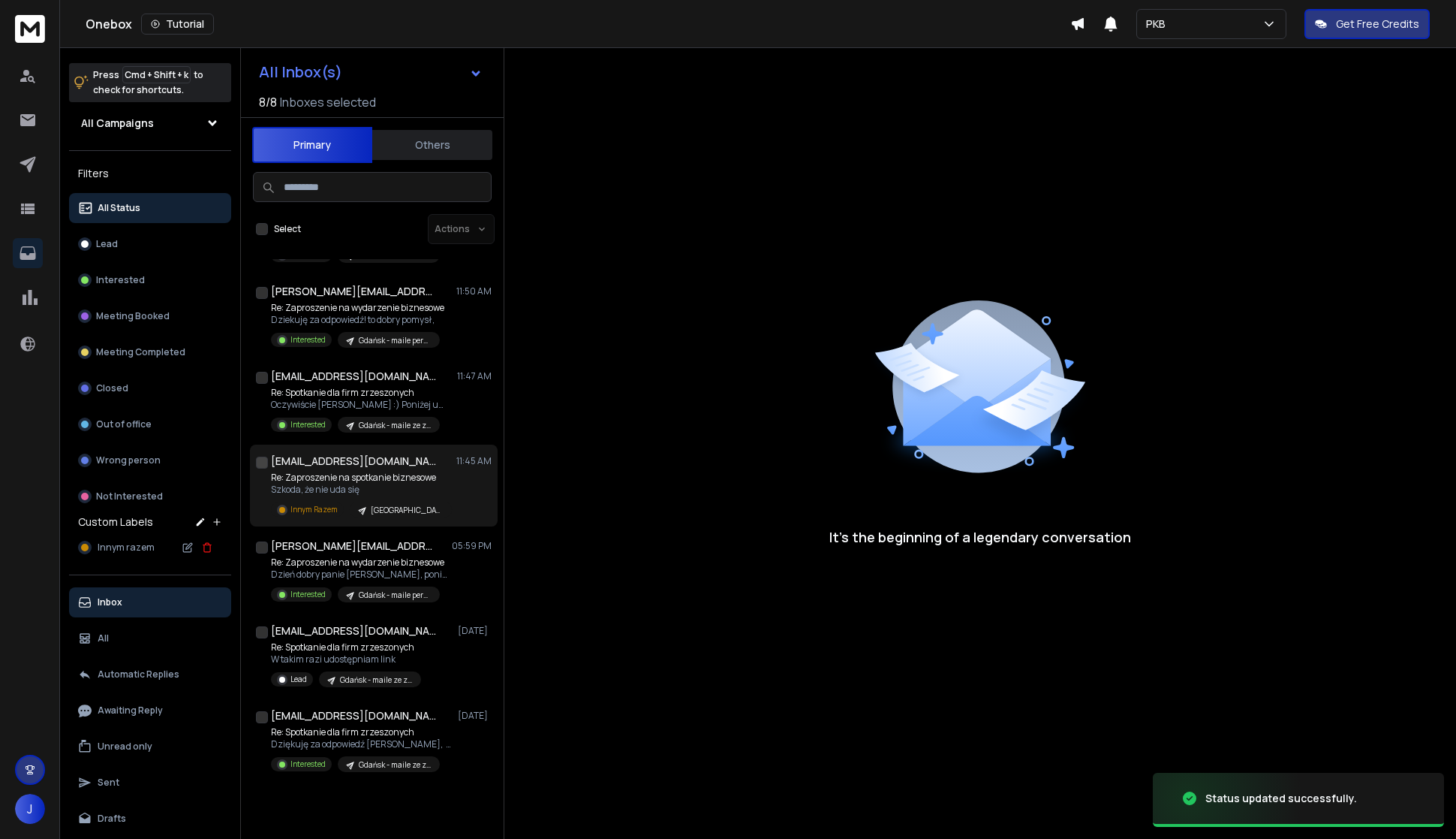
scroll to position [410, 0]
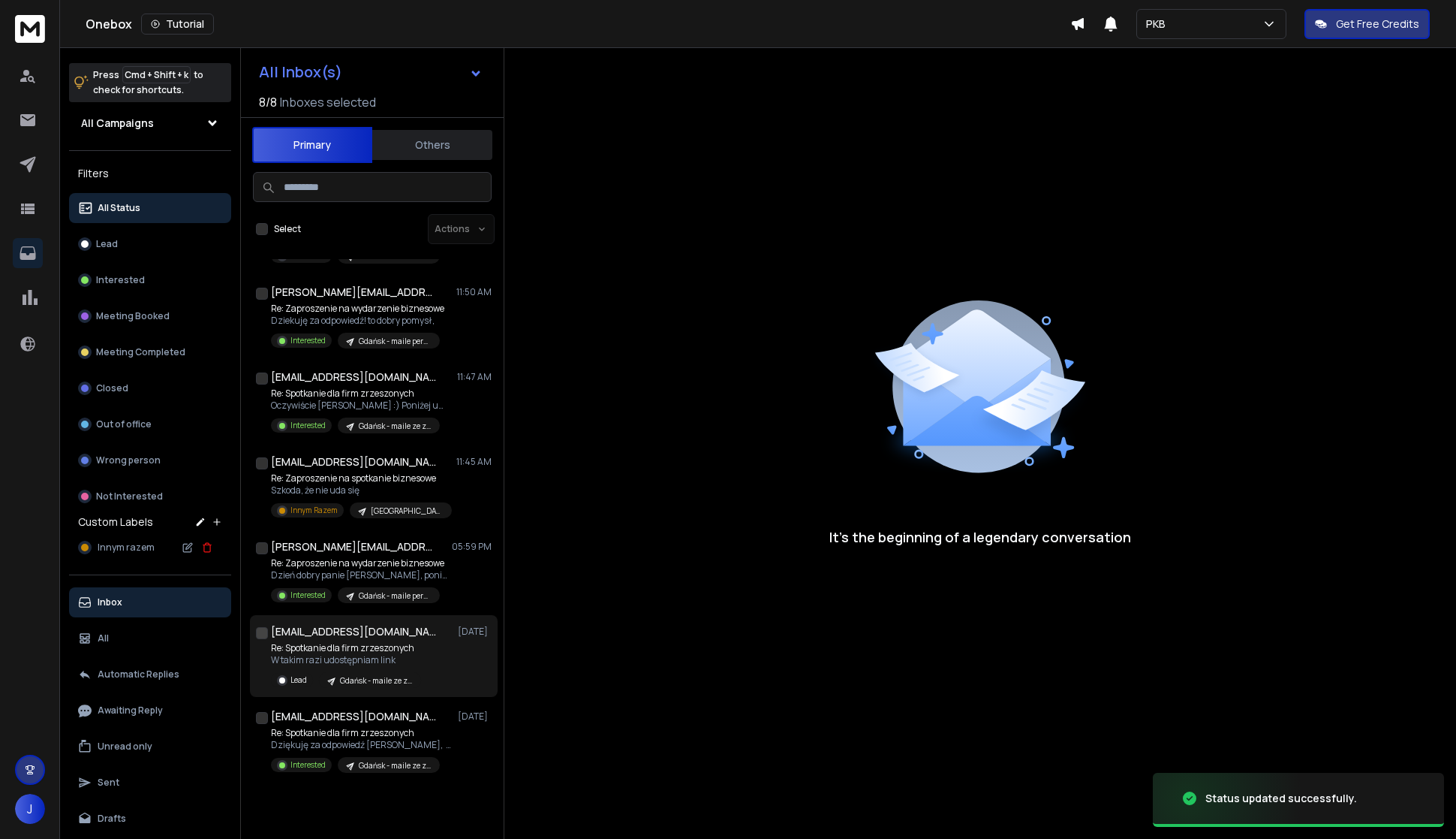
click at [359, 649] on p "Re: Spotkanie dla firm zrzeszonych" at bounding box center [345, 648] width 150 height 12
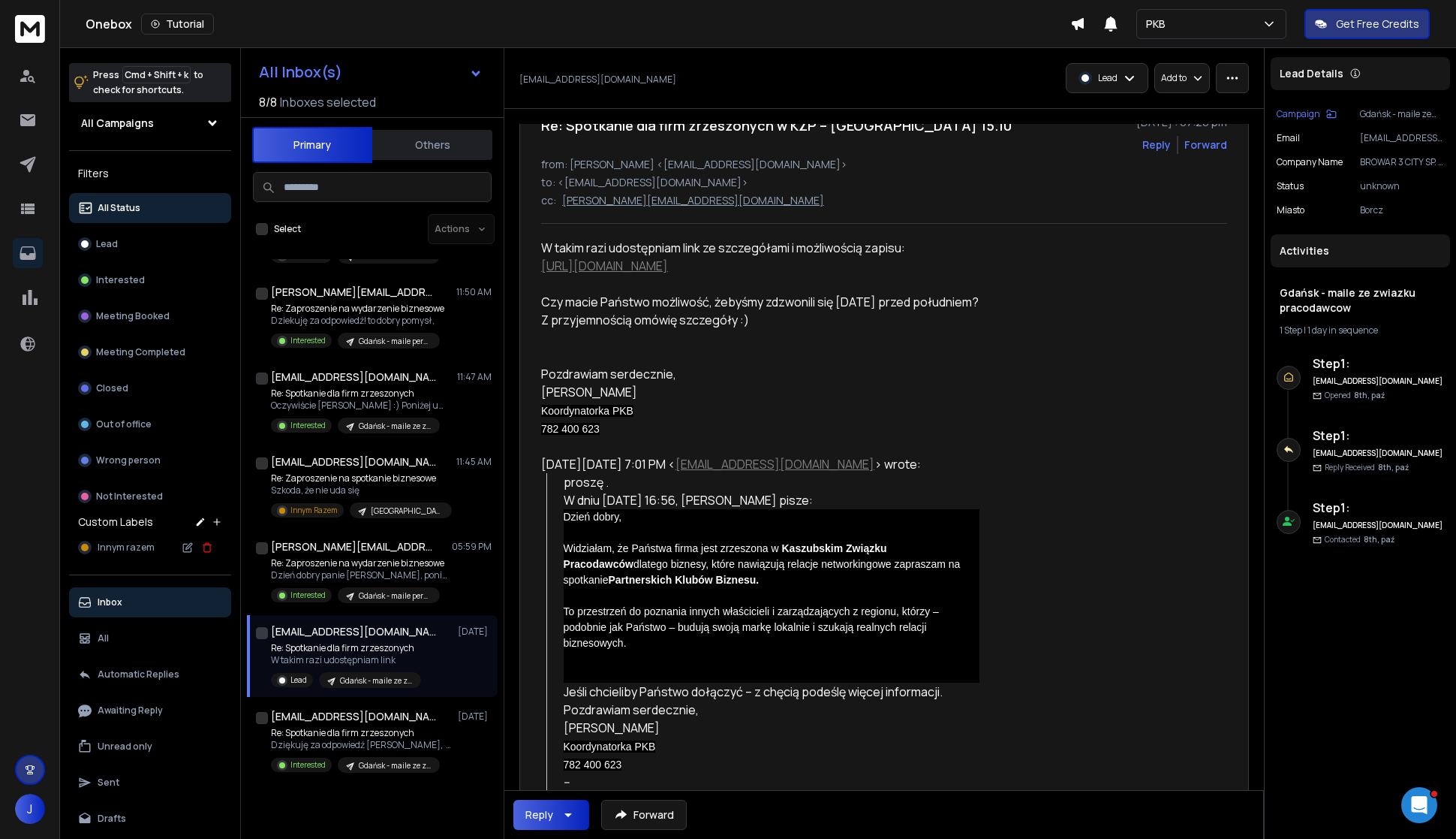
scroll to position [0, 0]
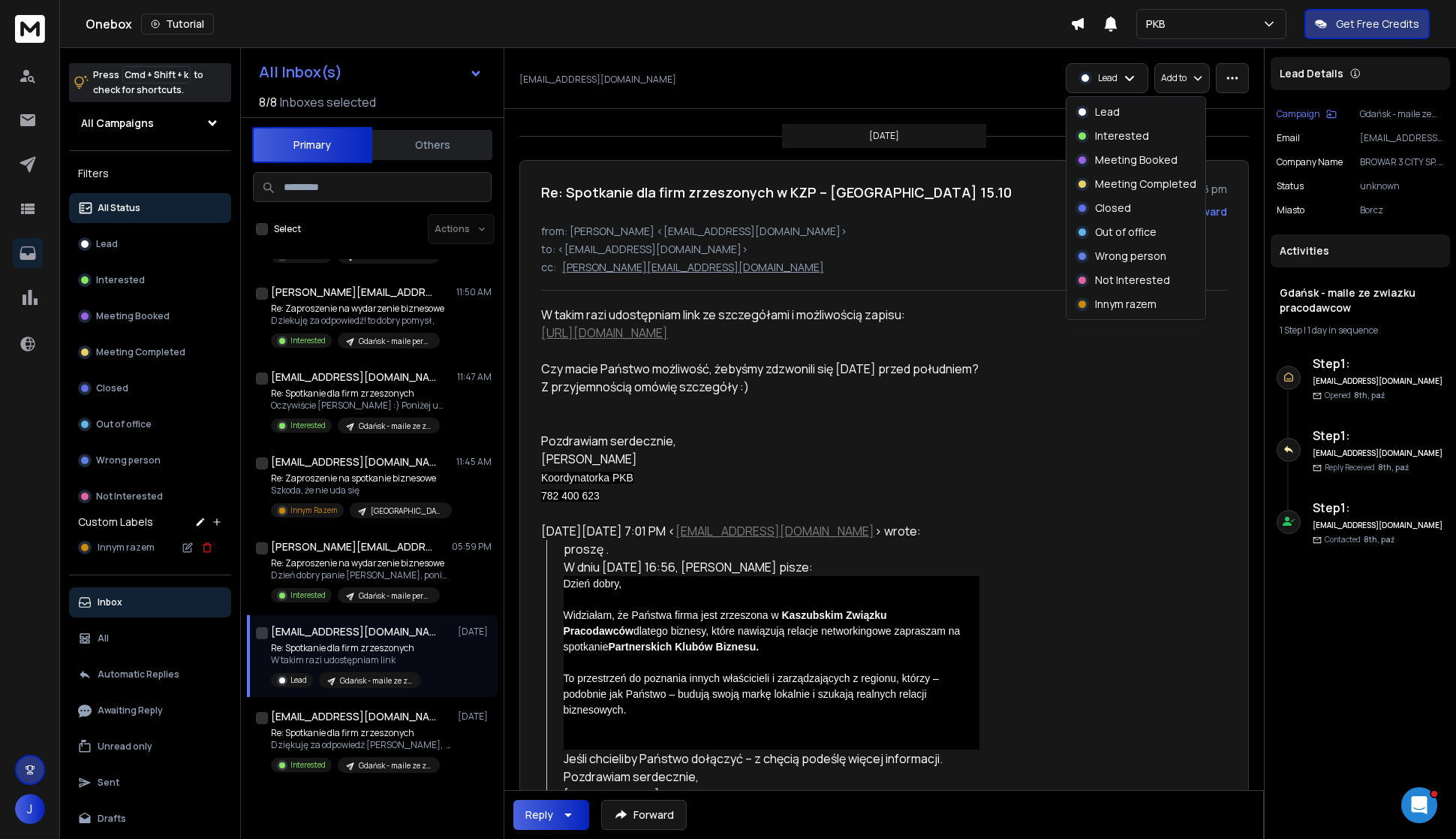
click at [1120, 70] on div "Lead" at bounding box center [1107, 78] width 81 height 29
click at [1097, 139] on p "Interested" at bounding box center [1122, 135] width 54 height 15
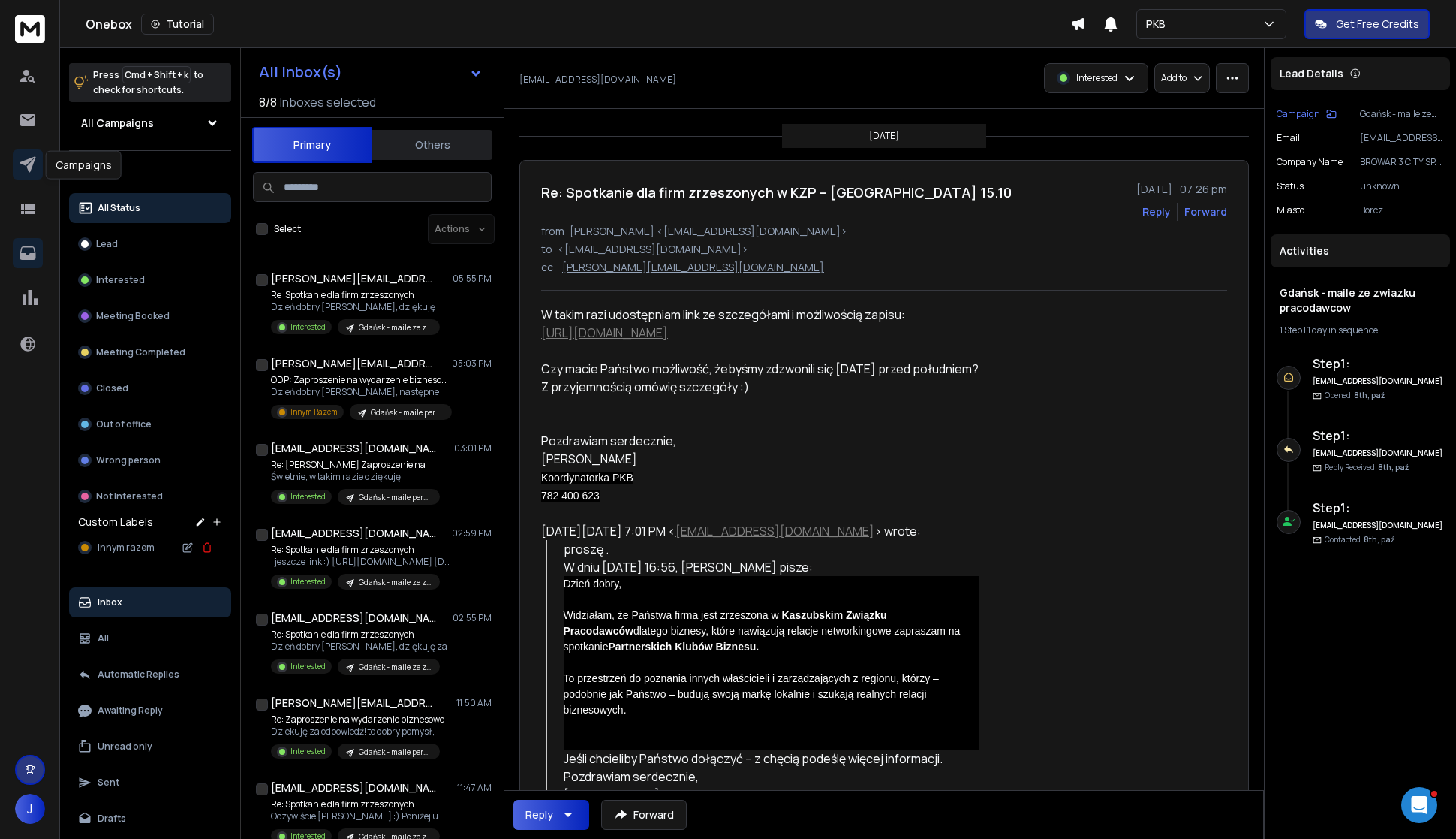
click at [29, 160] on icon at bounding box center [27, 165] width 16 height 16
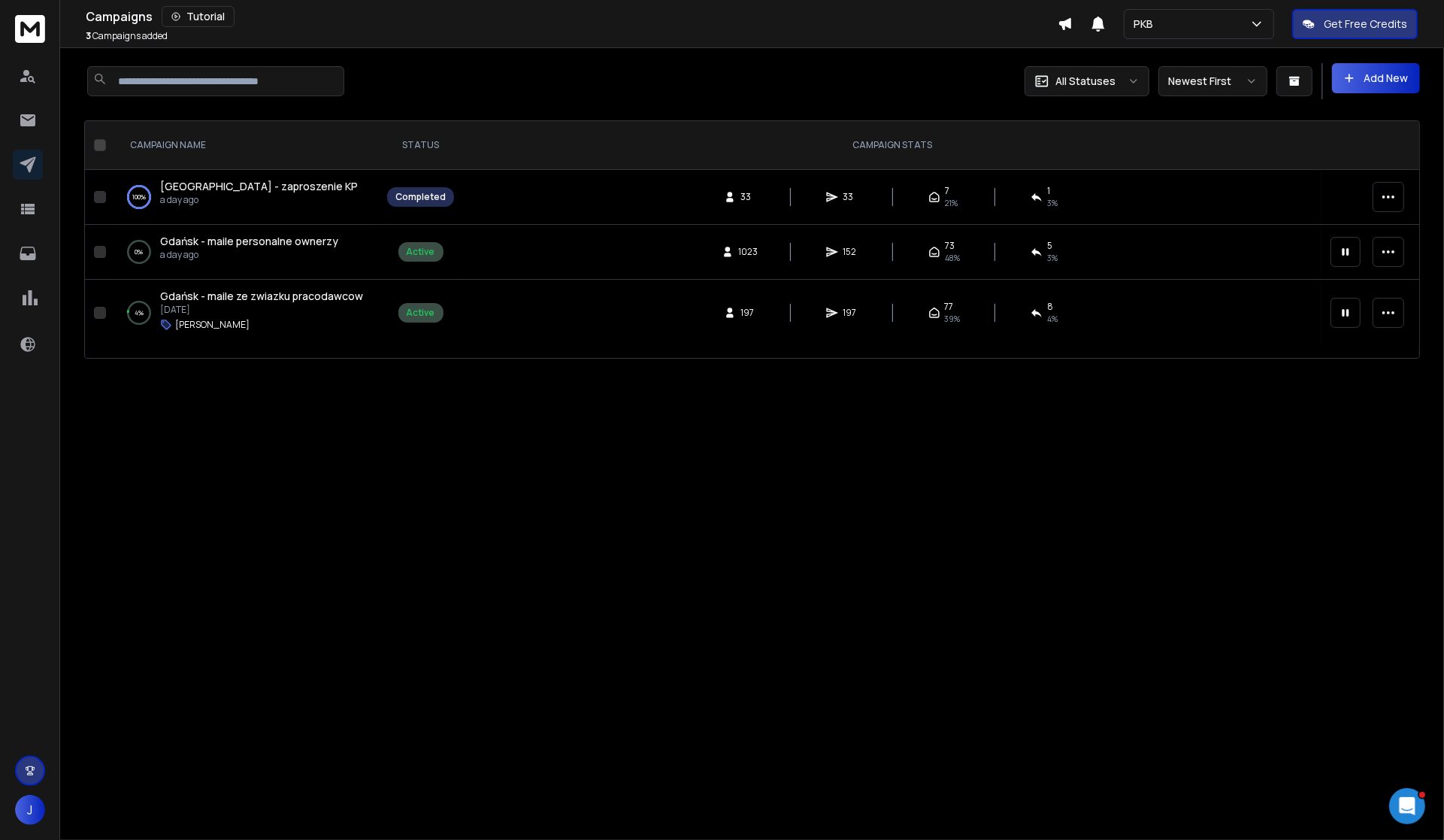
click at [640, 247] on div "1023 152 73 48 % 5 3 %" at bounding box center [892, 251] width 840 height 24
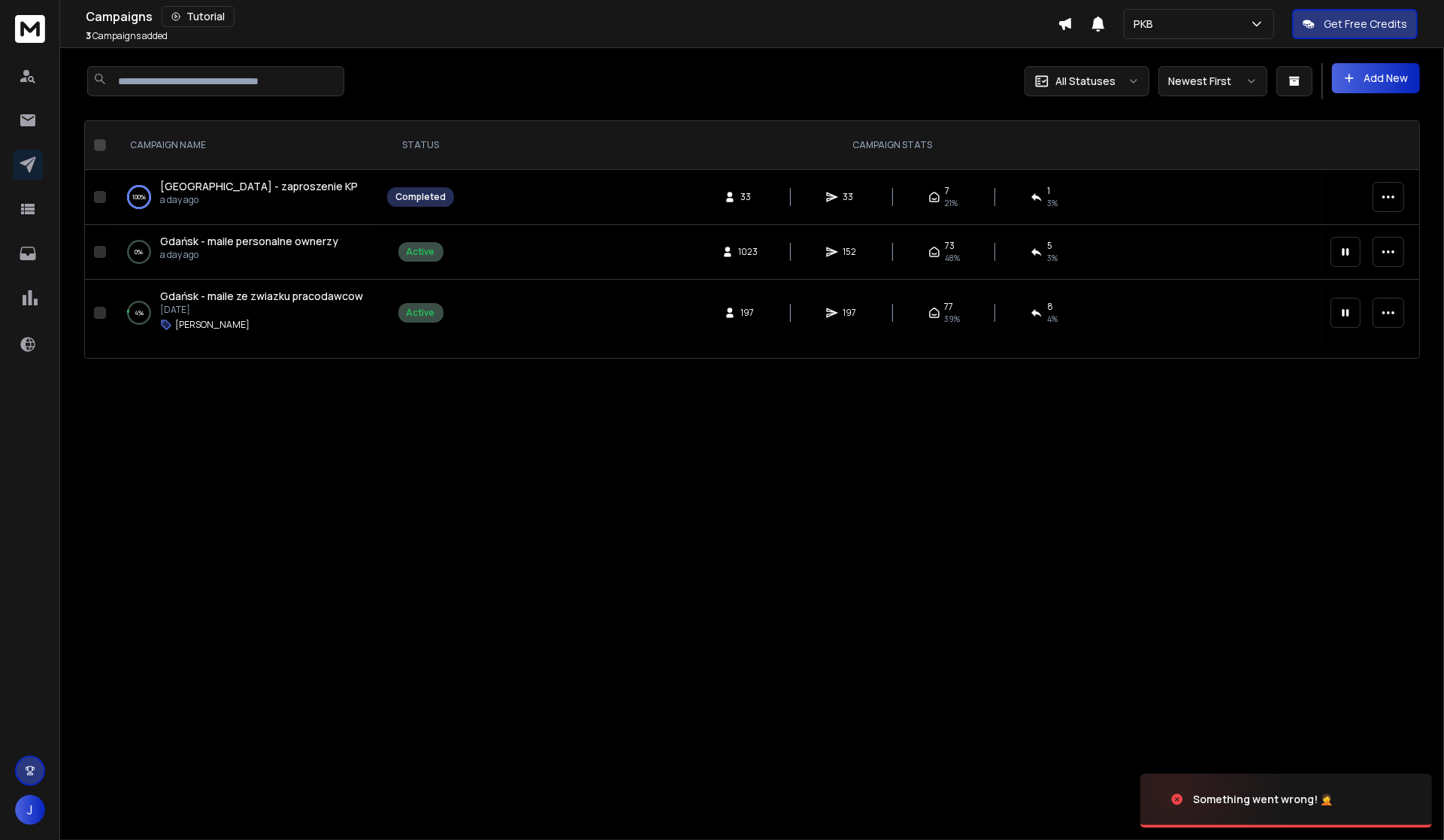
click at [708, 301] on div "197 197 77 39 % 8 4 %" at bounding box center [892, 312] width 376 height 24
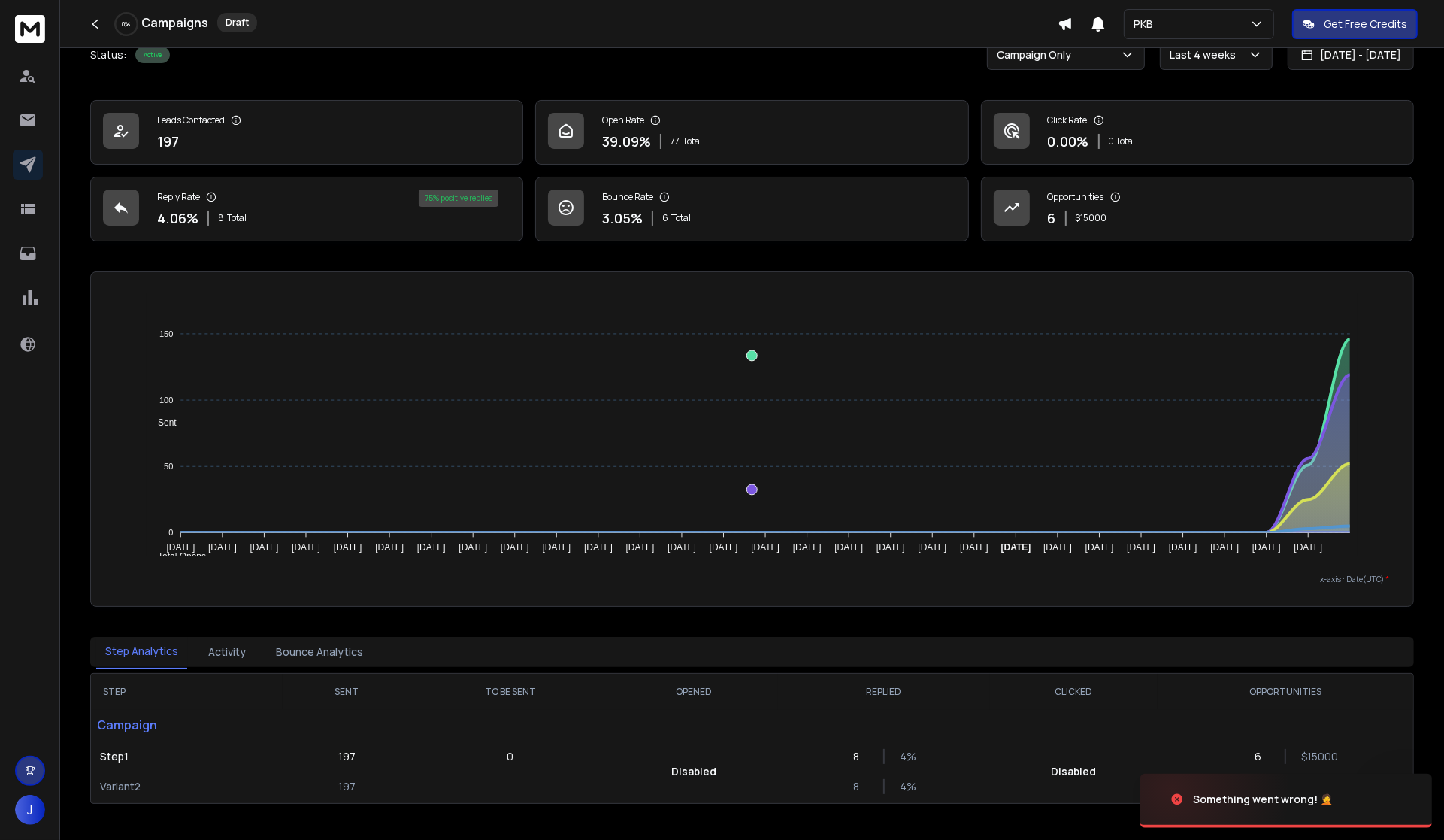
scroll to position [141, 0]
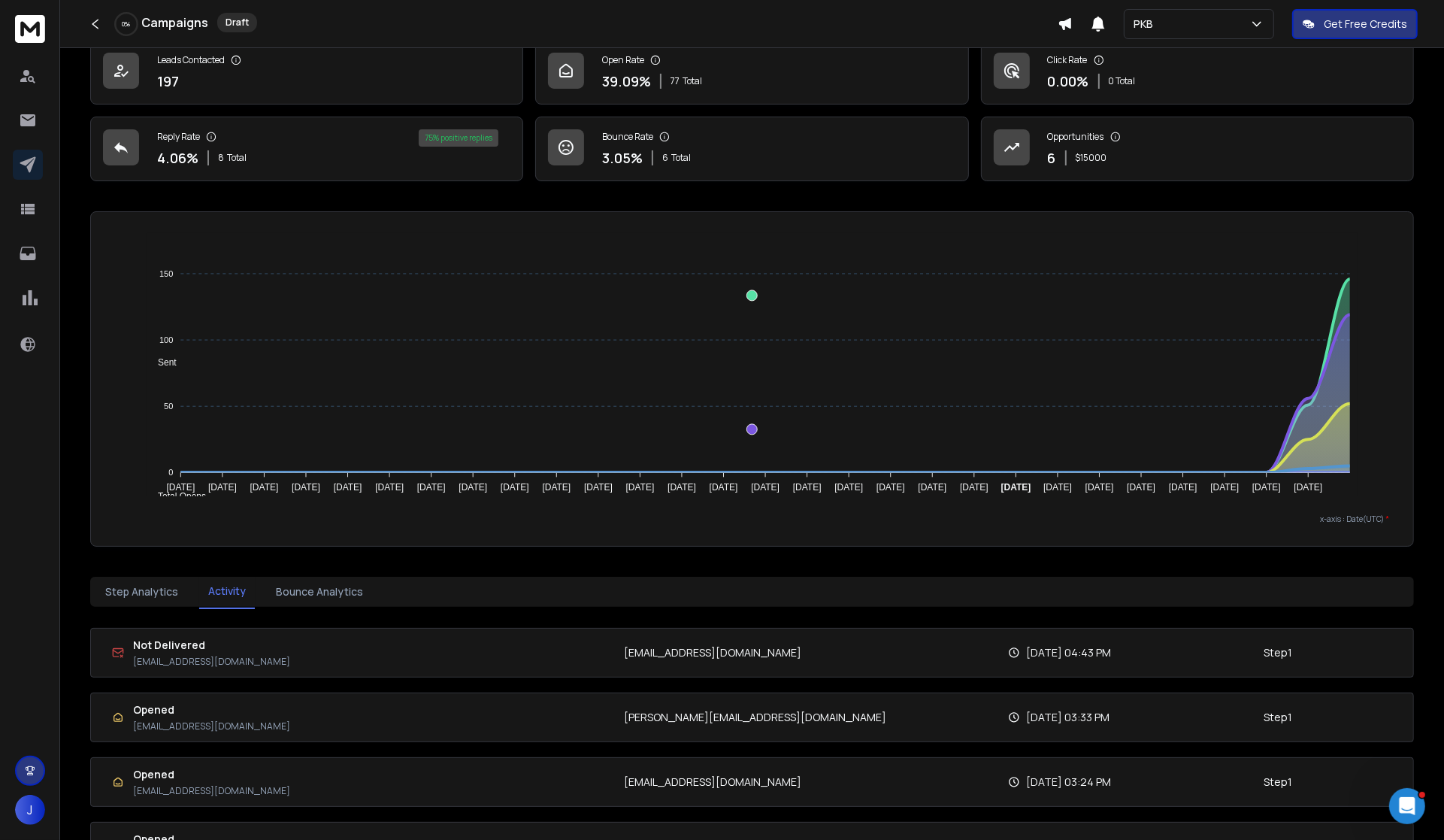
click at [225, 584] on button "Activity" at bounding box center [226, 591] width 55 height 34
click at [317, 579] on button "Bounce Analytics" at bounding box center [320, 592] width 105 height 33
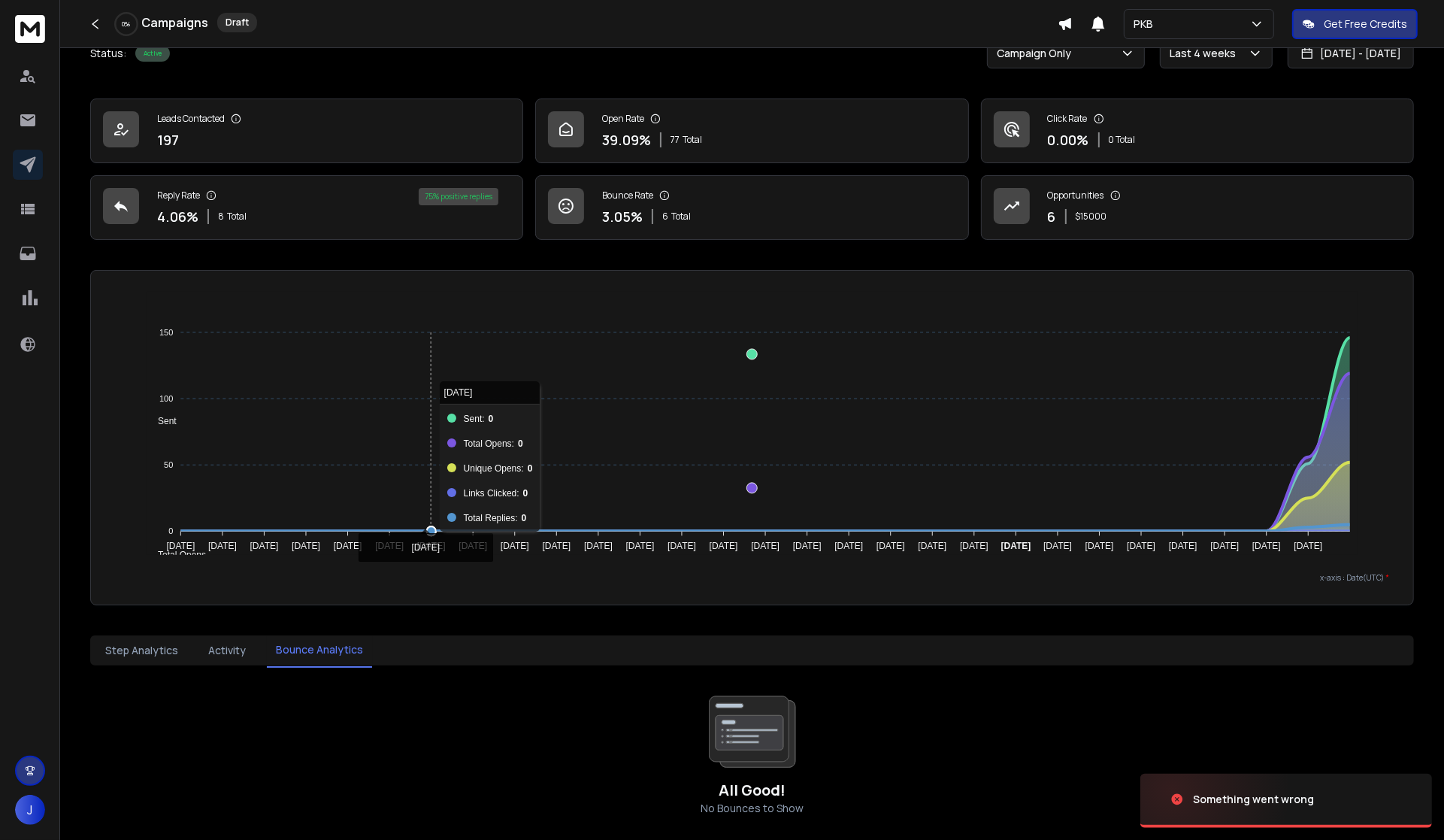
scroll to position [0, 0]
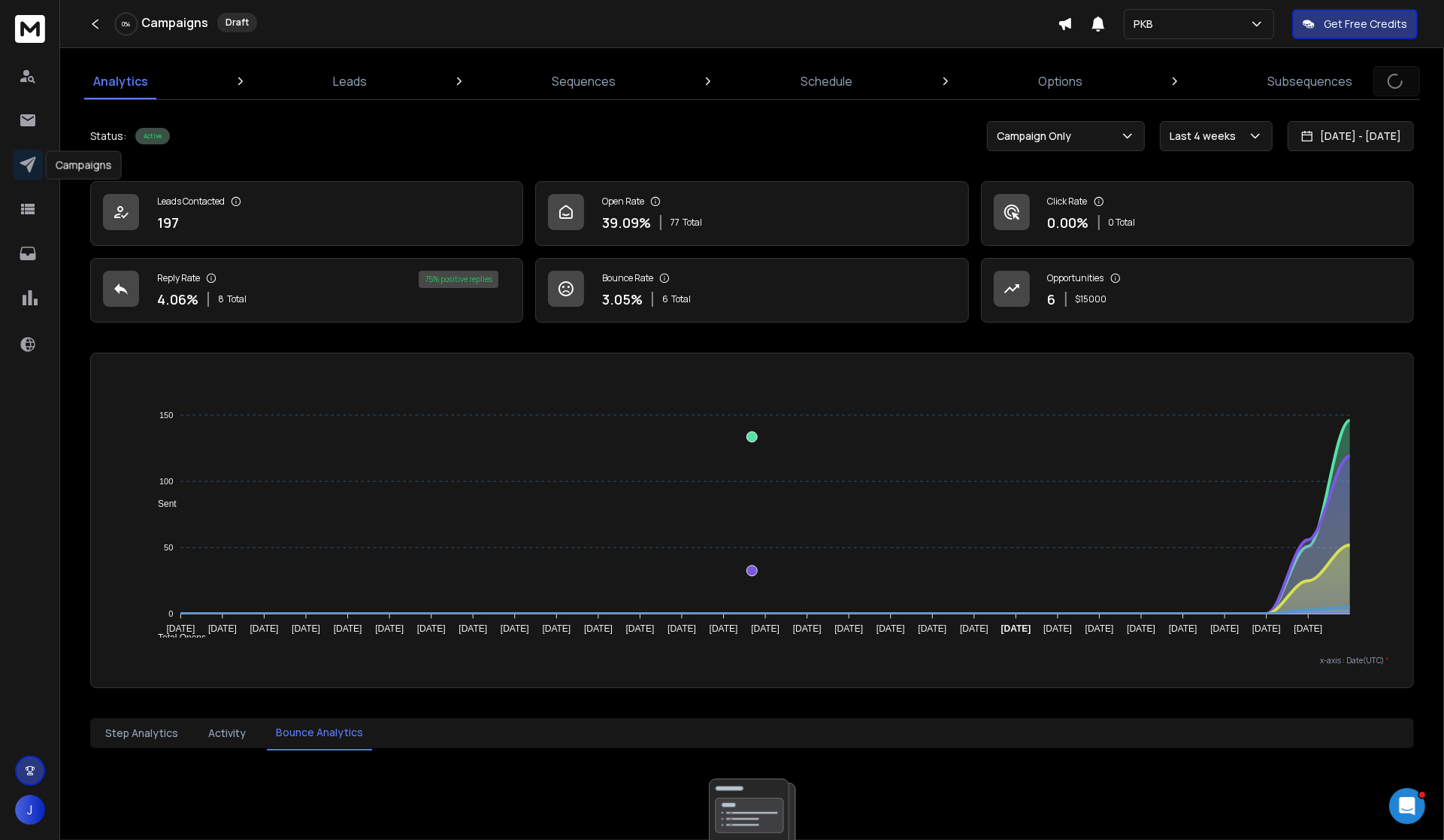
click at [20, 162] on icon at bounding box center [27, 165] width 16 height 16
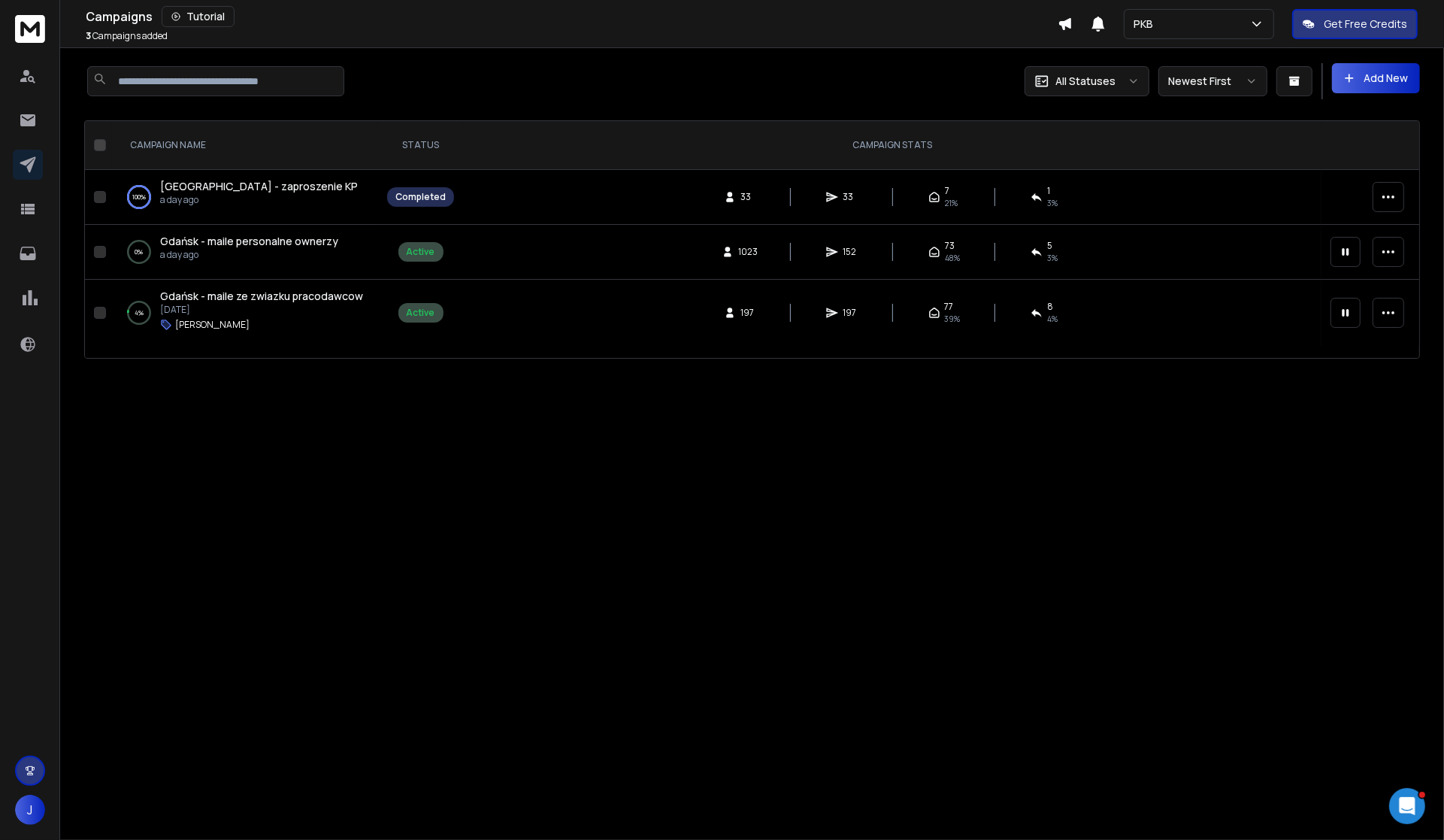
click at [646, 206] on div "33 33 7 21 % 1 3 %" at bounding box center [892, 197] width 840 height 24
